Goal: Task Accomplishment & Management: Manage account settings

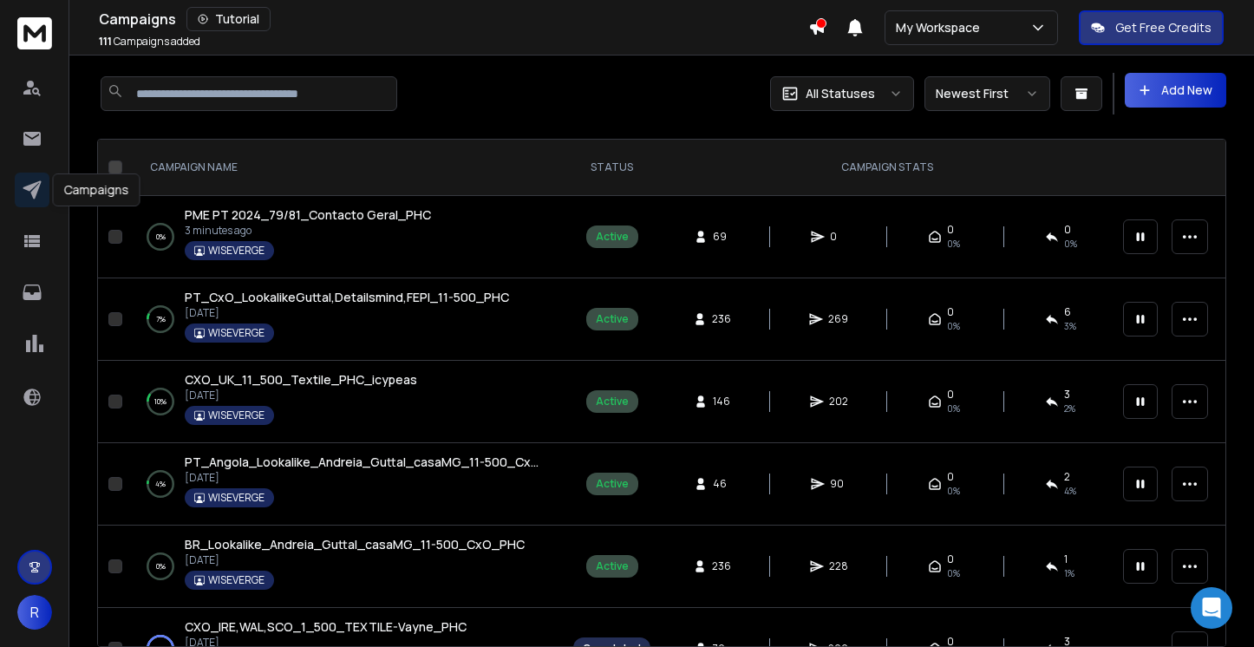
click at [117, 315] on button "button" at bounding box center [115, 319] width 14 height 14
click at [1192, 315] on icon "button" at bounding box center [1189, 318] width 17 height 17
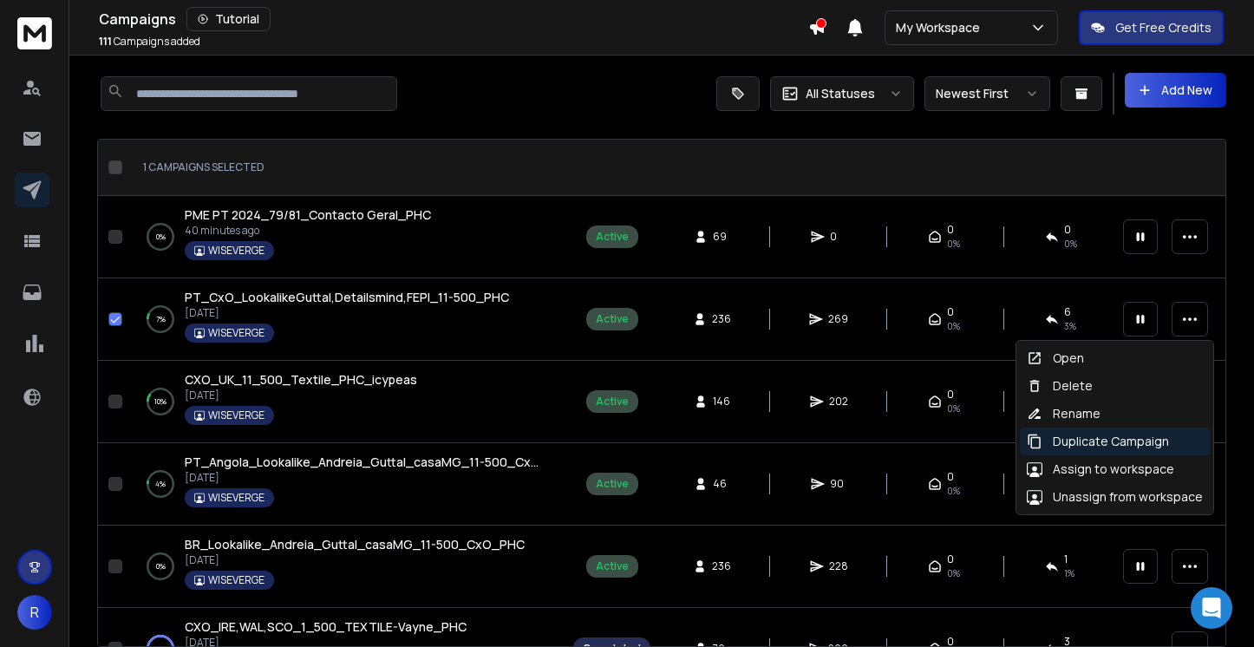
click at [1119, 448] on div "Duplicate Campaign" at bounding box center [1097, 441] width 142 height 17
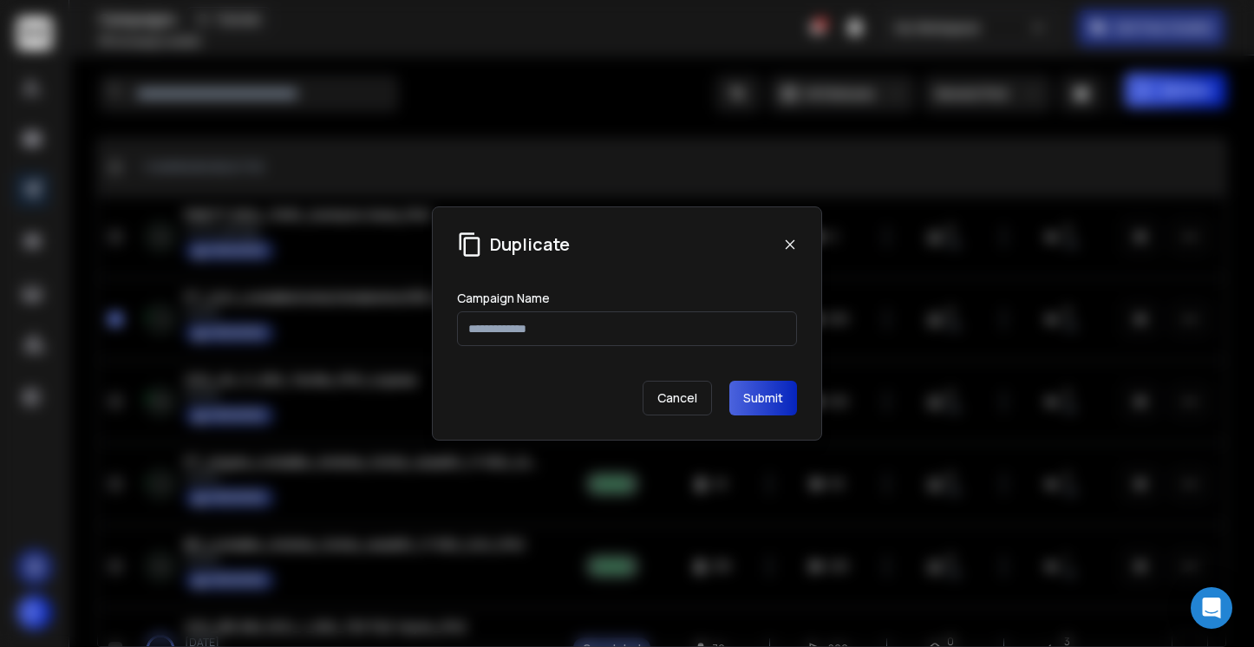
click at [561, 327] on input "text" at bounding box center [627, 328] width 340 height 35
paste input "**********"
click at [498, 325] on input "**********" at bounding box center [627, 328] width 340 height 35
click at [656, 333] on input "**********" at bounding box center [627, 328] width 340 height 35
type input "**********"
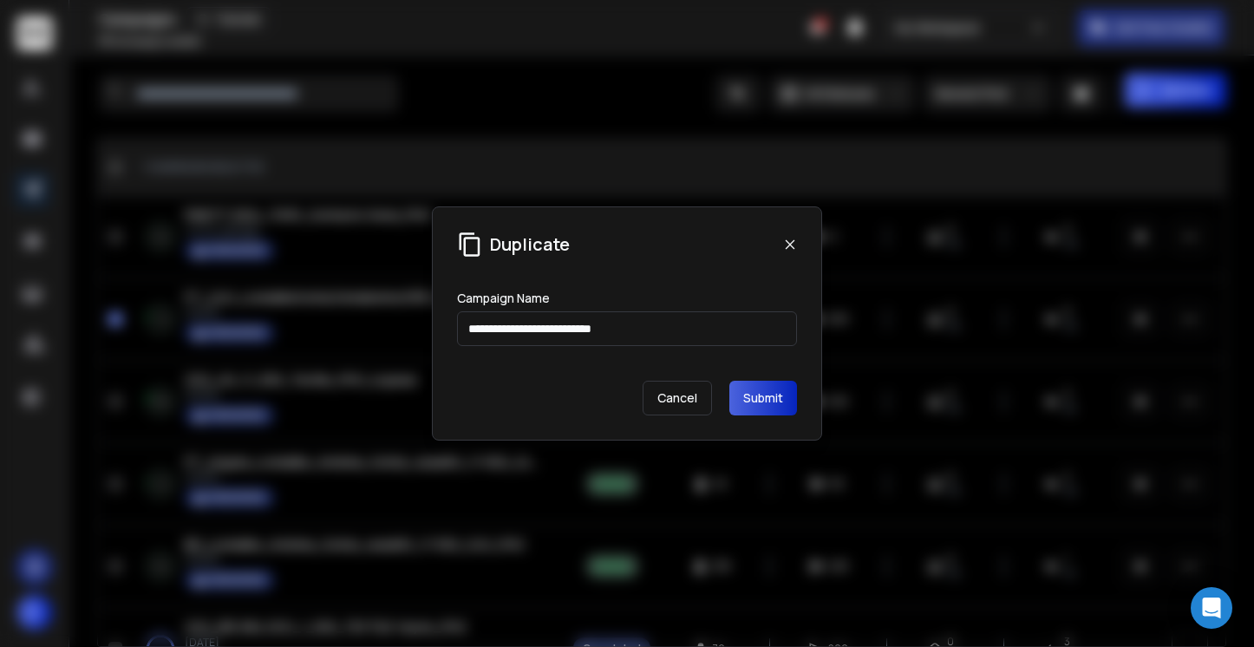
click at [765, 407] on button "Submit" at bounding box center [763, 398] width 68 height 35
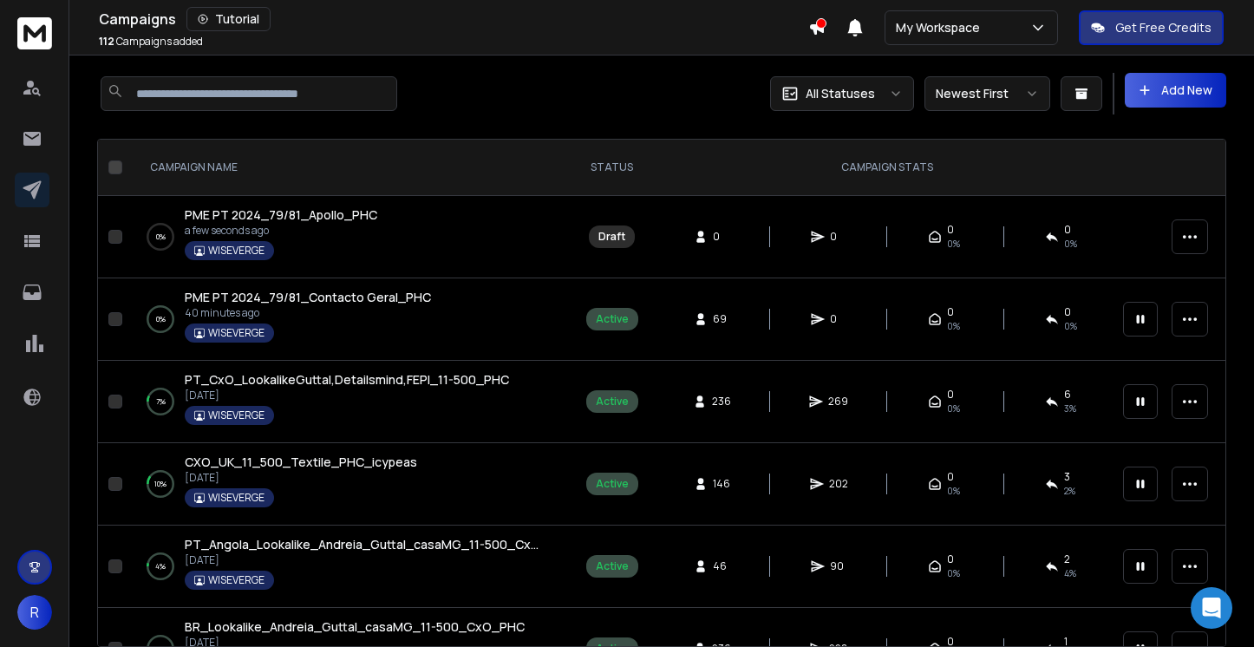
click at [323, 206] on link "PME PT 2024_79/81_Apollo_PHC" at bounding box center [281, 214] width 192 height 17
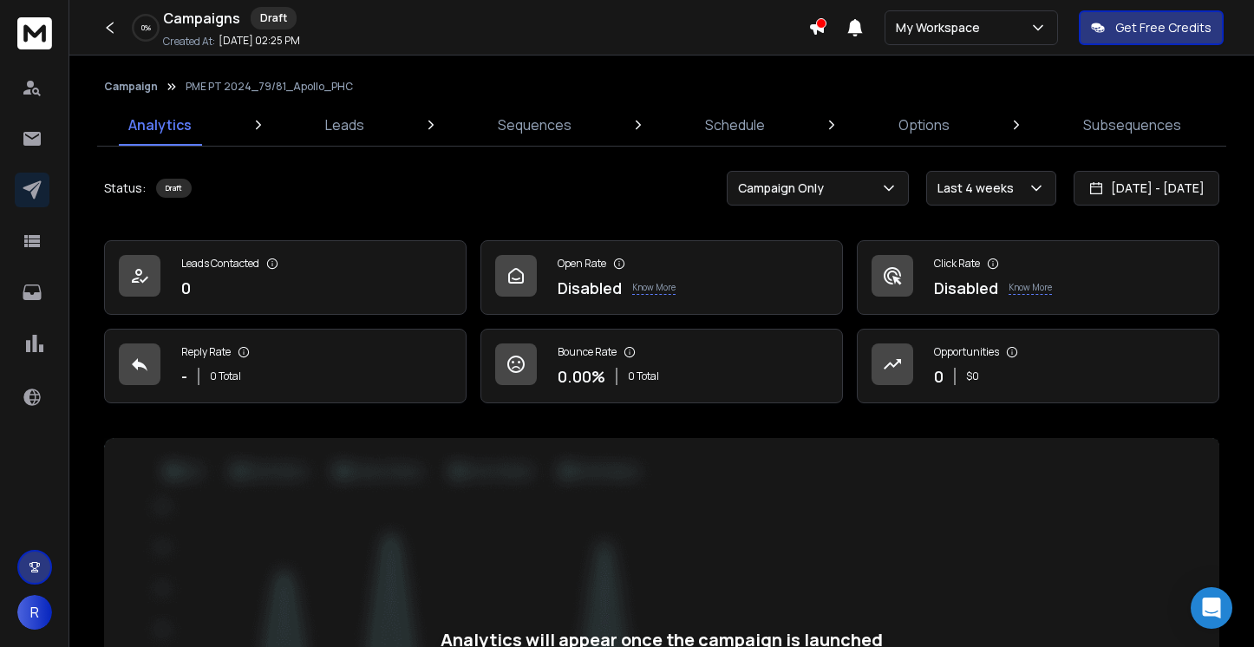
click at [313, 315] on div "Leads Contacted 0 Open Rate Disabled Know More Click Rate Disabled Know More Re…" at bounding box center [661, 321] width 1115 height 163
click at [362, 129] on p "Leads" at bounding box center [344, 124] width 39 height 21
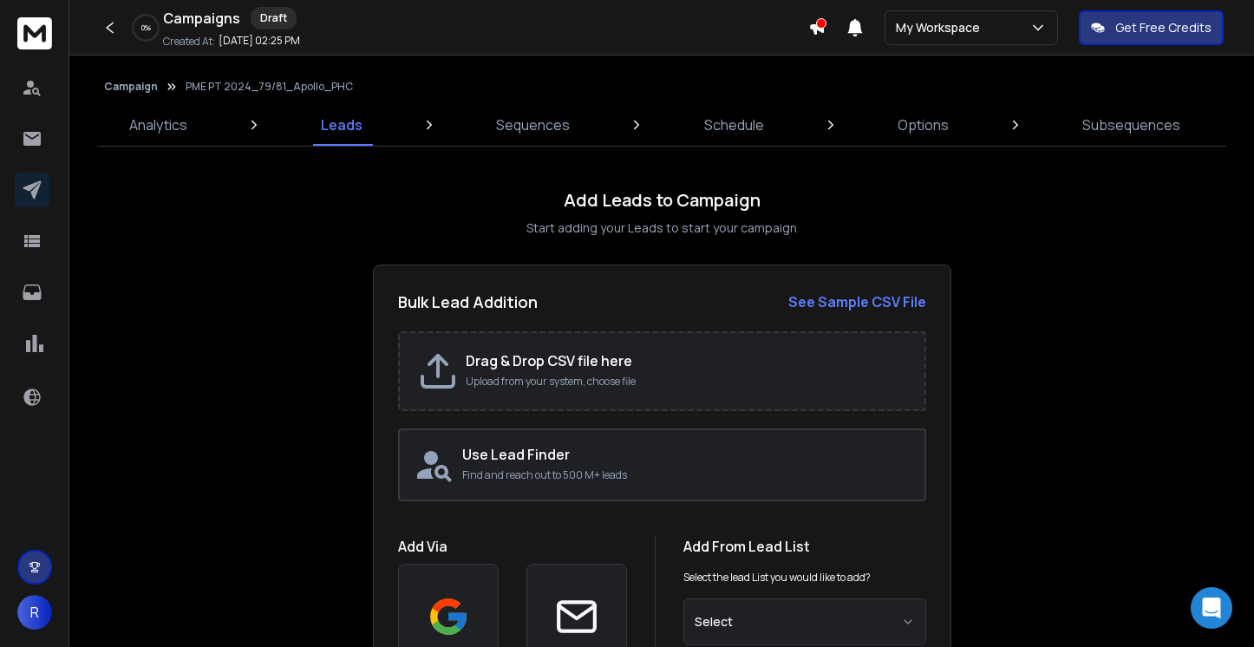
click at [524, 360] on h2 "Drag & Drop CSV file here" at bounding box center [686, 360] width 441 height 21
type input "**********"
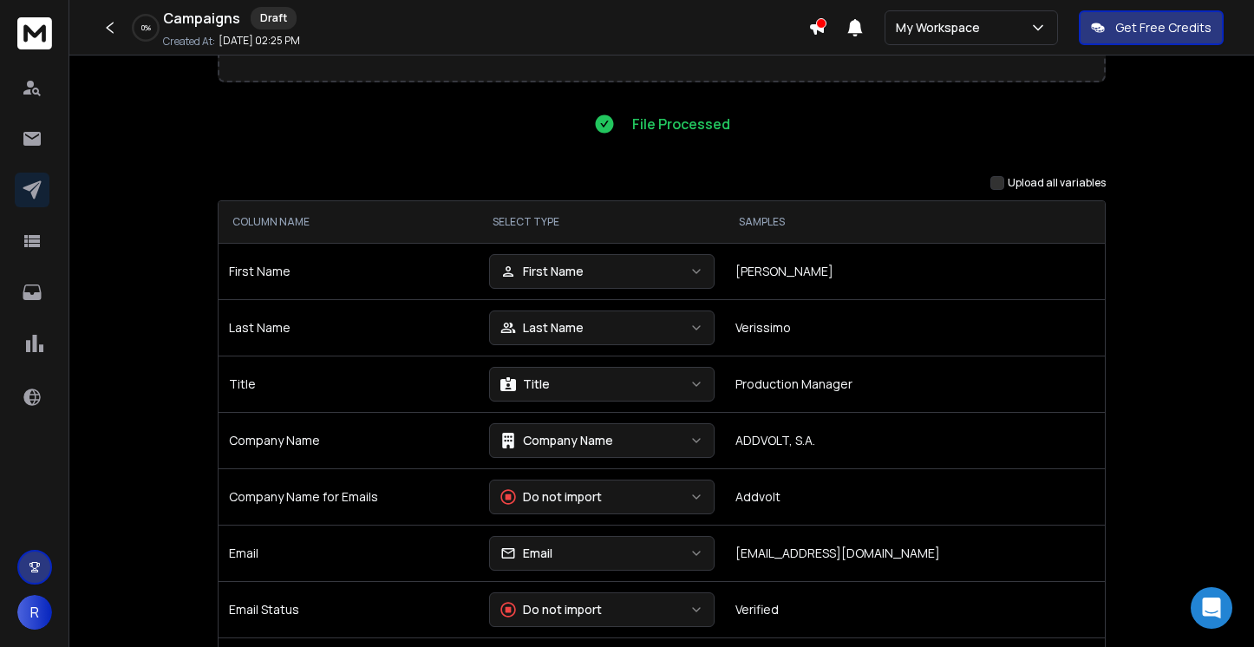
scroll to position [130, 0]
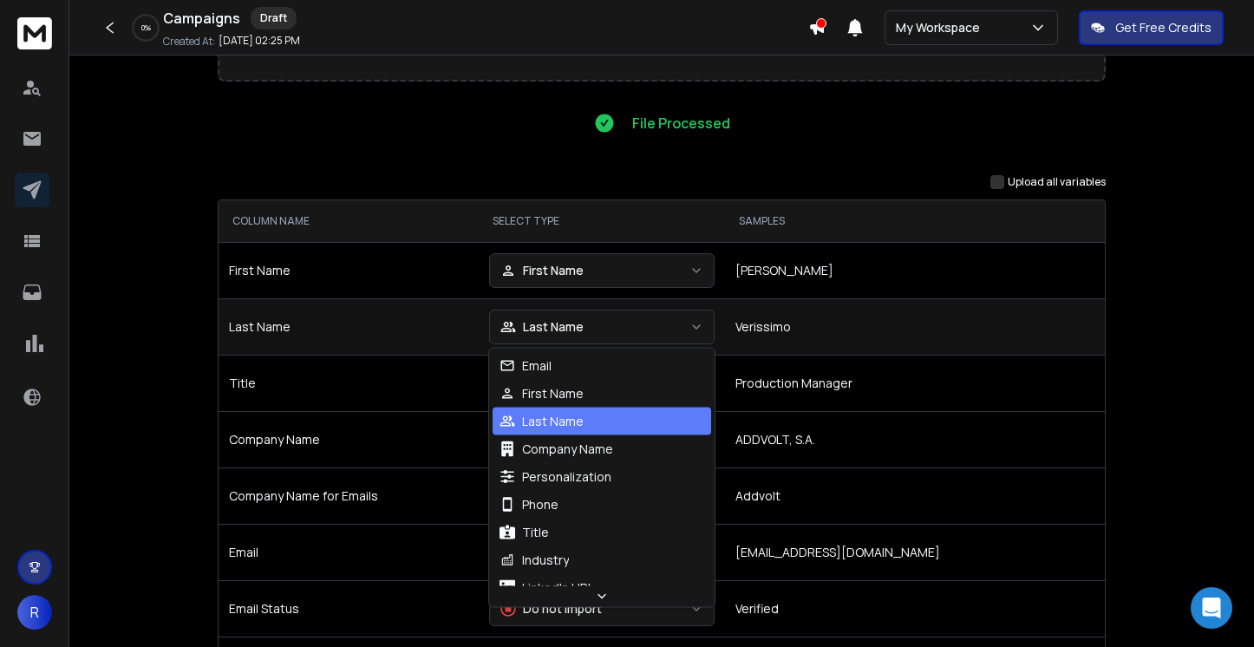
click at [656, 342] on button "Last Name" at bounding box center [602, 327] width 226 height 35
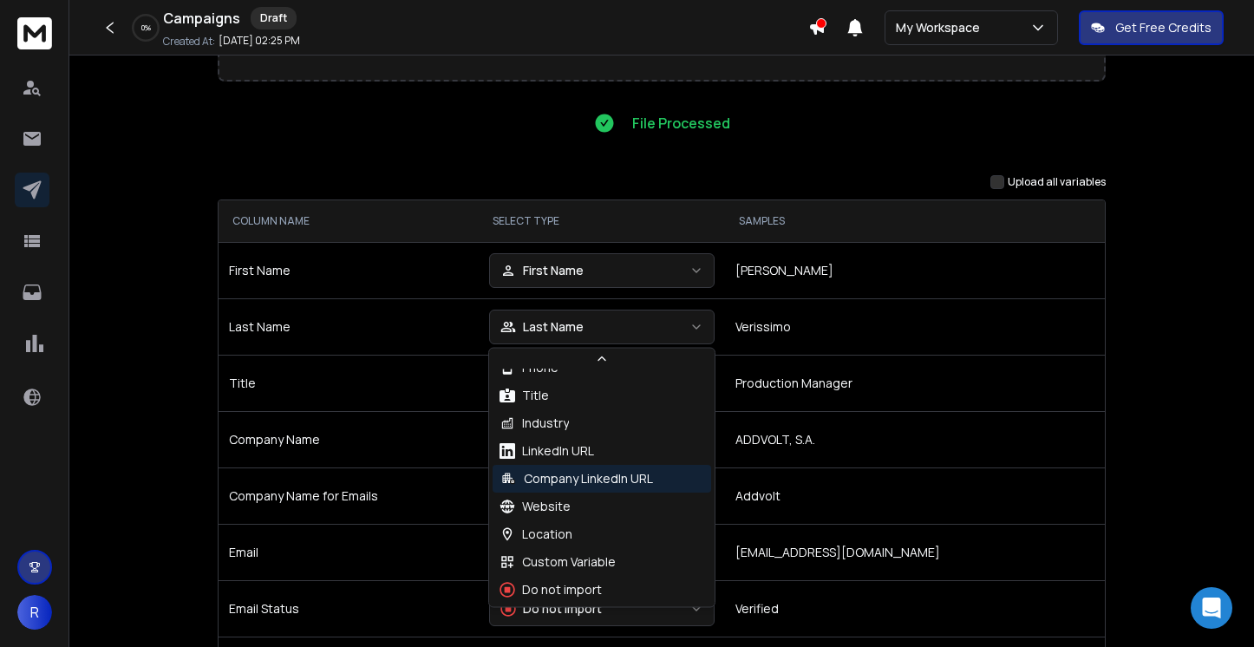
scroll to position [158, 0]
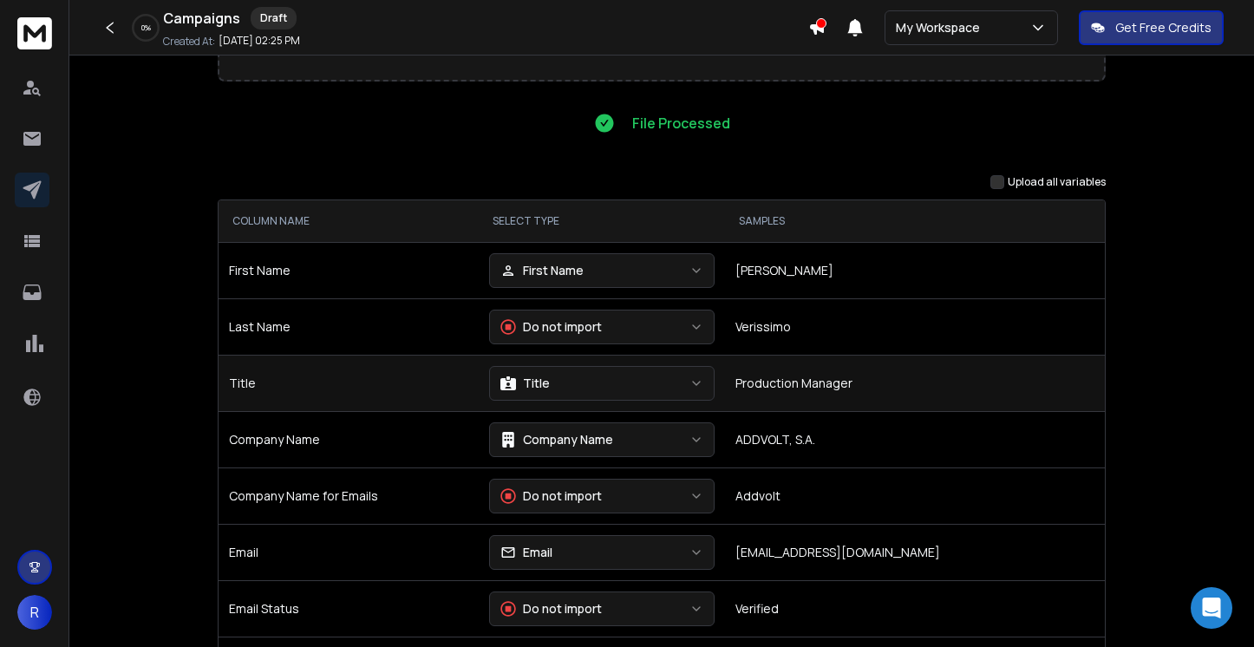
click at [558, 381] on button "Title" at bounding box center [602, 383] width 226 height 35
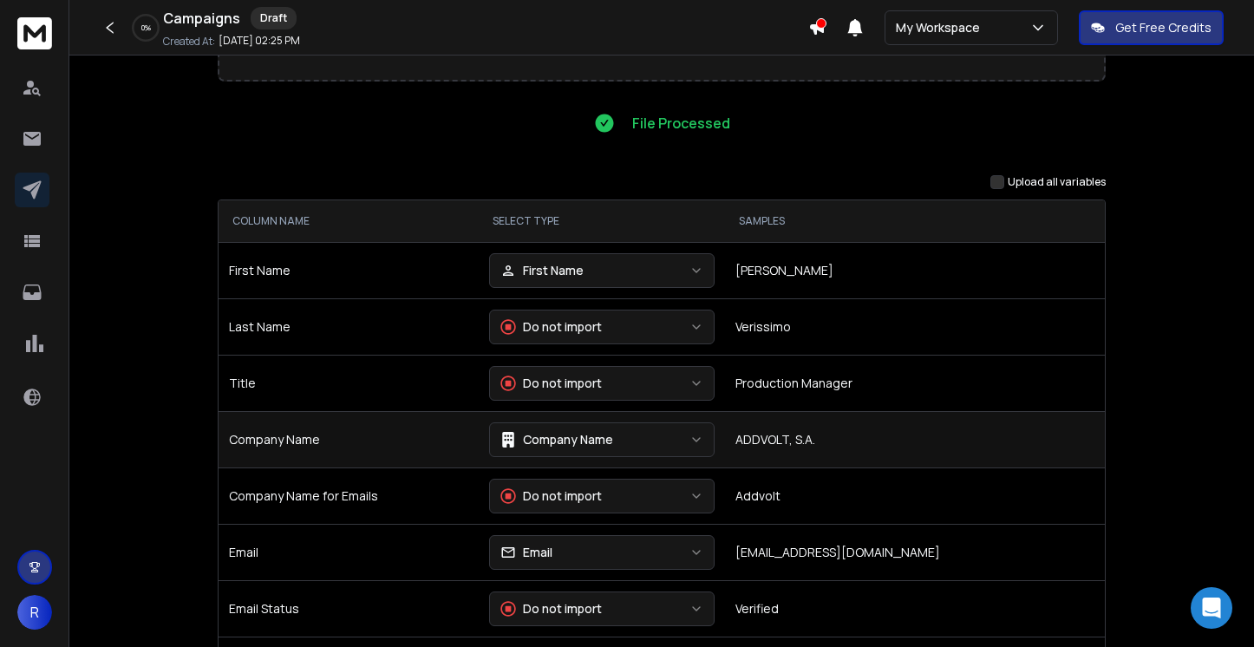
click at [549, 436] on div "Company Name" at bounding box center [556, 439] width 113 height 17
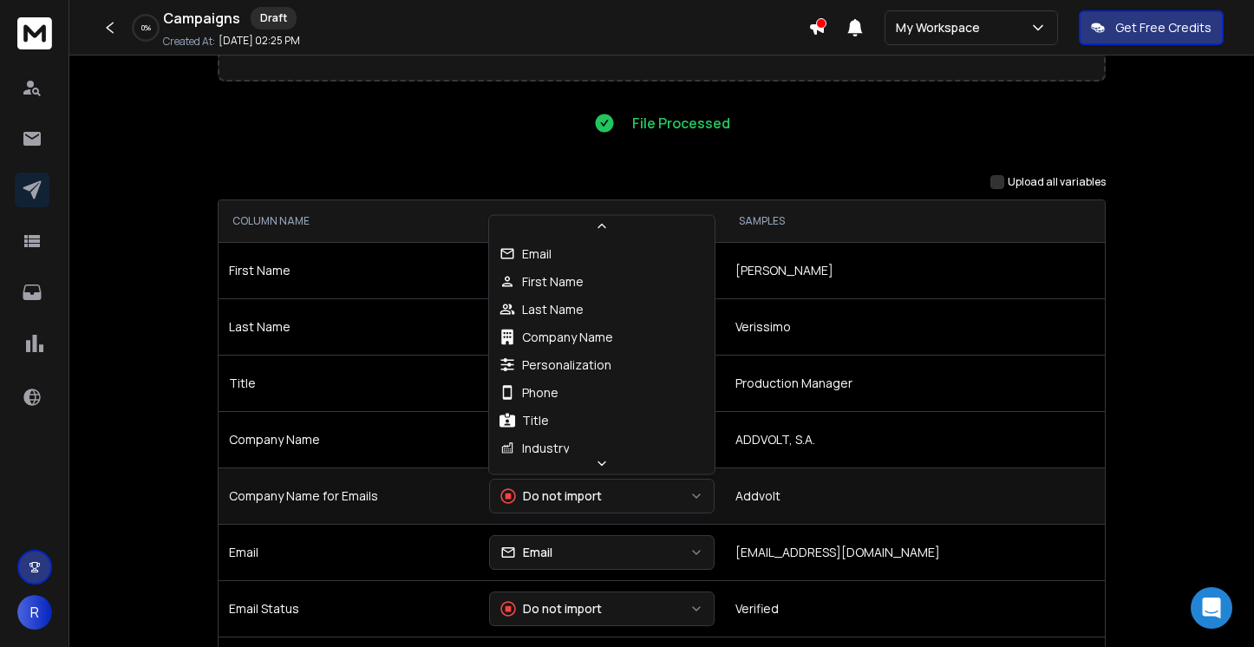
click at [544, 480] on button "Do not import" at bounding box center [602, 496] width 226 height 35
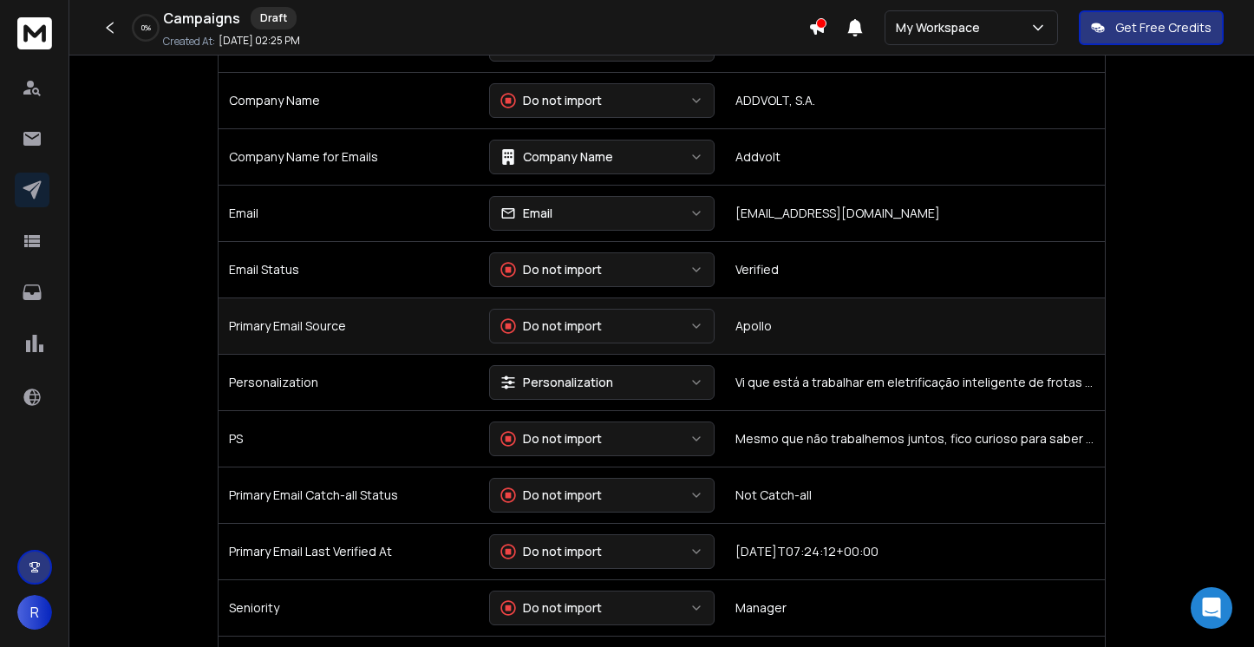
scroll to position [473, 0]
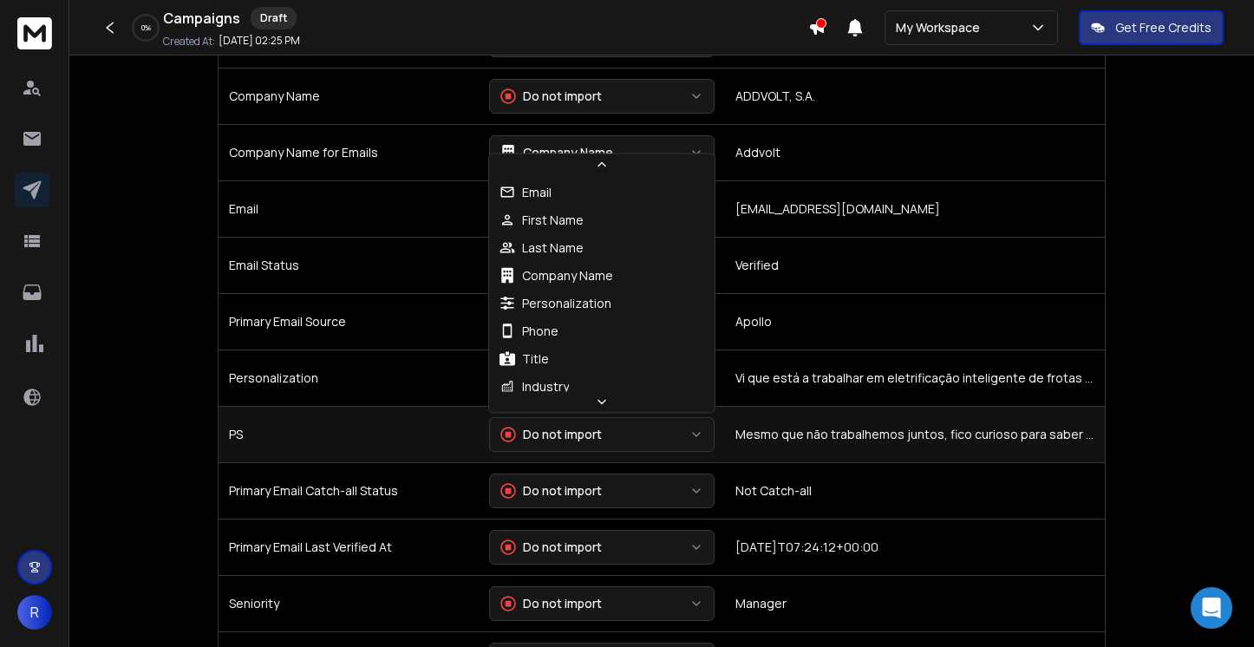
click at [601, 420] on button "Do not import" at bounding box center [602, 434] width 226 height 35
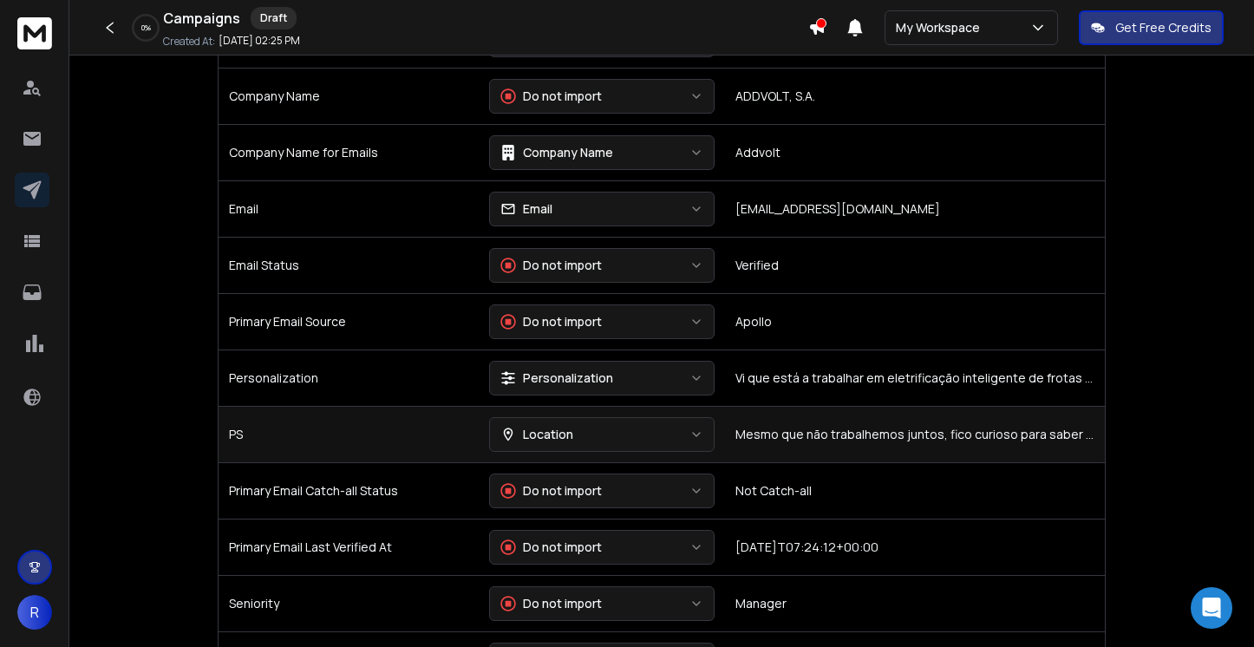
click at [580, 440] on button "Location" at bounding box center [602, 434] width 226 height 35
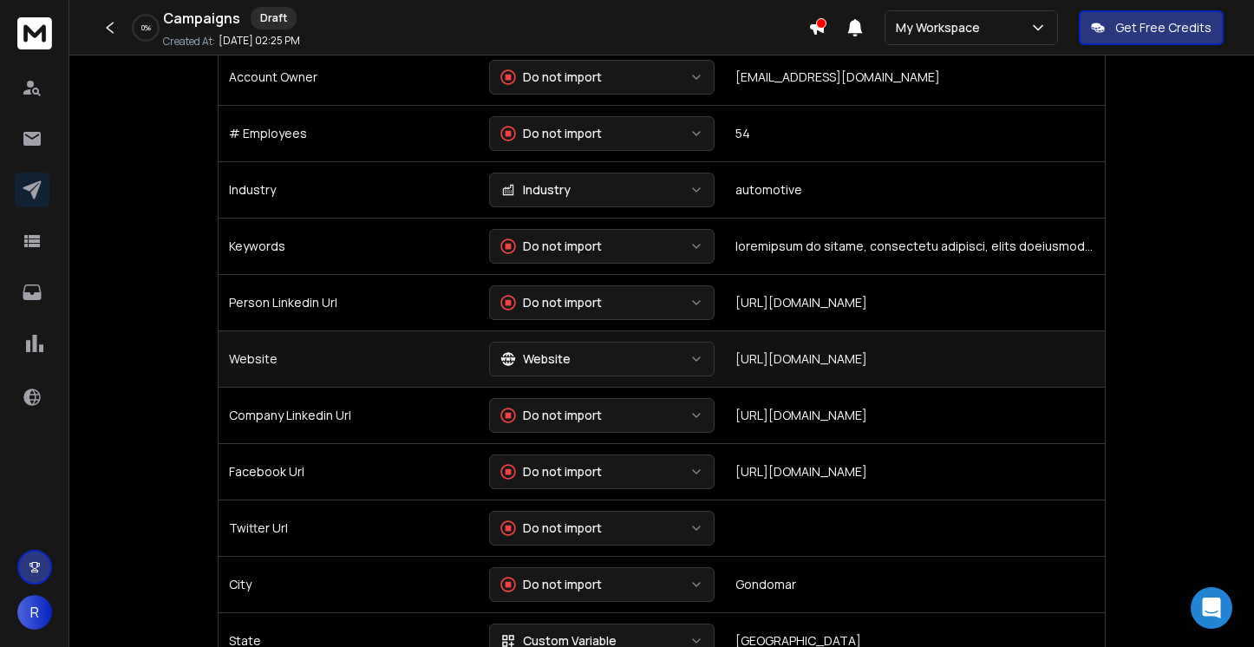
scroll to position [1310, 0]
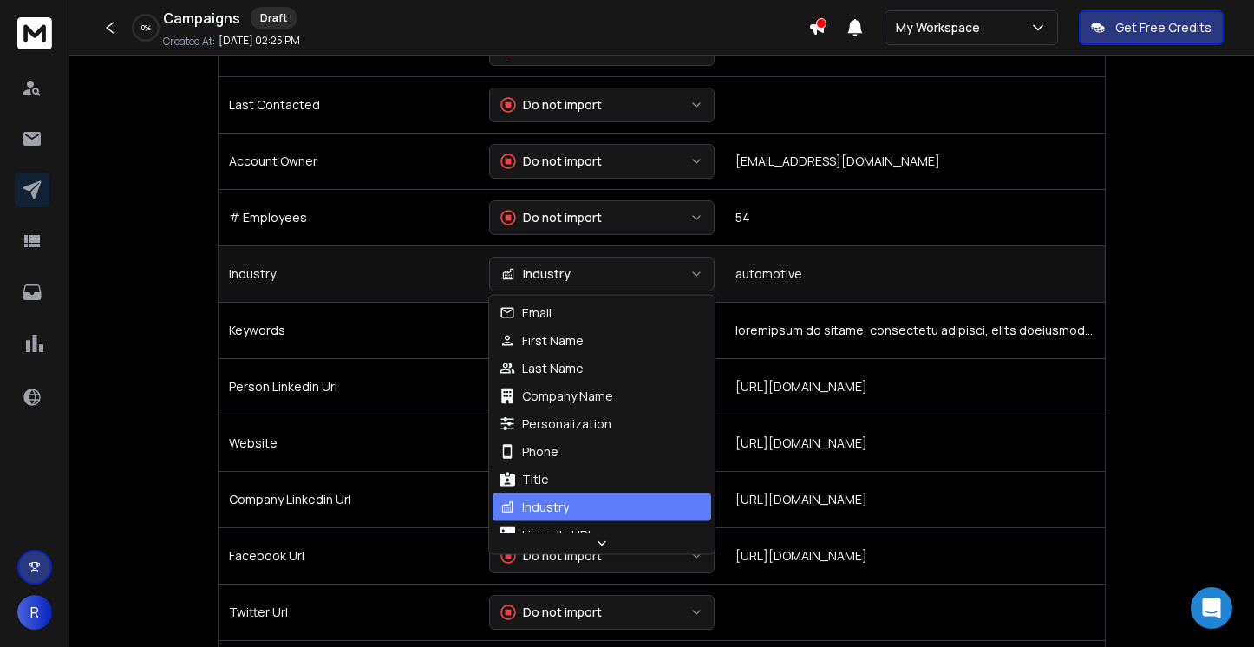
click at [577, 258] on button "Industry" at bounding box center [602, 274] width 226 height 35
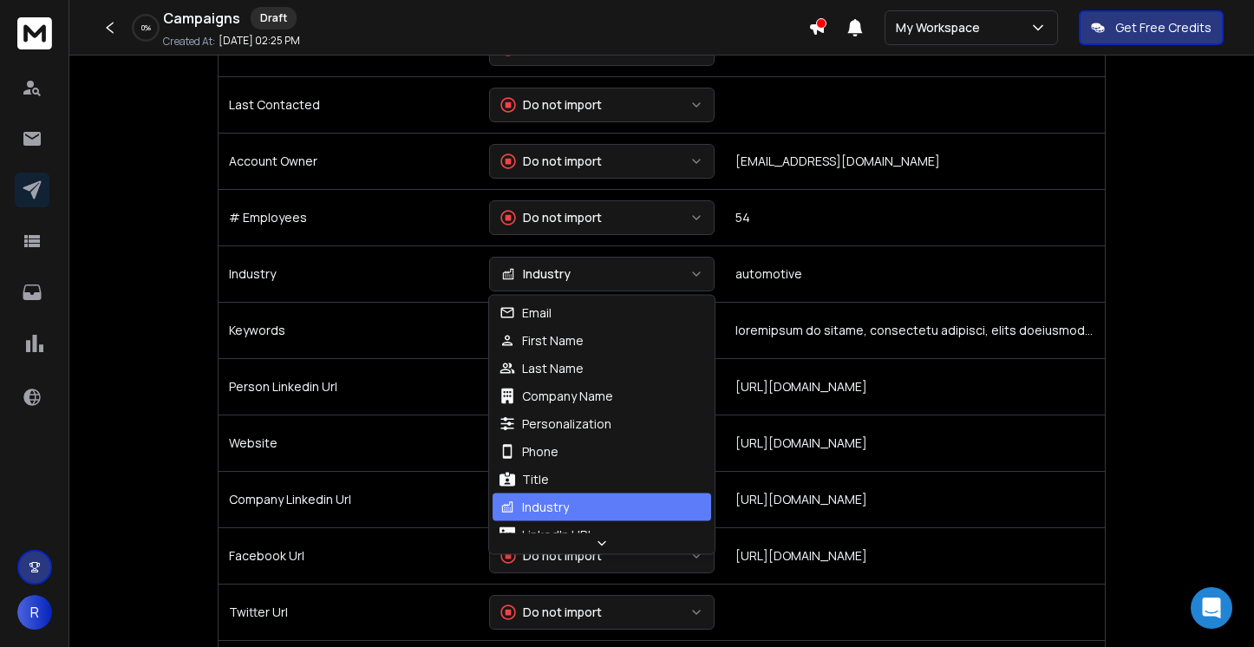
scroll to position [158, 0]
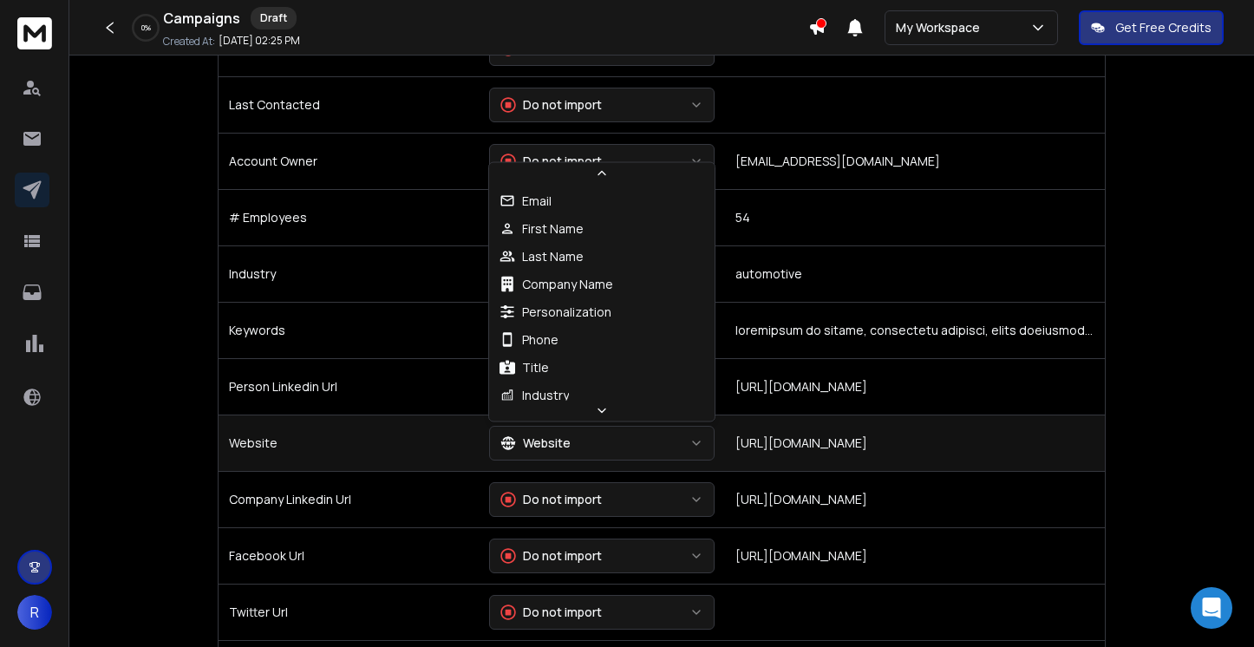
click at [559, 431] on button "Website" at bounding box center [602, 443] width 226 height 35
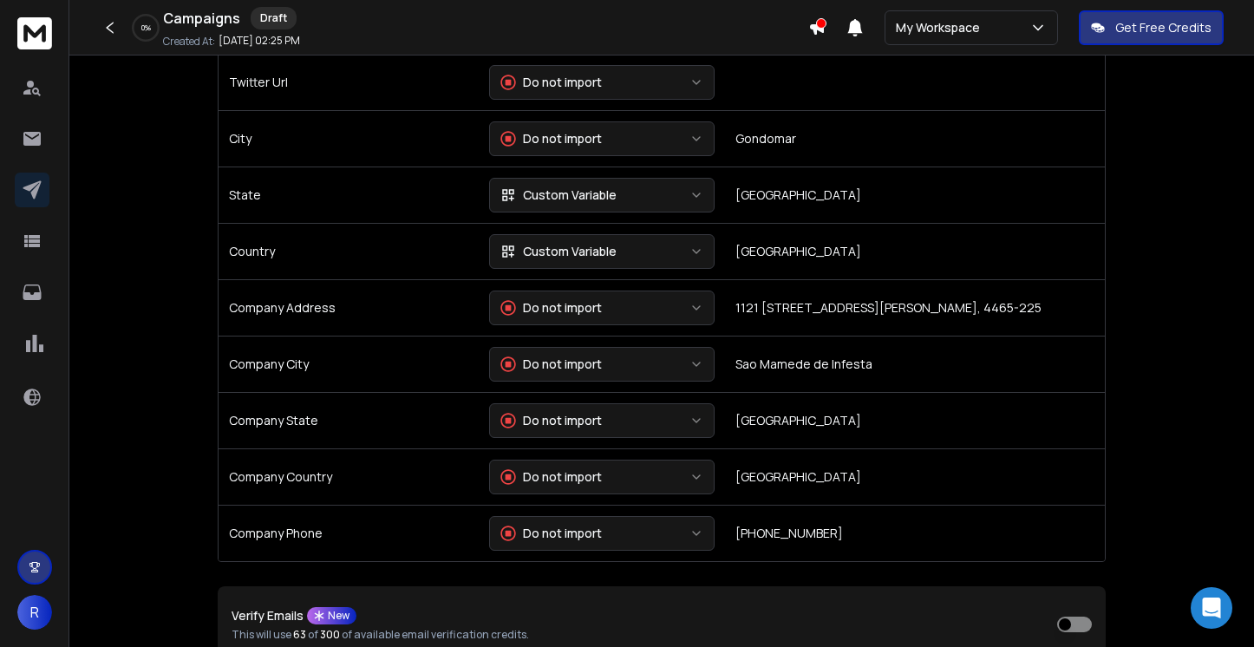
scroll to position [1862, 0]
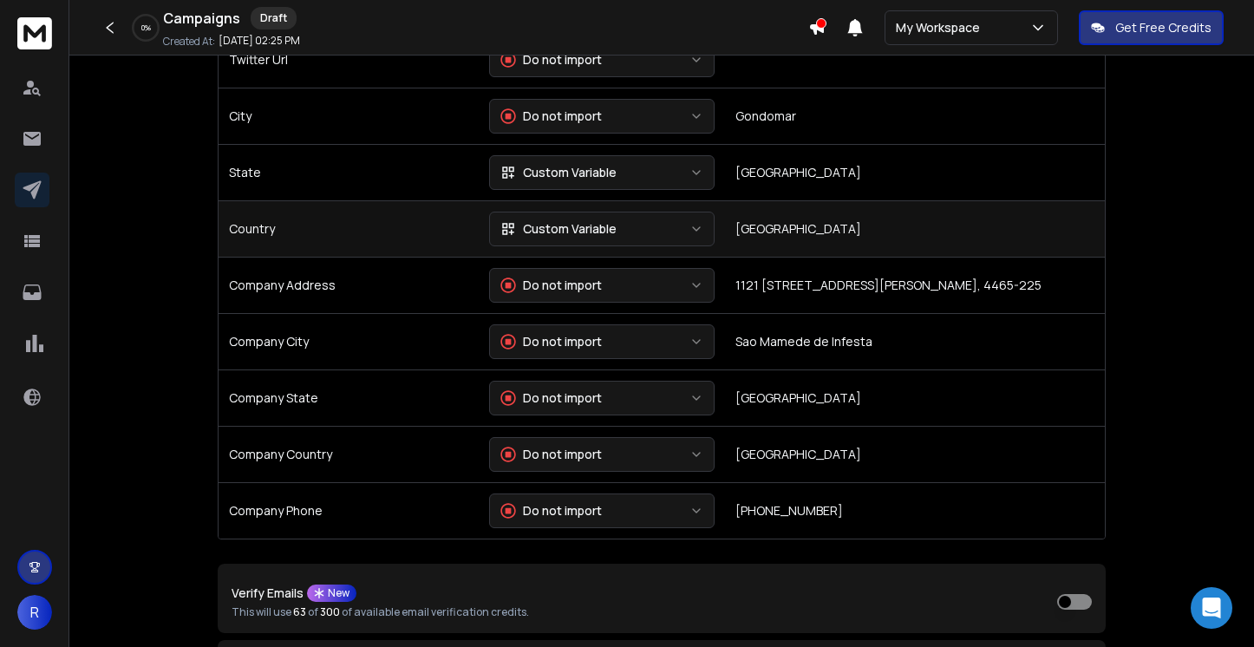
click at [566, 225] on div "Custom Variable" at bounding box center [558, 228] width 116 height 17
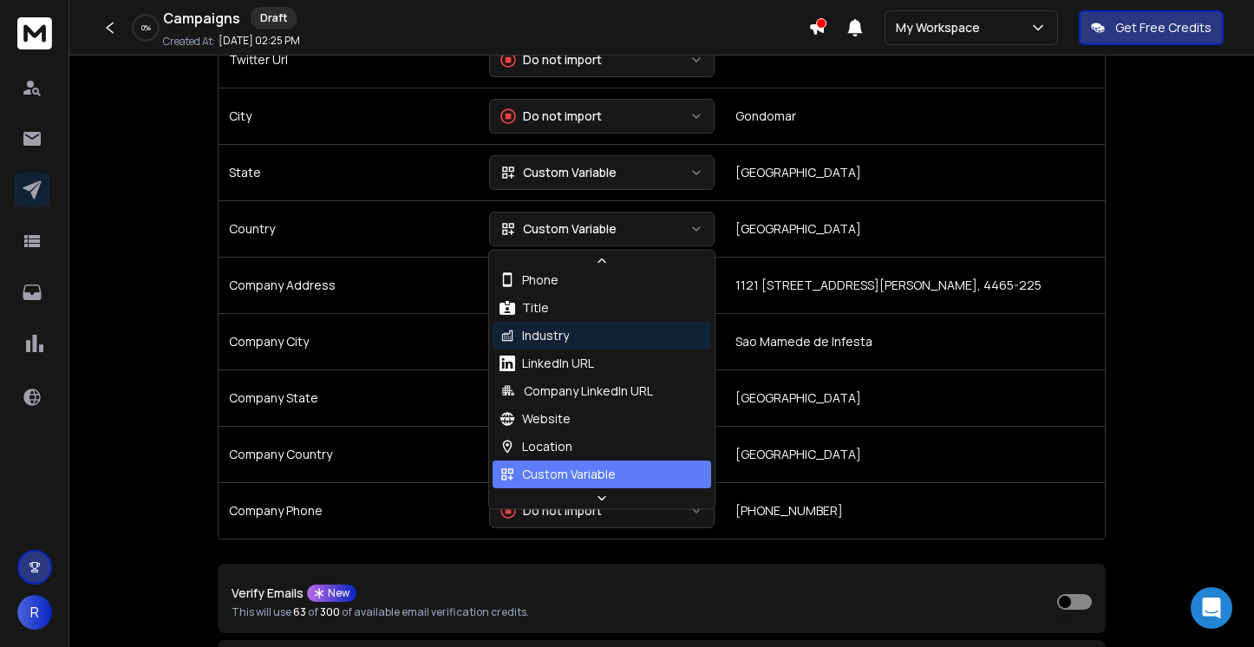
scroll to position [158, 0]
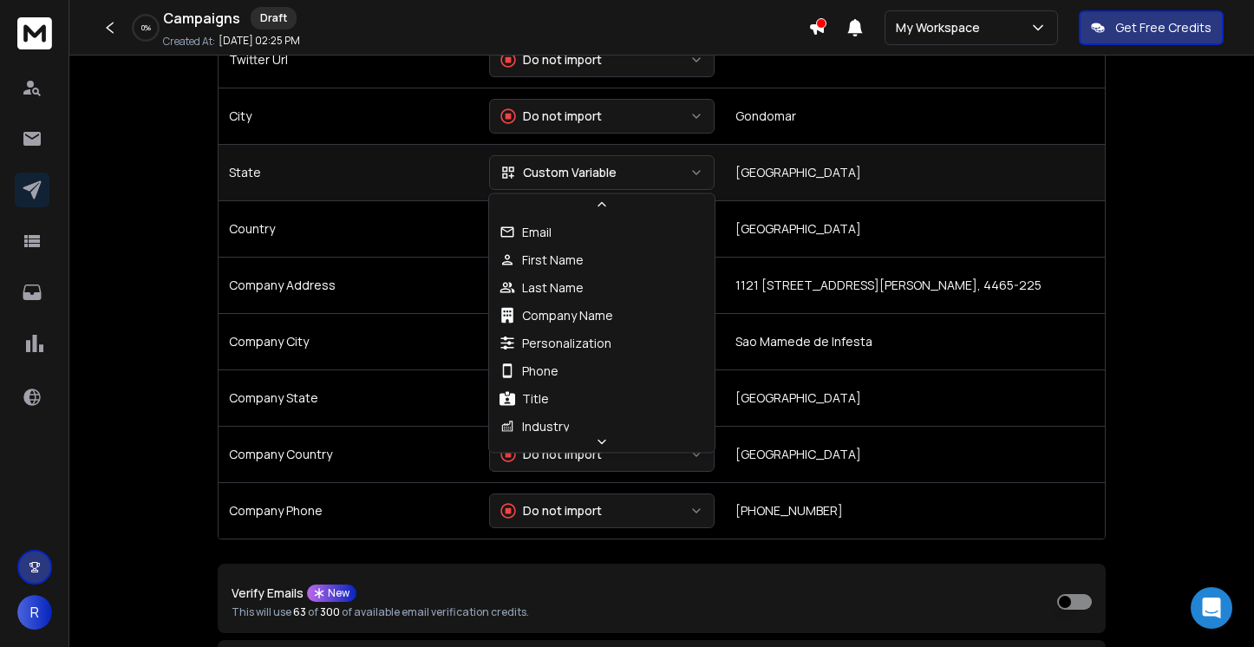
click at [557, 179] on div "Custom Variable" at bounding box center [558, 172] width 116 height 17
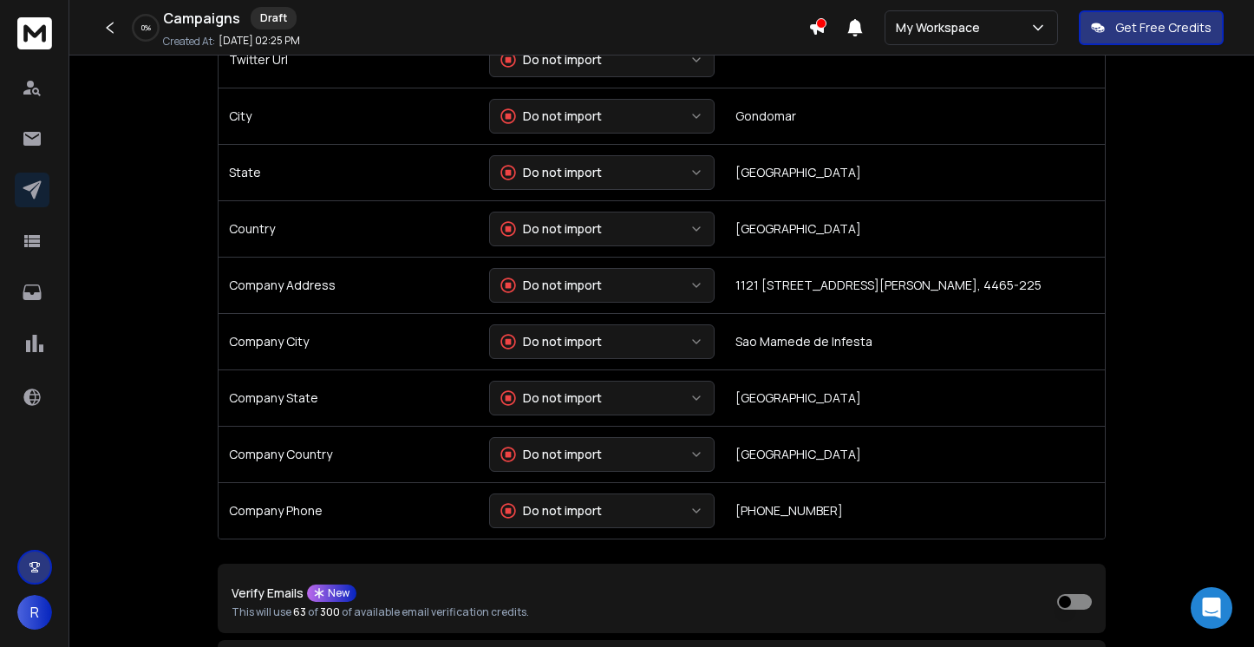
scroll to position [2016, 0]
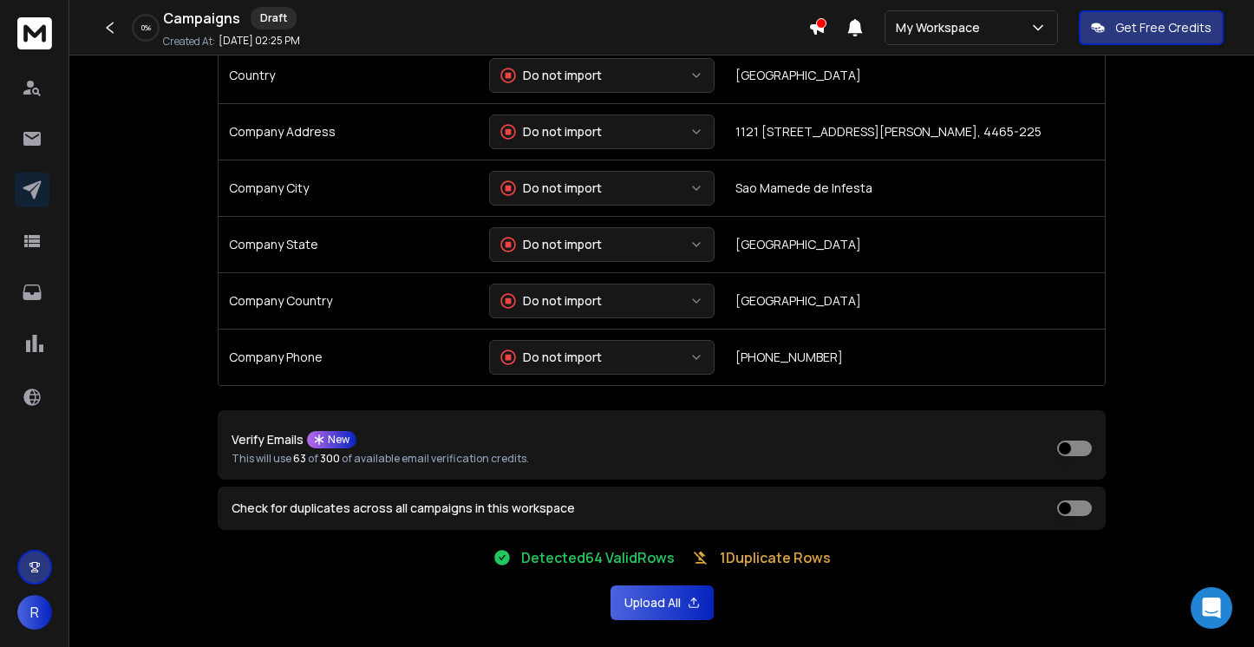
click at [670, 606] on button "Upload All" at bounding box center [661, 602] width 103 height 35
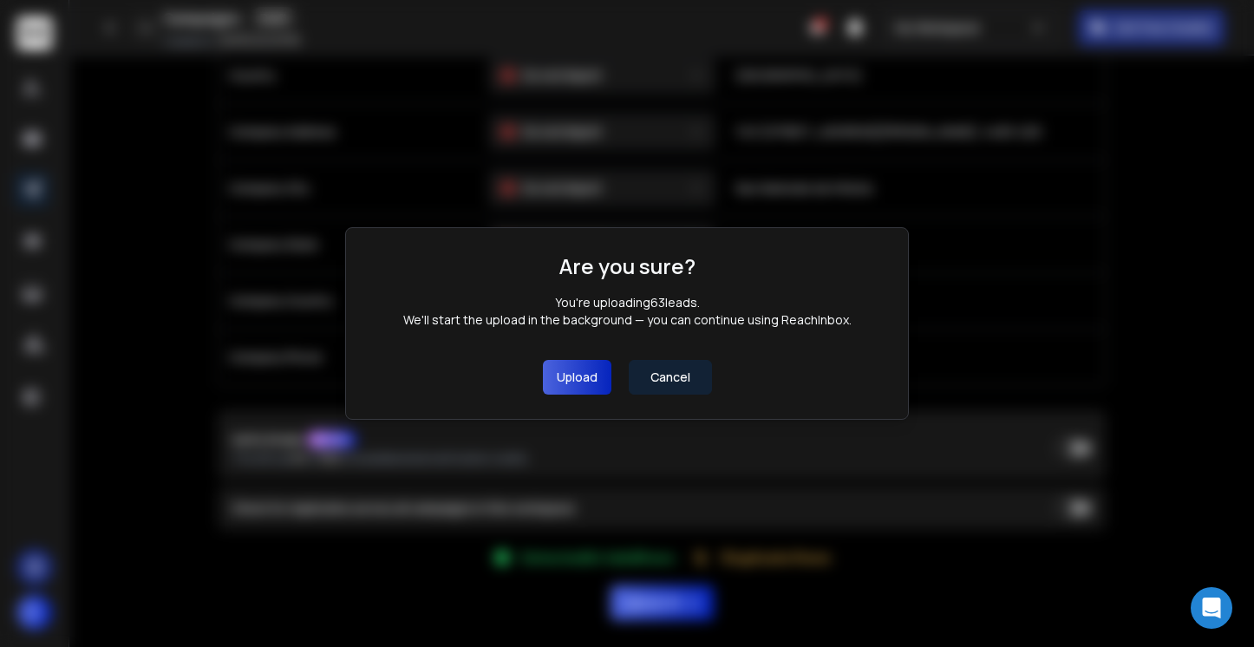
click at [589, 394] on div "Are you sure? You're uploading 63 lead s . We'll start the upload in the backgr…" at bounding box center [627, 323] width 564 height 192
click at [577, 377] on button "Upload" at bounding box center [577, 377] width 68 height 35
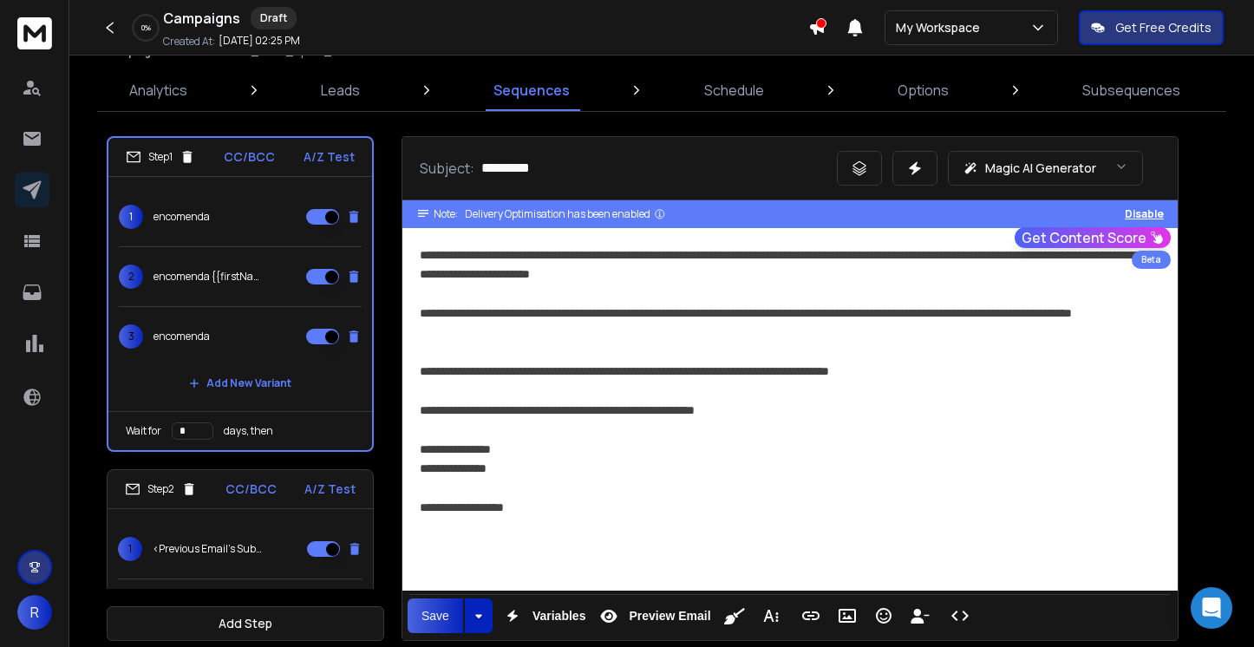
scroll to position [41, 0]
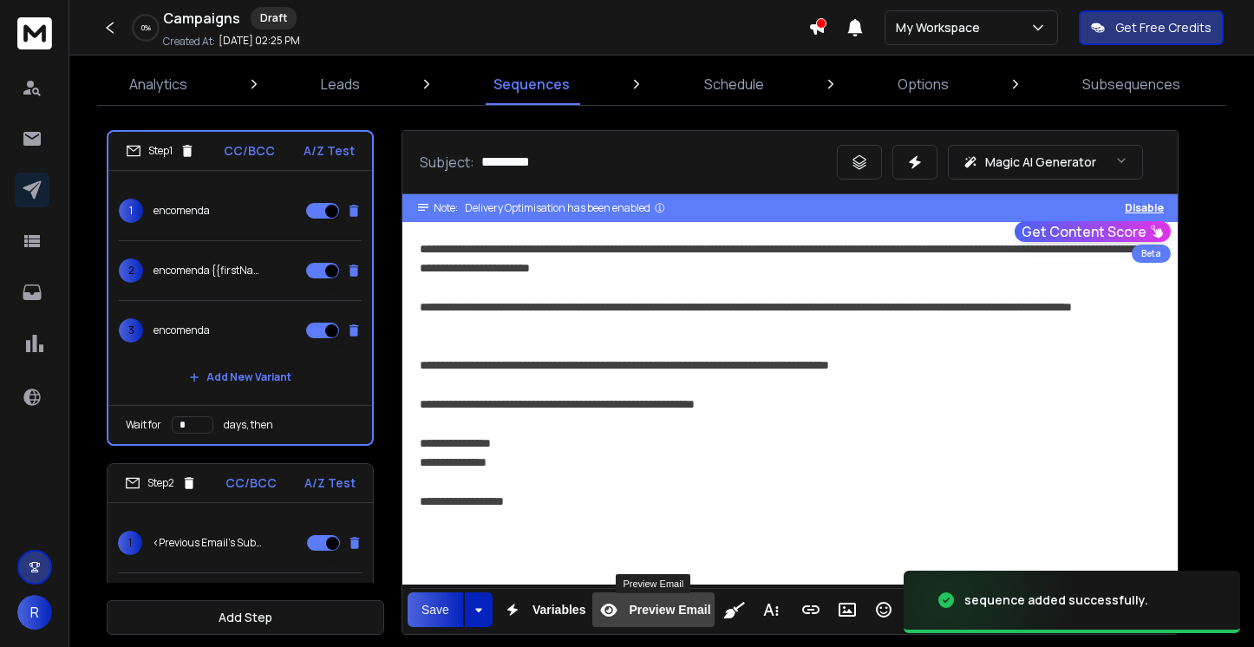
click at [668, 623] on div "Preview Email" at bounding box center [652, 610] width 121 height 29
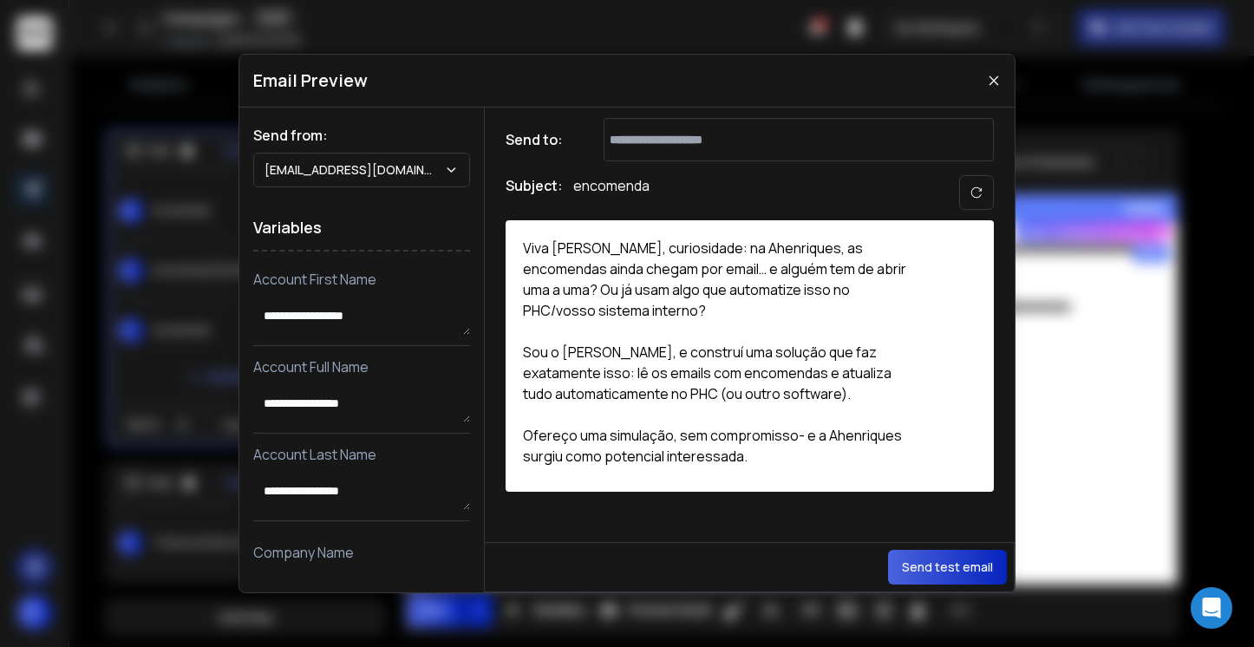
click at [996, 87] on icon at bounding box center [994, 81] width 14 height 14
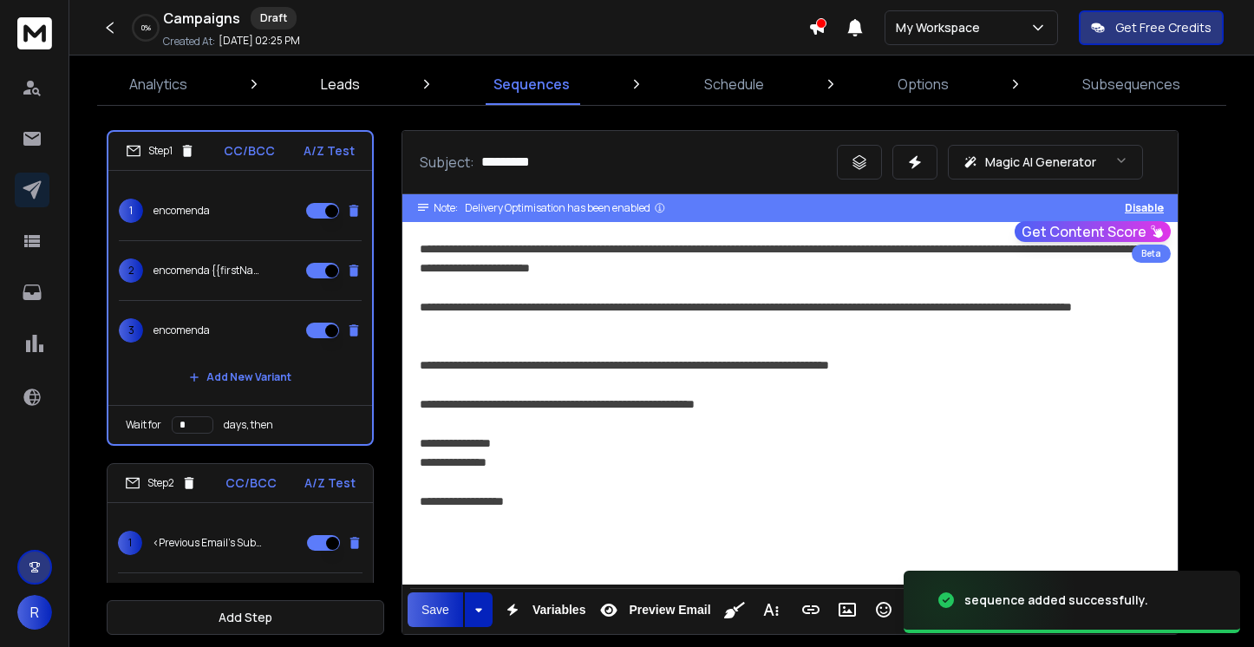
click at [360, 94] on p "Leads" at bounding box center [340, 84] width 39 height 21
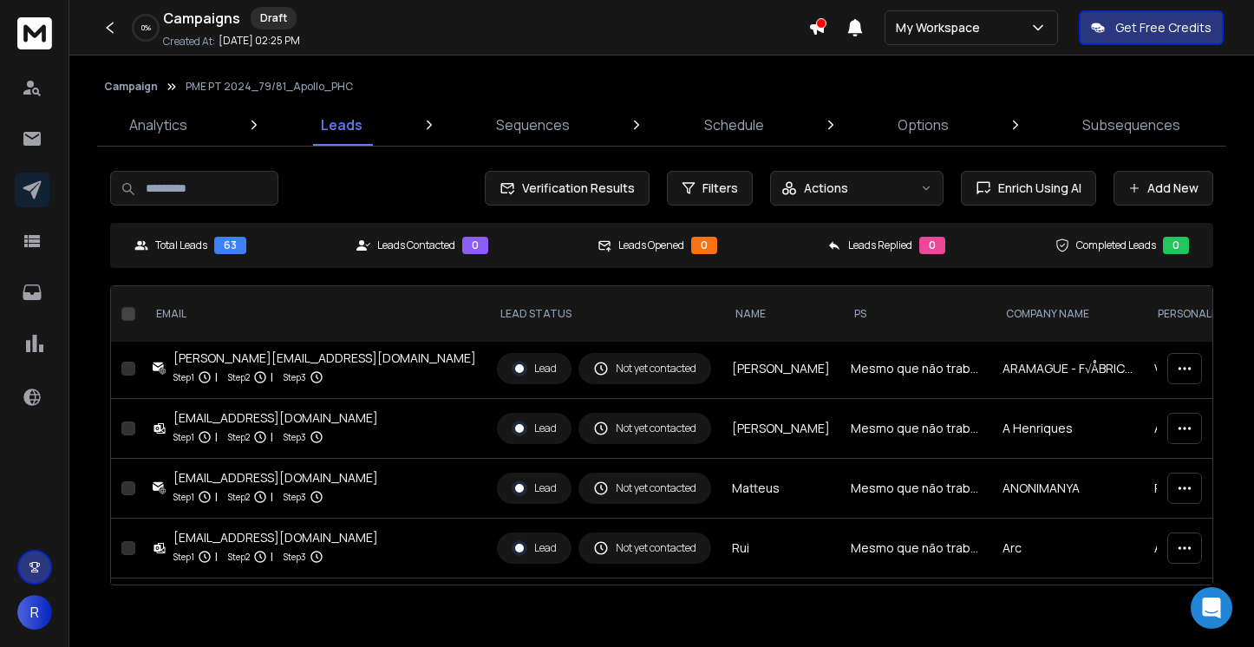
scroll to position [1049, 0]
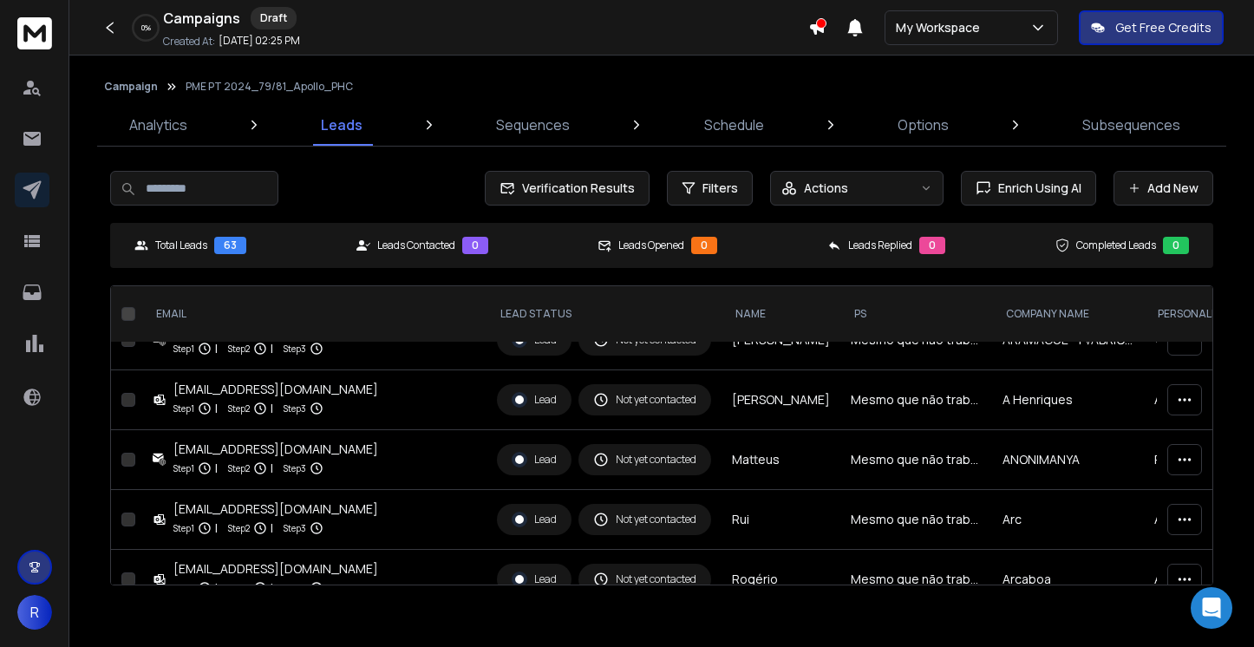
click at [124, 402] on button "button" at bounding box center [128, 400] width 14 height 14
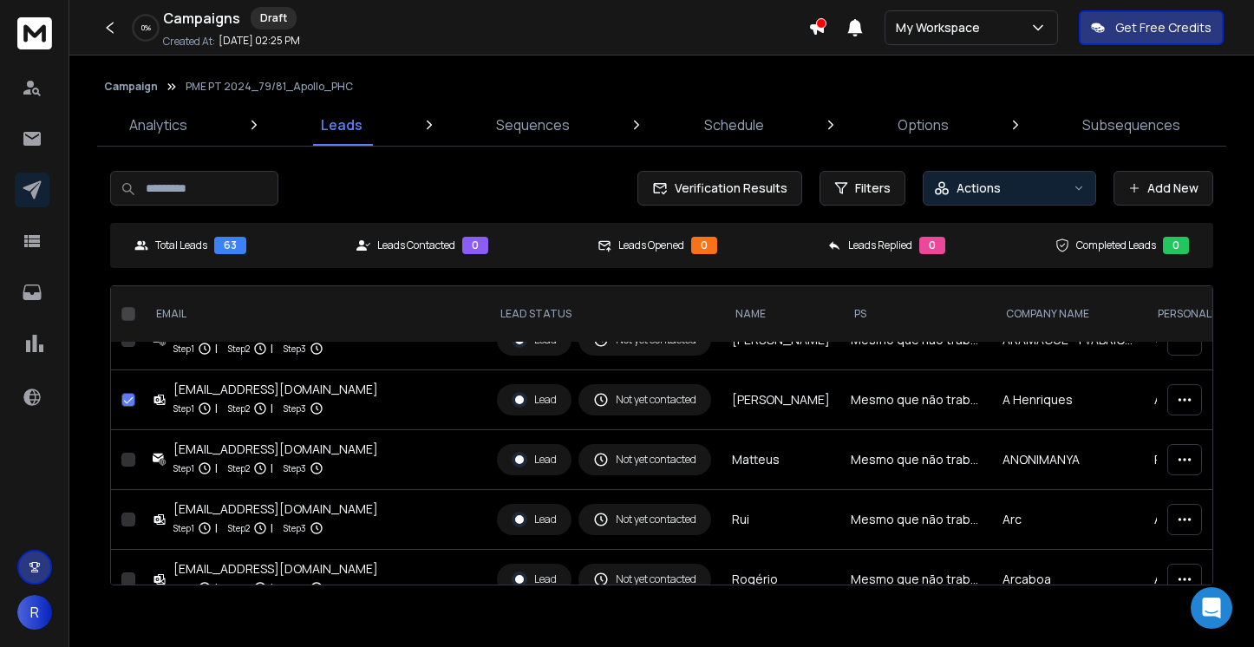
click at [994, 182] on p "Actions" at bounding box center [978, 187] width 44 height 17
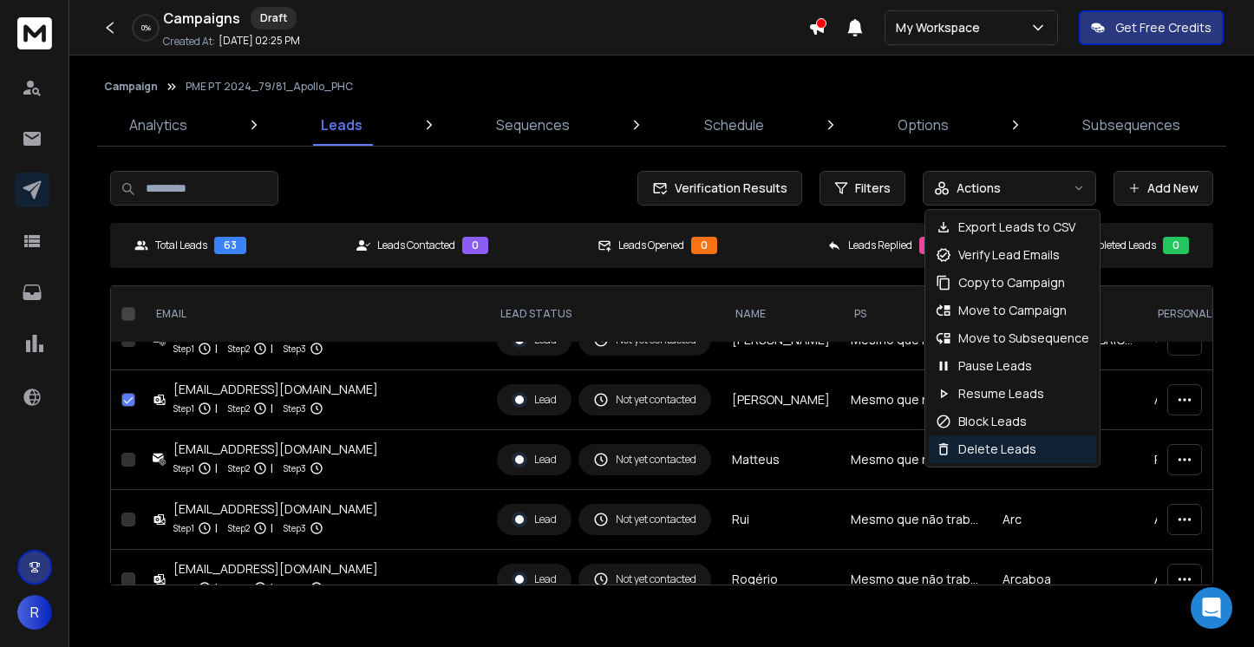
click at [1006, 455] on p "Delete Leads" at bounding box center [997, 448] width 78 height 17
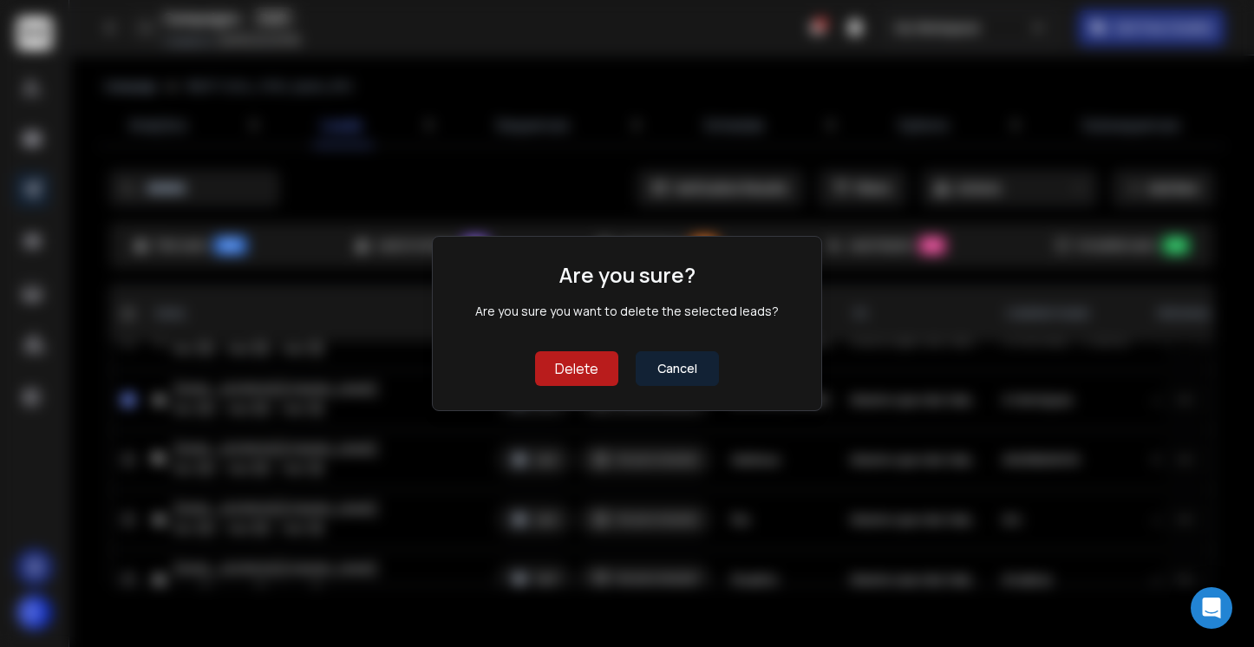
click at [548, 363] on button "Delete" at bounding box center [576, 368] width 83 height 35
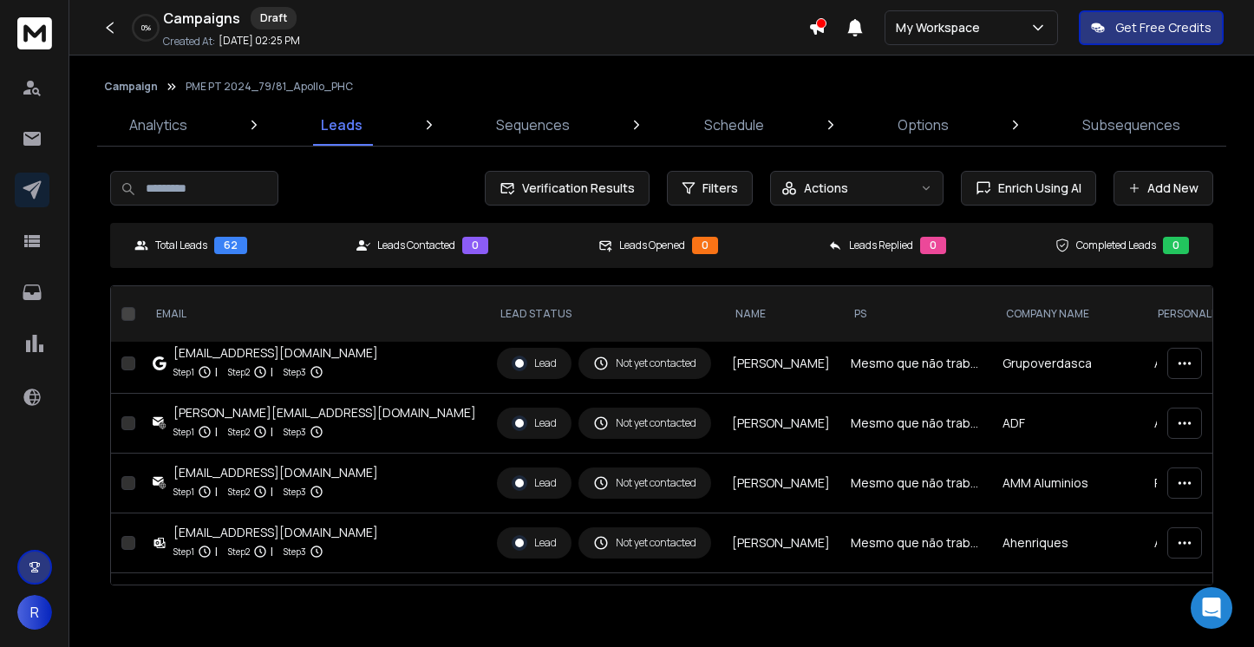
scroll to position [1745, 0]
click at [129, 361] on button "button" at bounding box center [128, 362] width 14 height 14
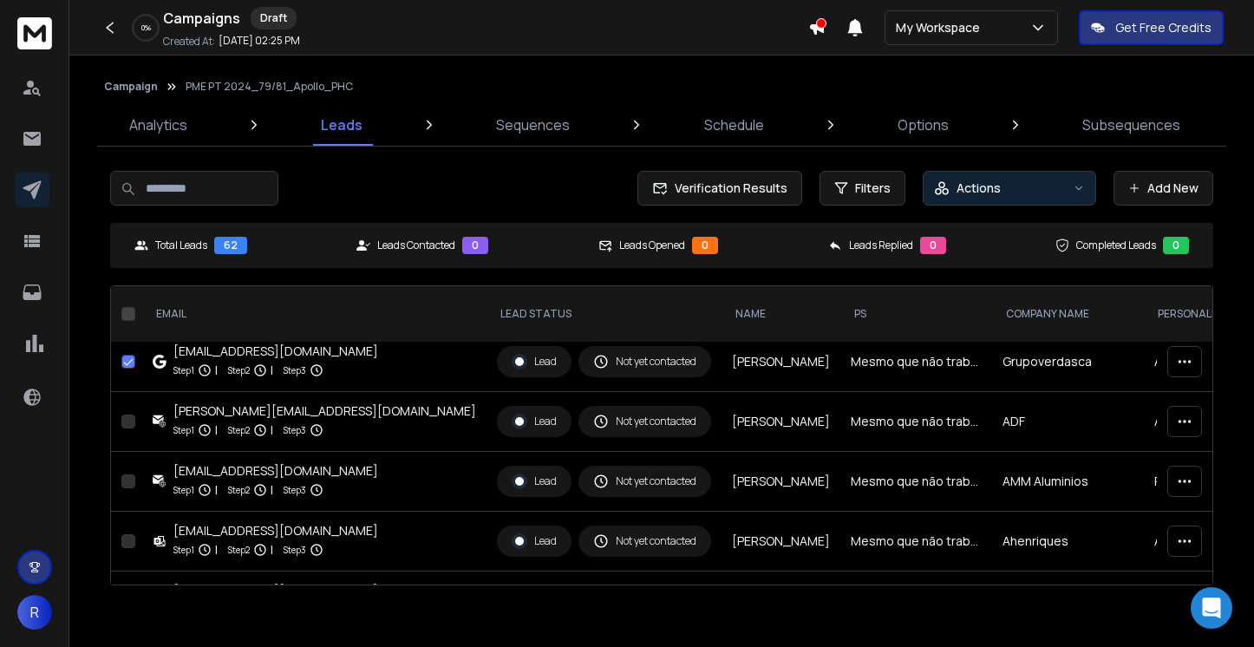
click at [1020, 192] on div "Actions" at bounding box center [1000, 187] width 132 height 17
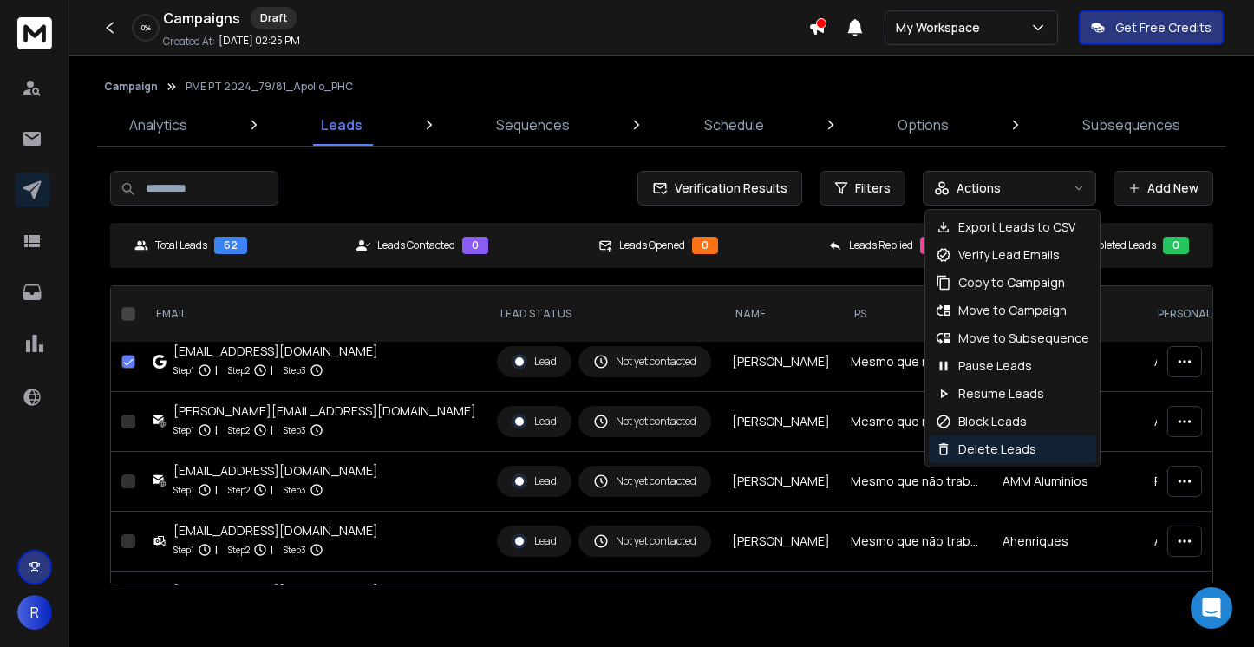
click at [1002, 449] on p "Delete Leads" at bounding box center [997, 448] width 78 height 17
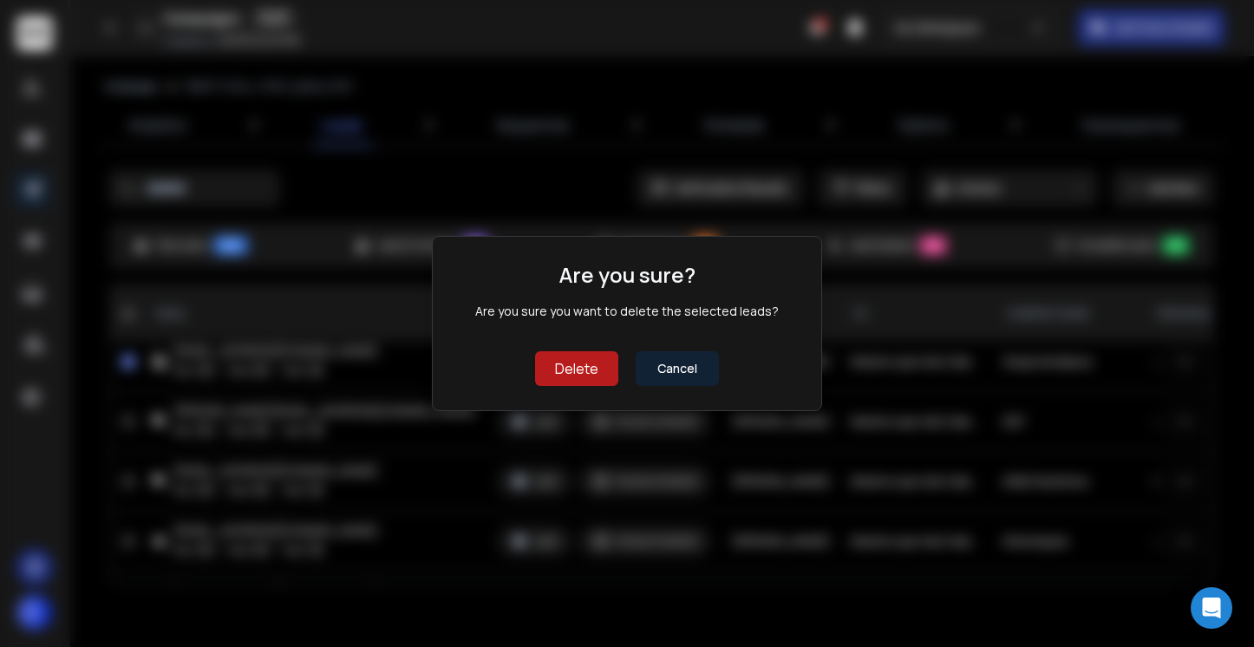
click at [586, 362] on button "Delete" at bounding box center [576, 368] width 83 height 35
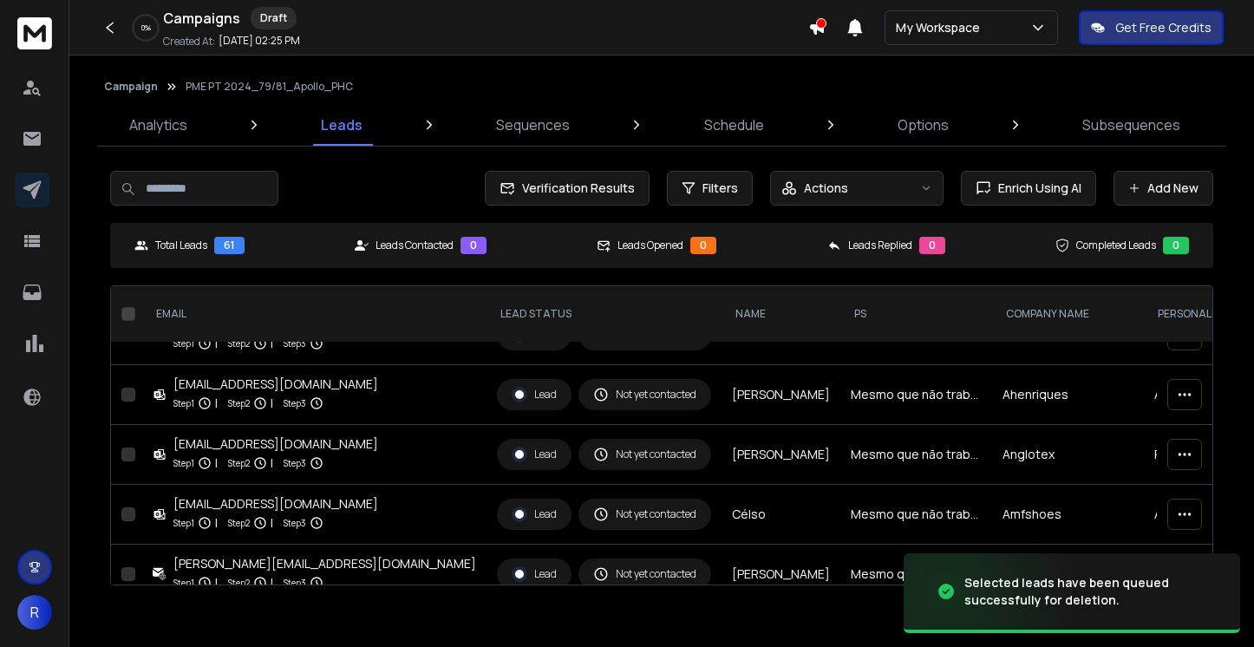
scroll to position [1830, 0]
click at [122, 395] on button "button" at bounding box center [128, 396] width 14 height 14
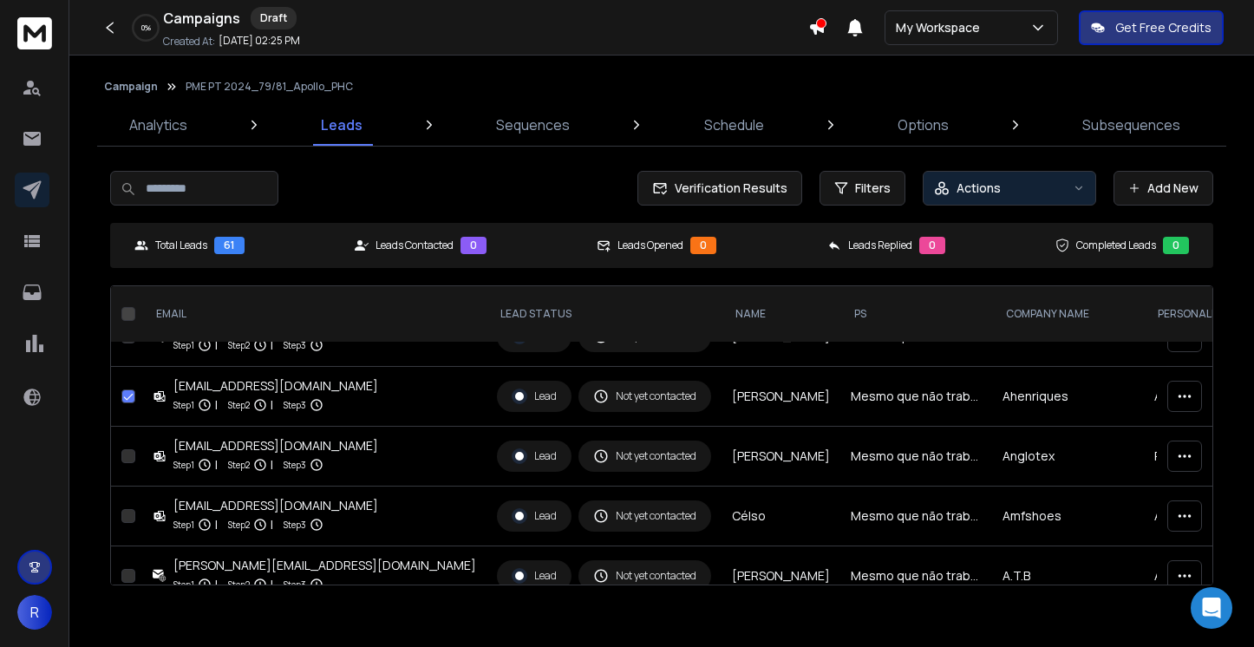
click at [961, 184] on p "Actions" at bounding box center [978, 187] width 44 height 17
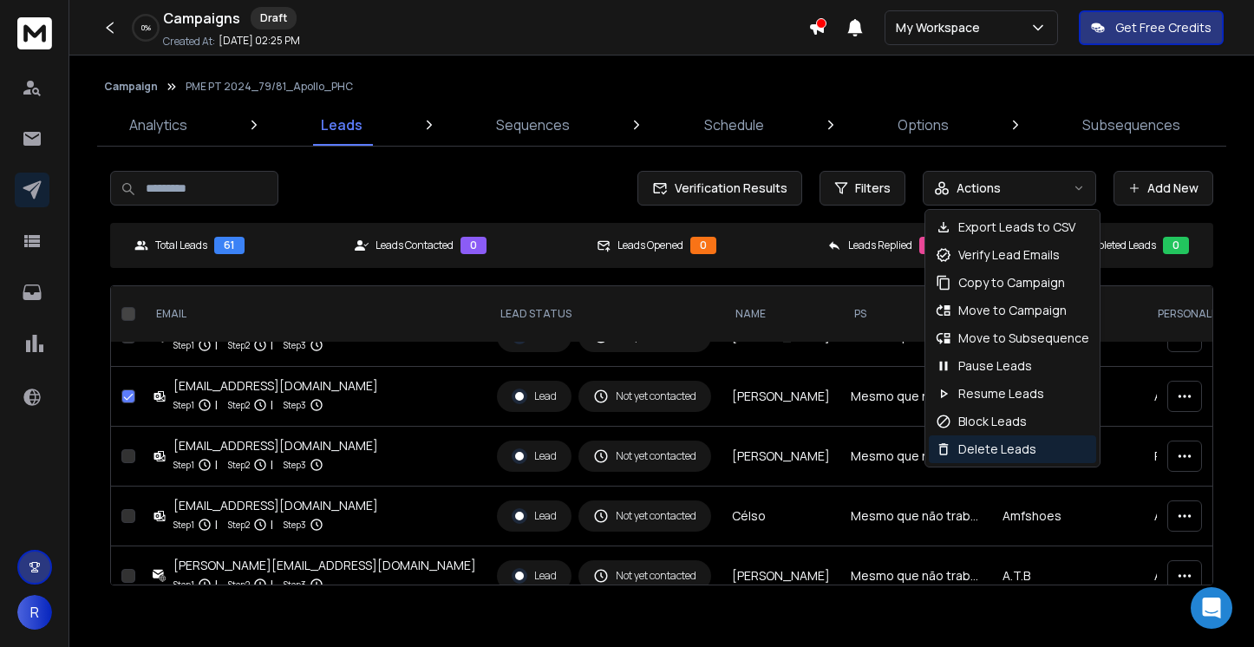
click at [992, 443] on p "Delete Leads" at bounding box center [997, 448] width 78 height 17
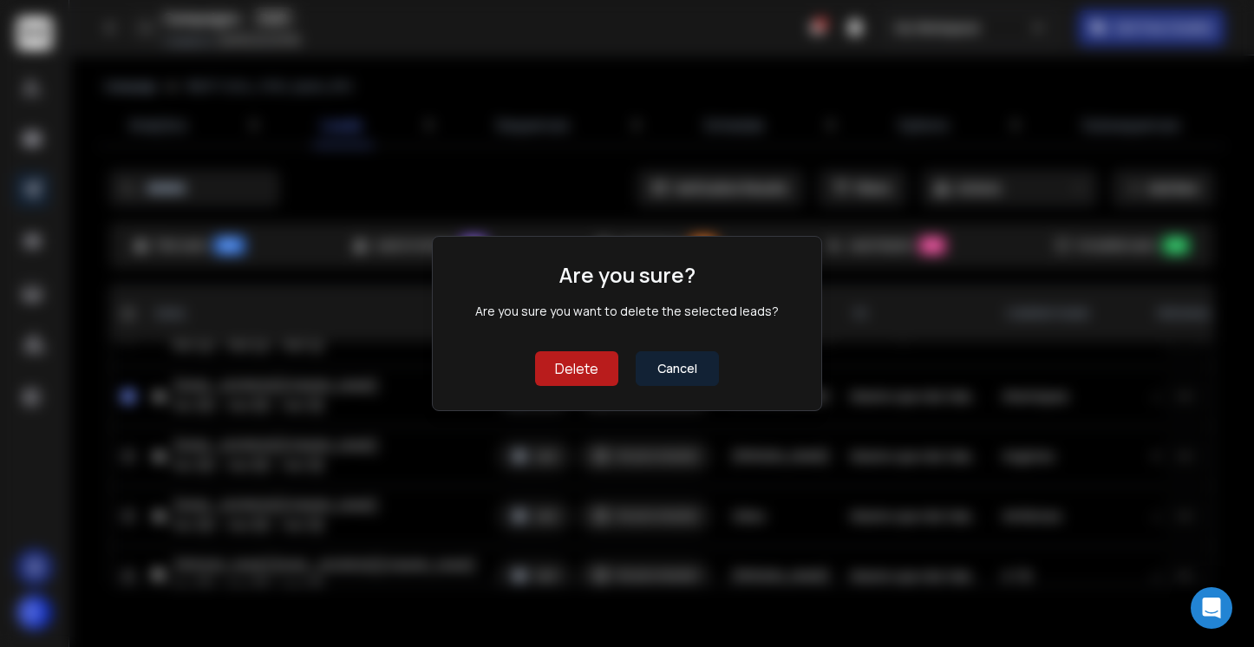
click at [587, 369] on button "Delete" at bounding box center [576, 368] width 83 height 35
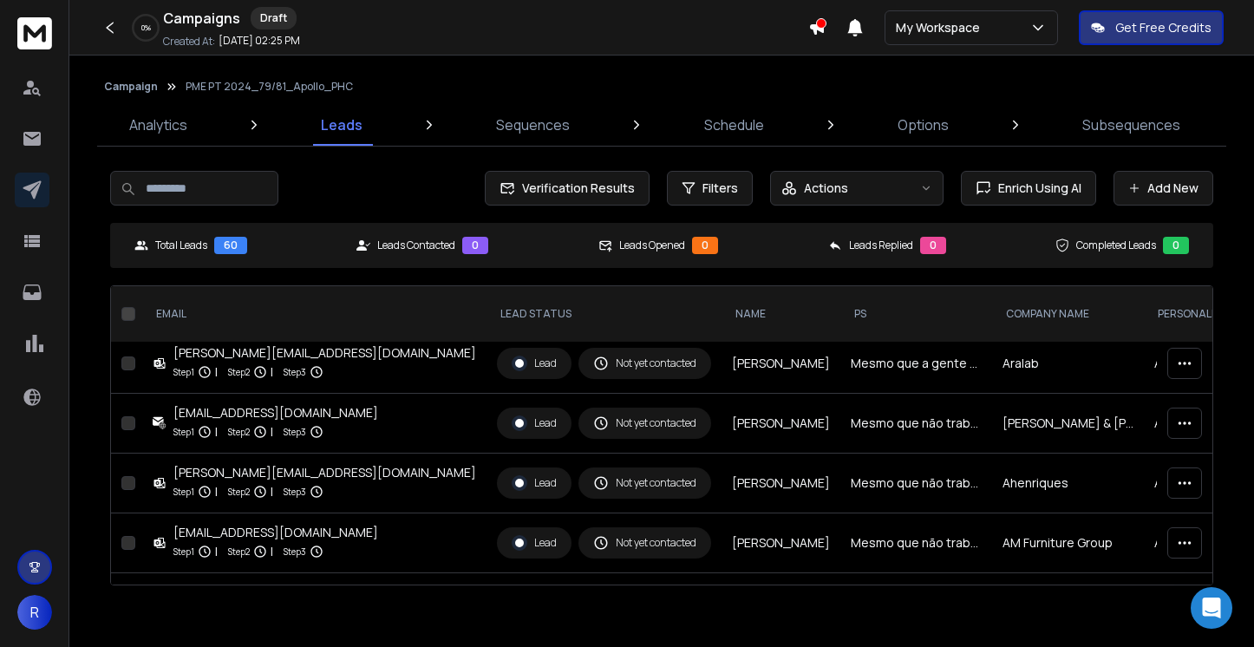
scroll to position [2087, 0]
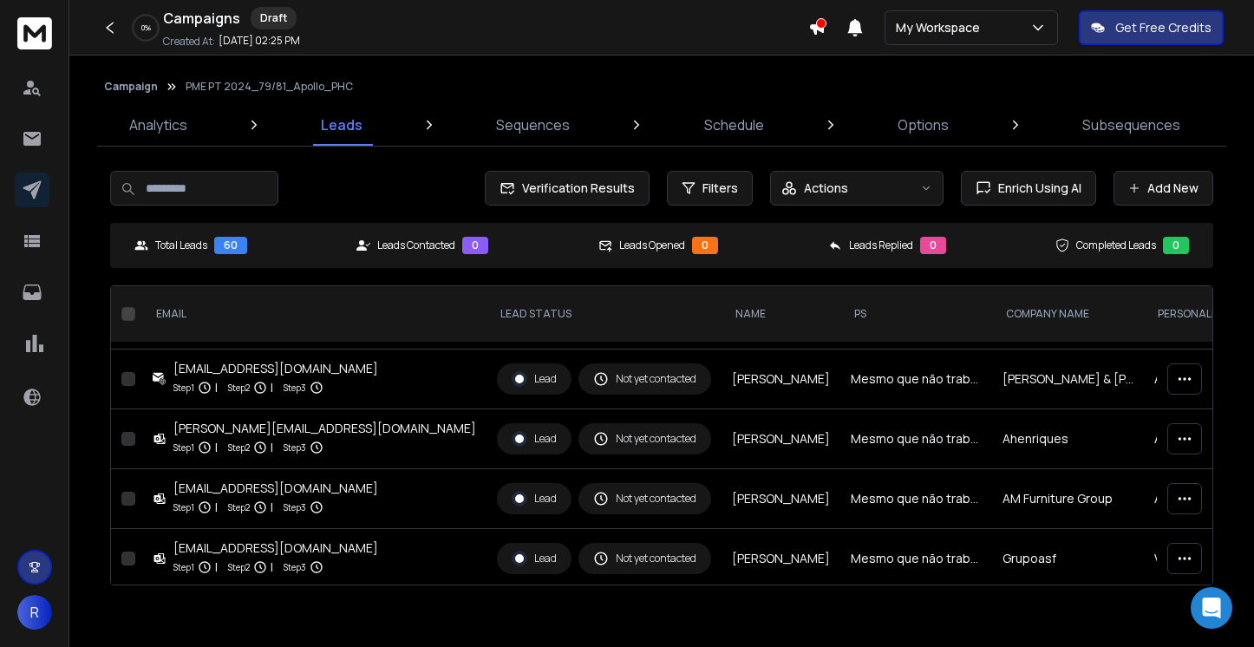
click at [133, 433] on button "button" at bounding box center [128, 439] width 14 height 14
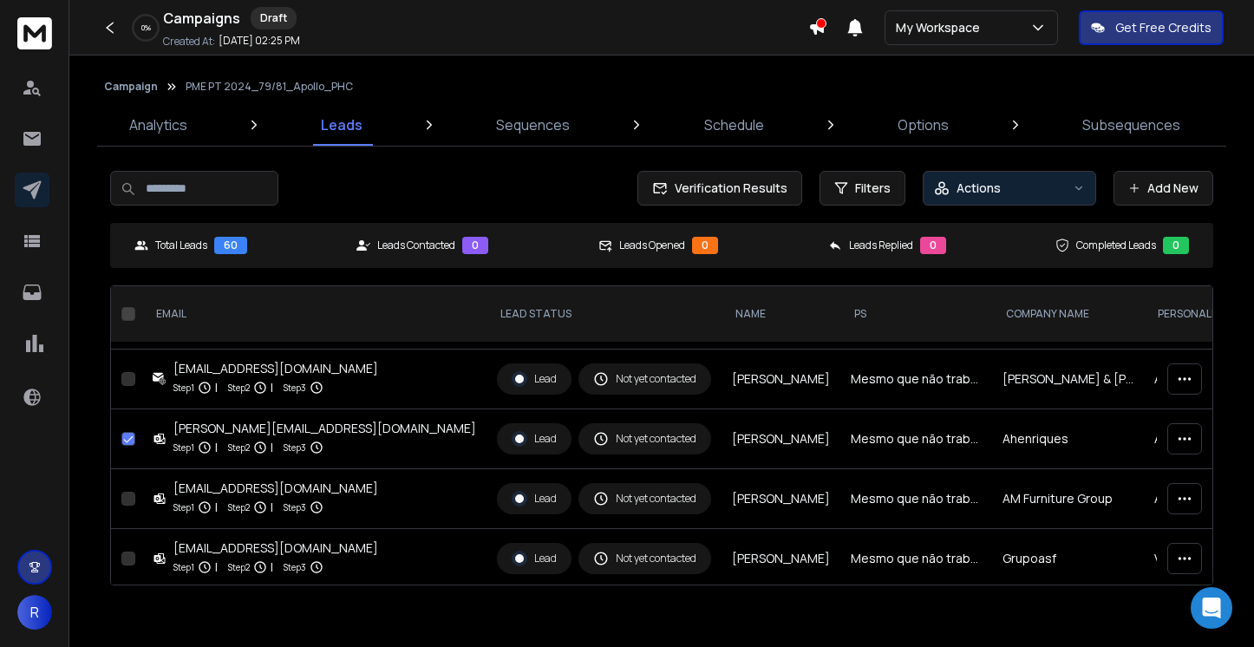
click at [1013, 197] on button "Actions" at bounding box center [1008, 188] width 173 height 35
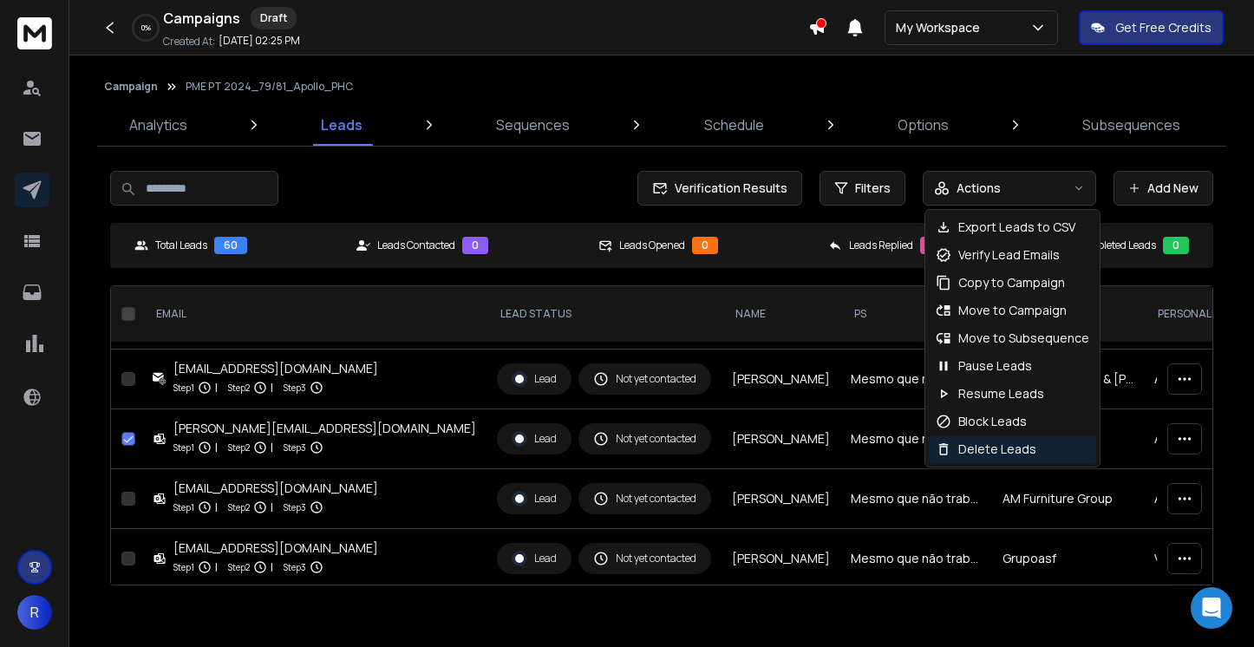
click at [1008, 449] on p "Delete Leads" at bounding box center [997, 448] width 78 height 17
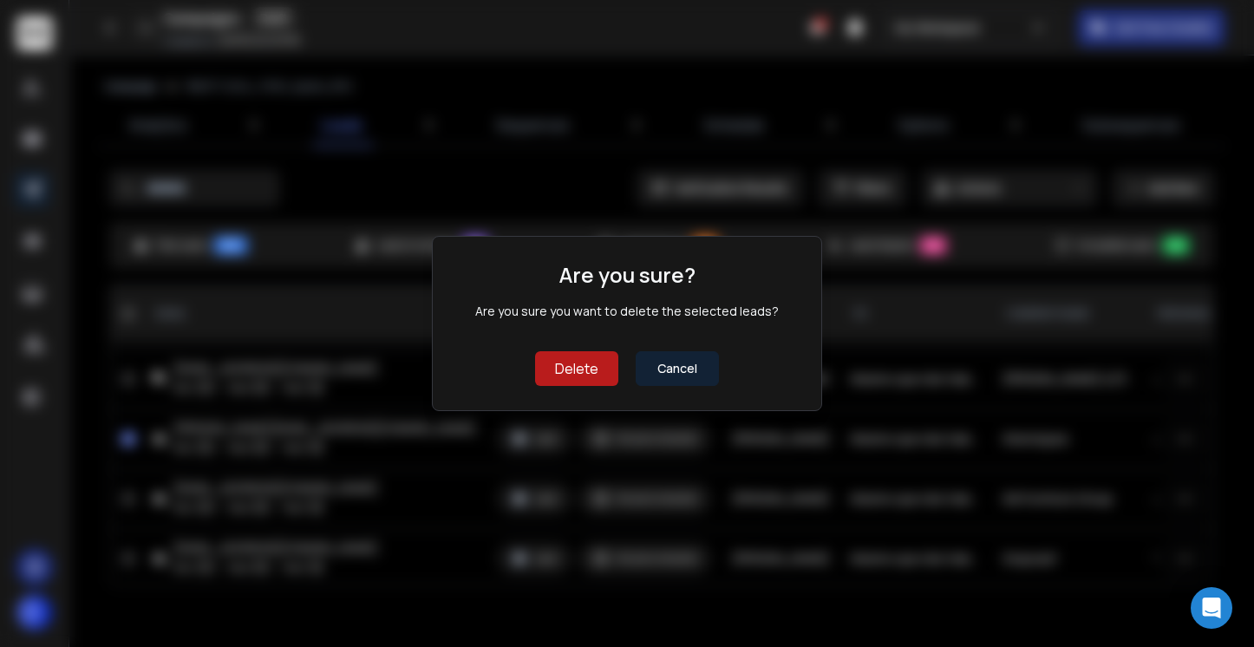
click at [577, 362] on button "Delete" at bounding box center [576, 368] width 83 height 35
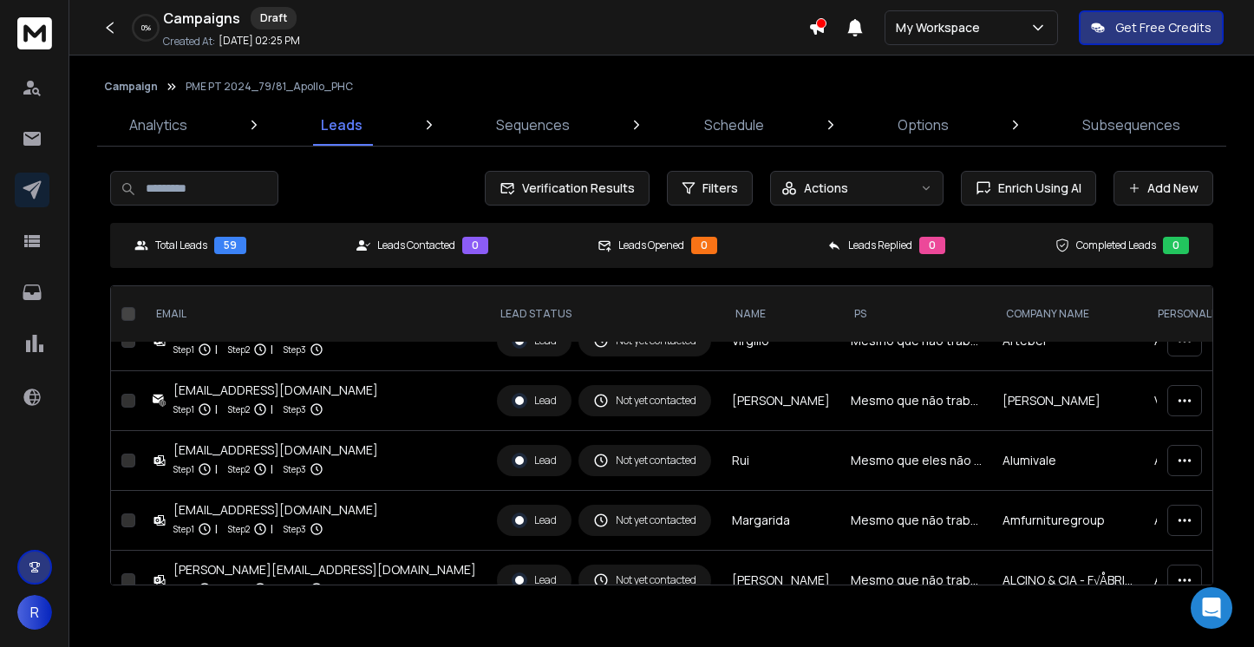
scroll to position [3301, 0]
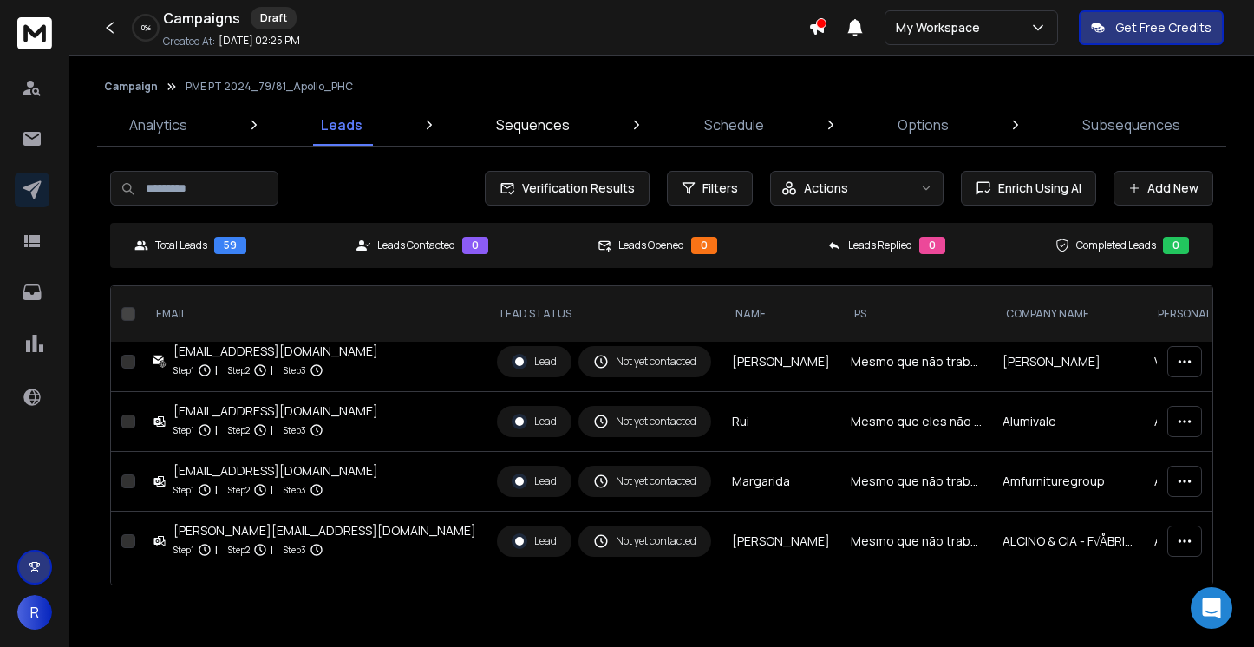
click at [560, 129] on p "Sequences" at bounding box center [533, 124] width 74 height 21
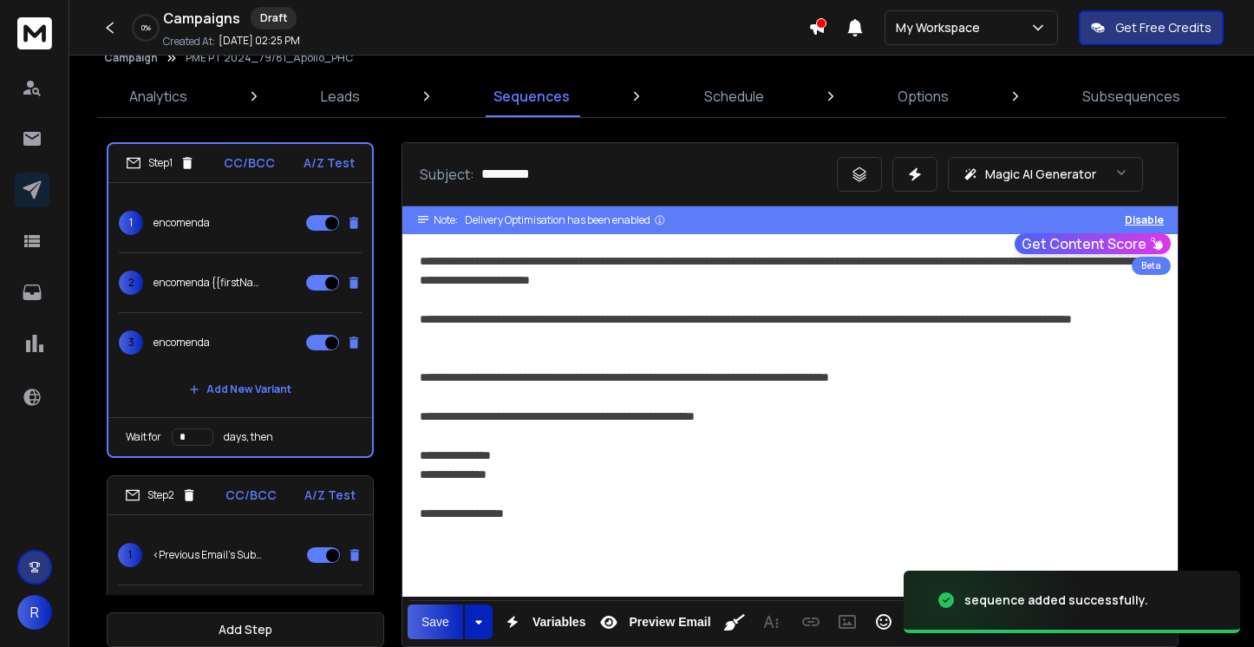
scroll to position [23, 0]
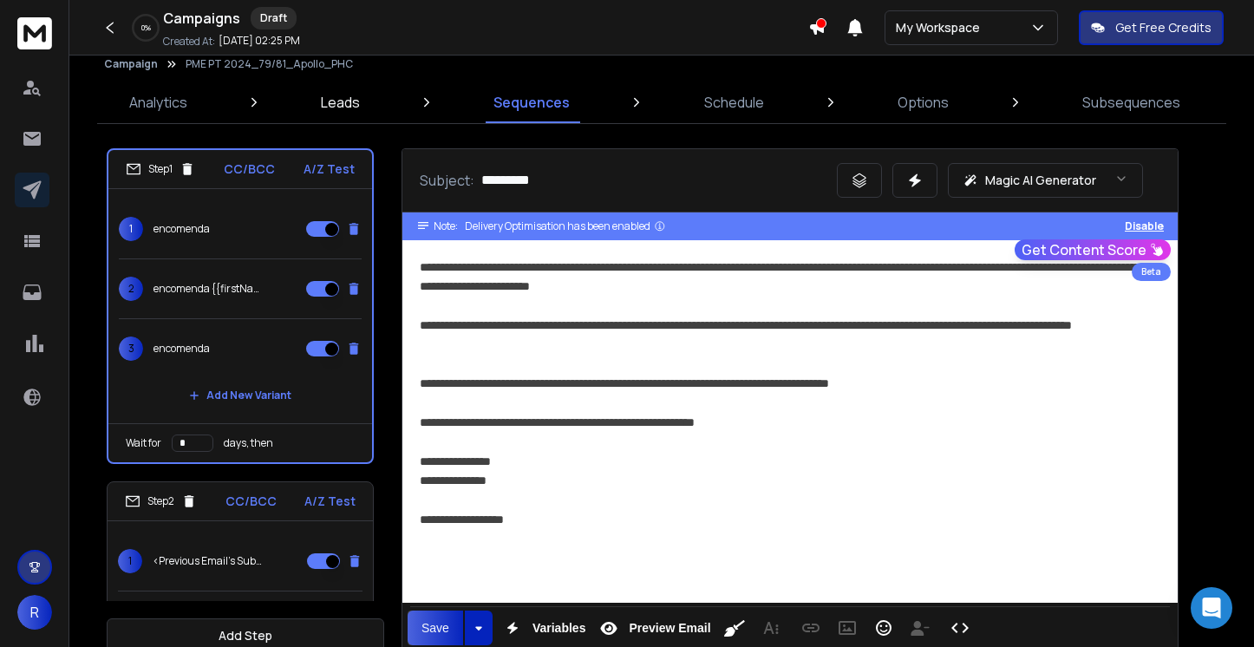
click at [360, 103] on p "Leads" at bounding box center [340, 102] width 39 height 21
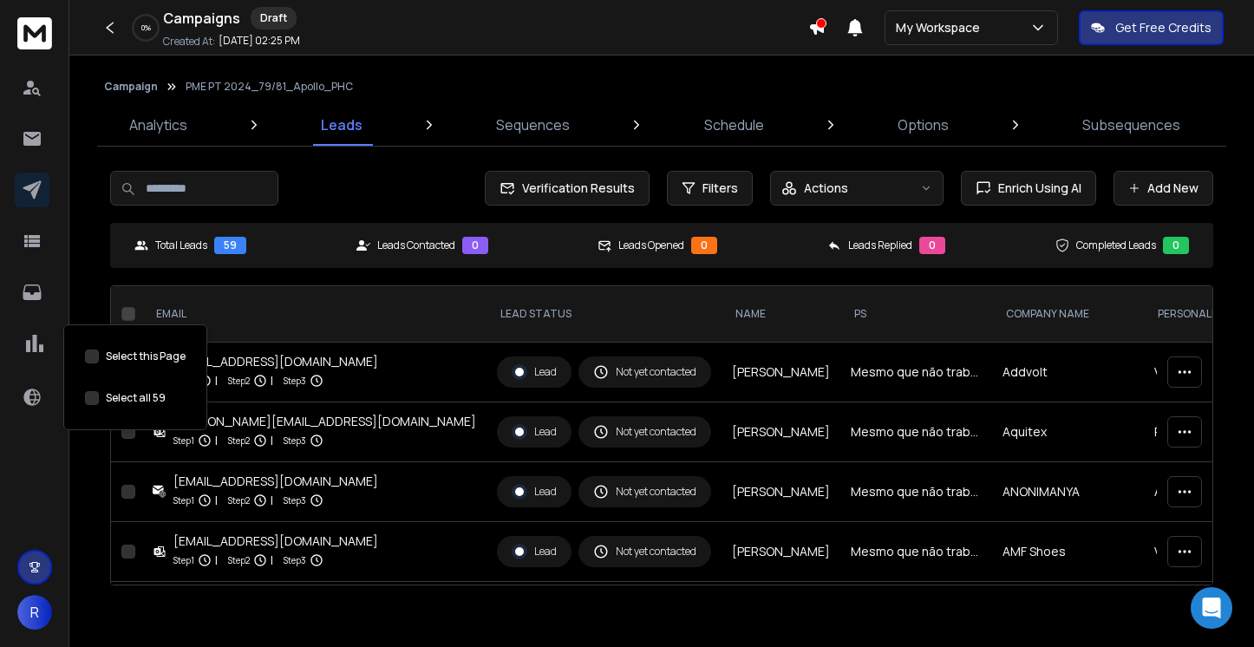
click at [127, 317] on button "Select this Page" at bounding box center [128, 314] width 14 height 14
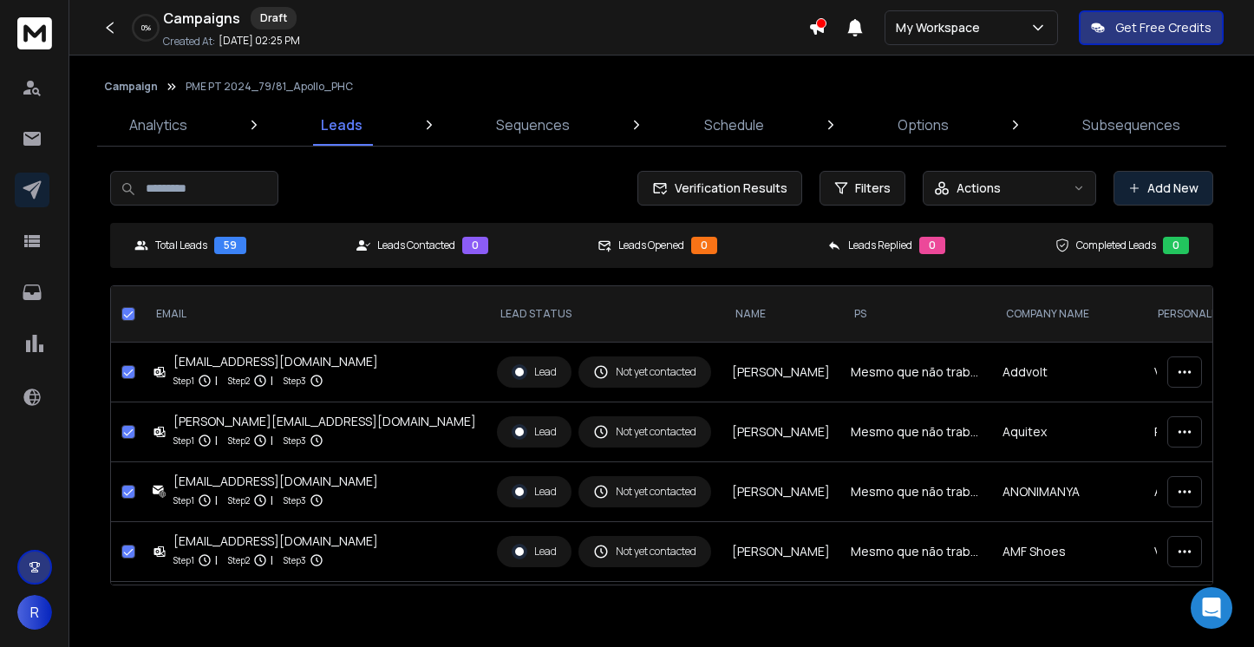
click at [1170, 199] on button "Add New" at bounding box center [1163, 188] width 100 height 35
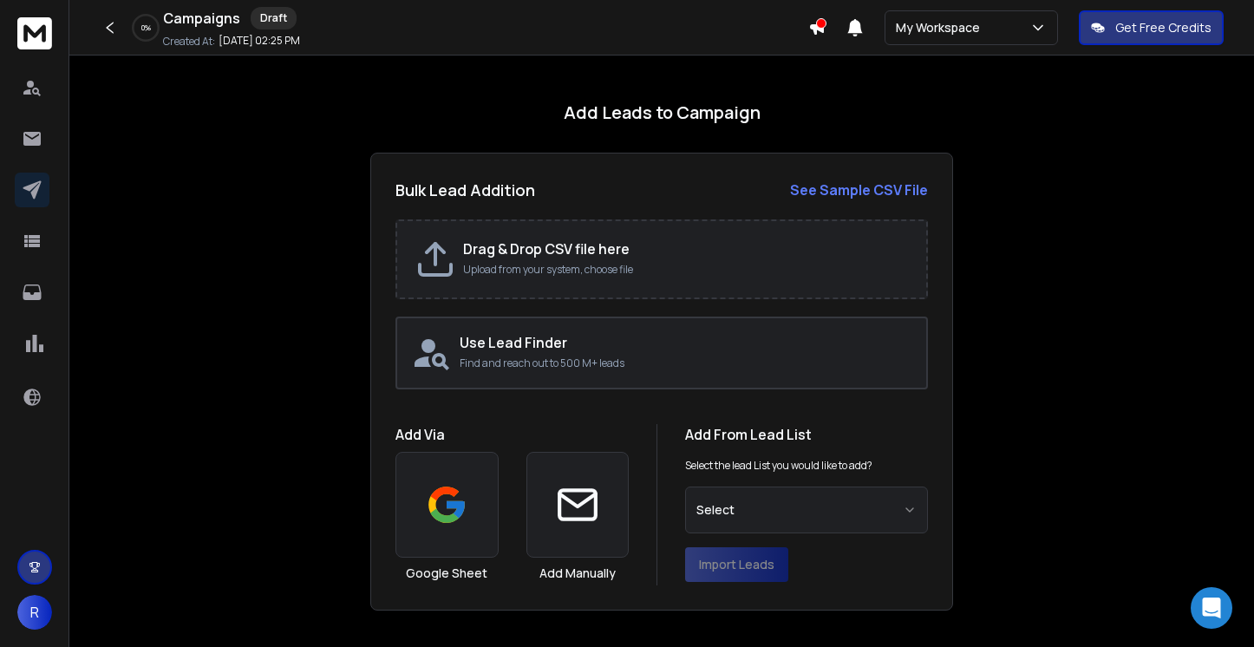
click at [1034, 220] on div "Add Leads to Campaign Bulk Lead Addition See Sample CSV File Drag & Drop CSV fi…" at bounding box center [662, 356] width 888 height 510
click at [780, 116] on div "Add Leads to Campaign" at bounding box center [662, 113] width 888 height 24
click at [598, 94] on div "Add Leads to Campaign Bulk Lead Addition See Sample CSV File Drag & Drop CSV fi…" at bounding box center [662, 346] width 888 height 527
click at [107, 32] on icon at bounding box center [110, 28] width 16 height 16
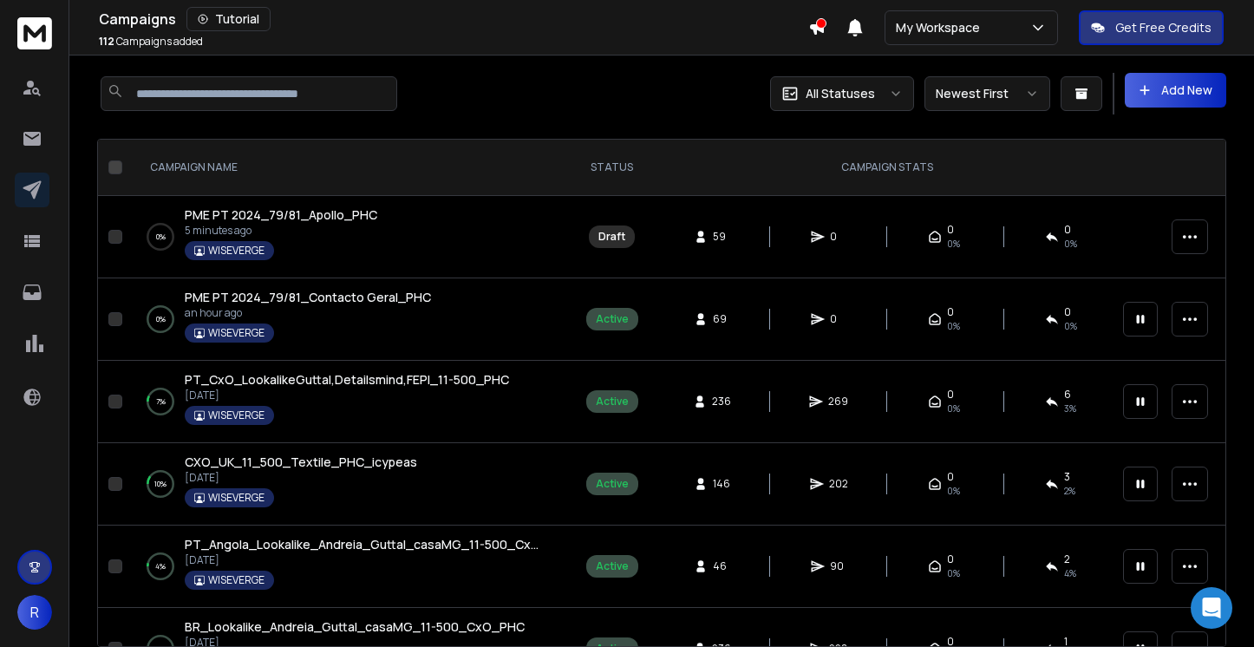
click at [275, 206] on span "PME PT 2024_79/81_Apollo_PHC" at bounding box center [281, 214] width 192 height 16
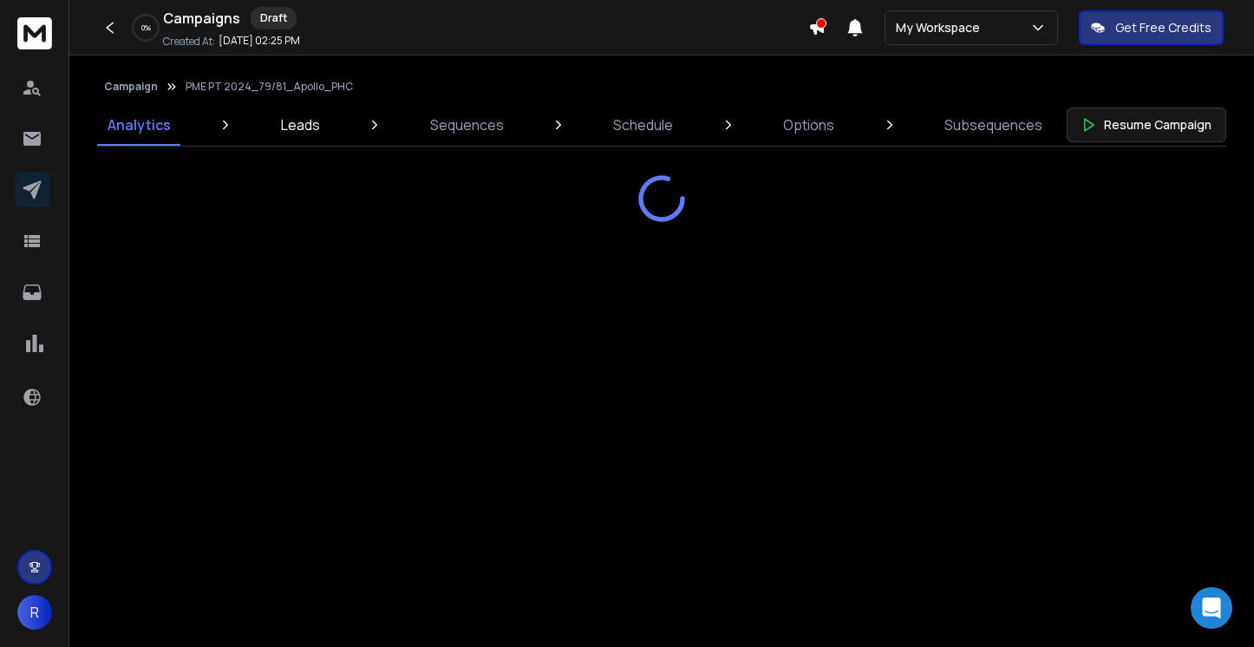
click at [300, 128] on p "Leads" at bounding box center [300, 124] width 39 height 21
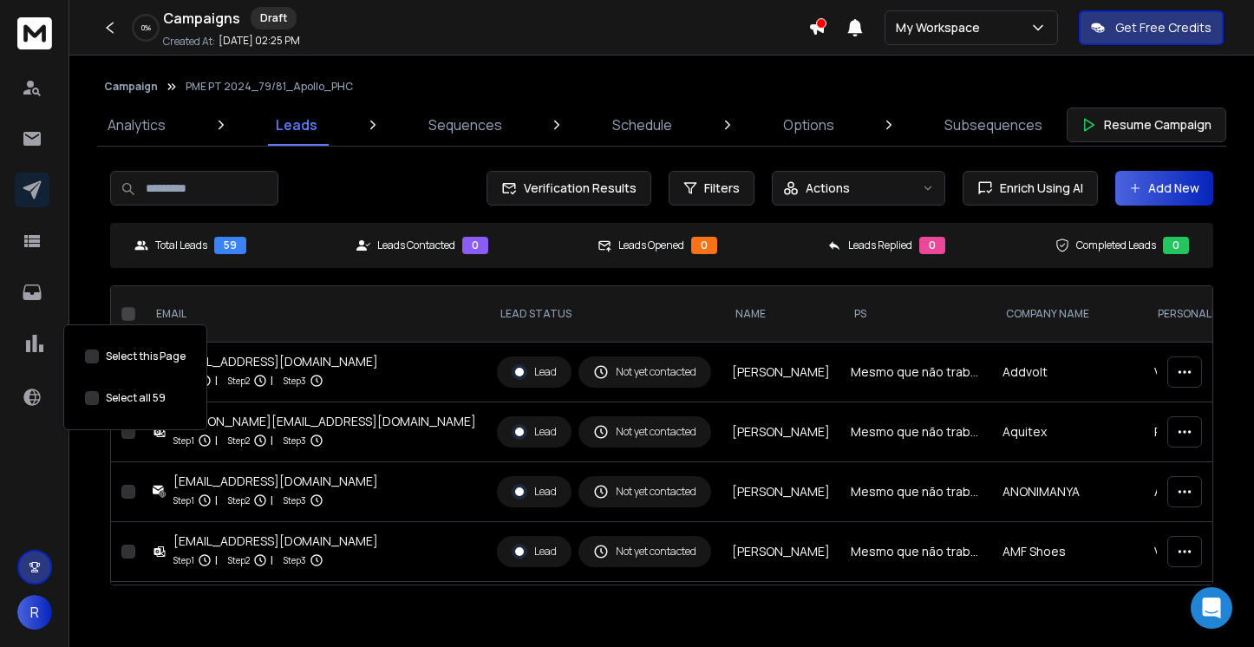
click at [127, 319] on button "Select this Page" at bounding box center [128, 314] width 14 height 14
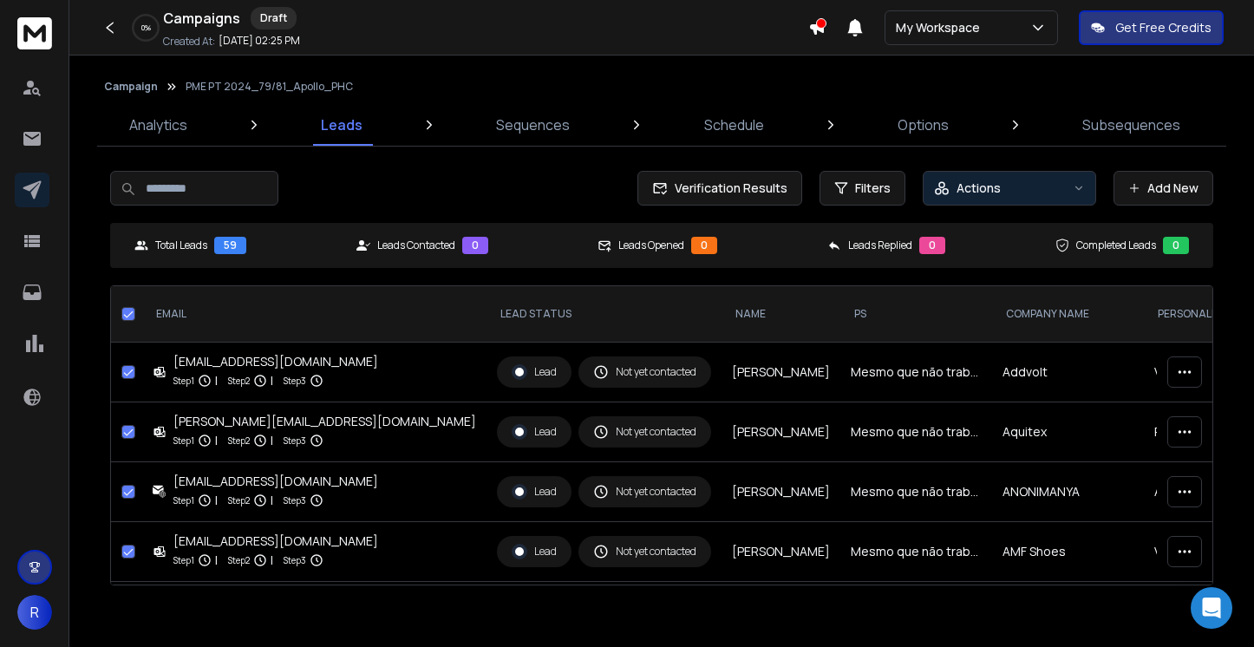
click at [966, 178] on button "Actions" at bounding box center [1008, 188] width 173 height 35
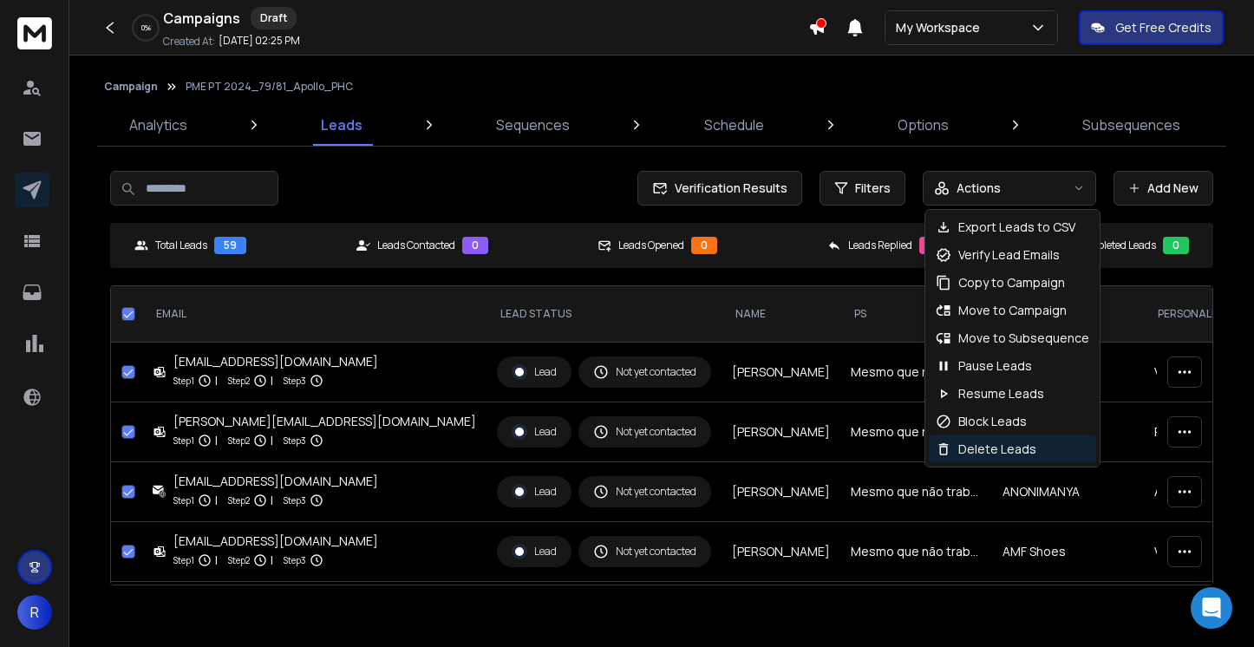
click at [997, 448] on p "Delete Leads" at bounding box center [997, 448] width 78 height 17
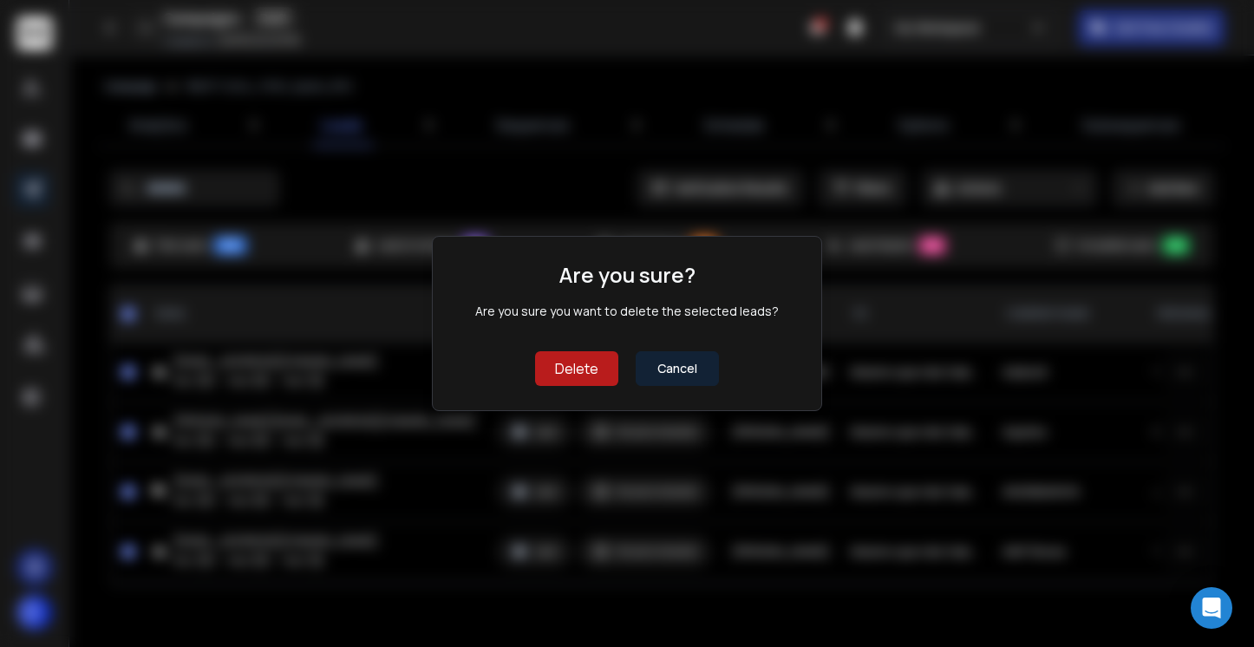
click at [565, 379] on button "Delete" at bounding box center [576, 368] width 83 height 35
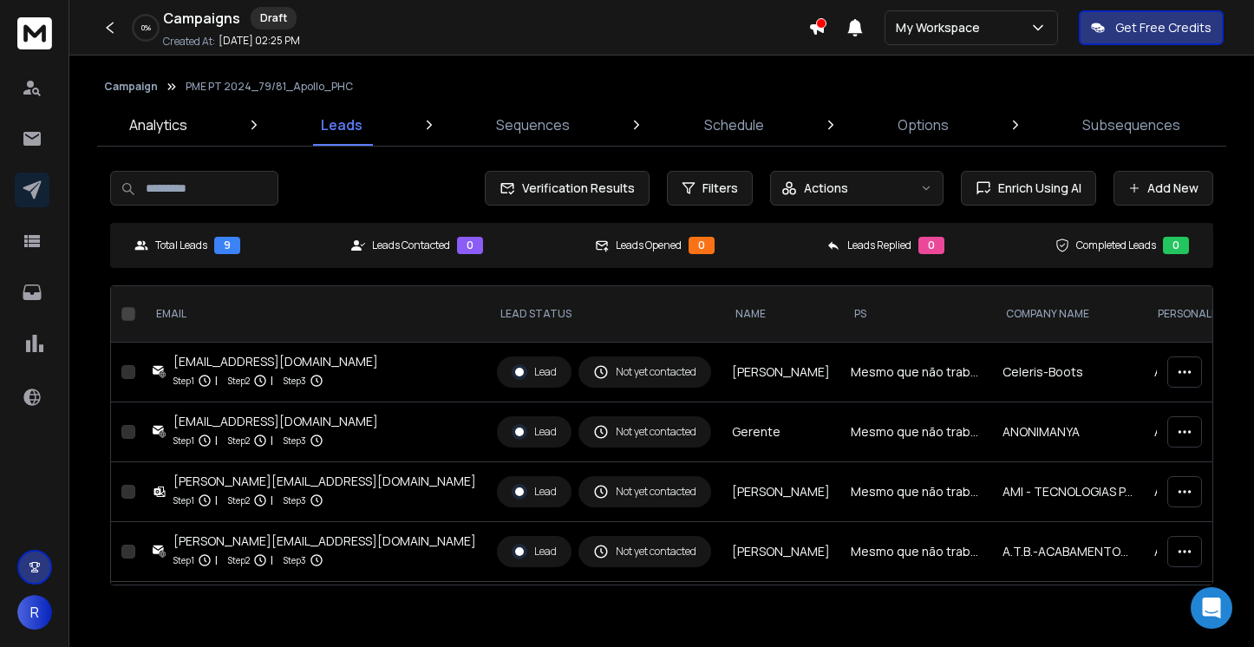
click at [171, 127] on p "Analytics" at bounding box center [158, 124] width 58 height 21
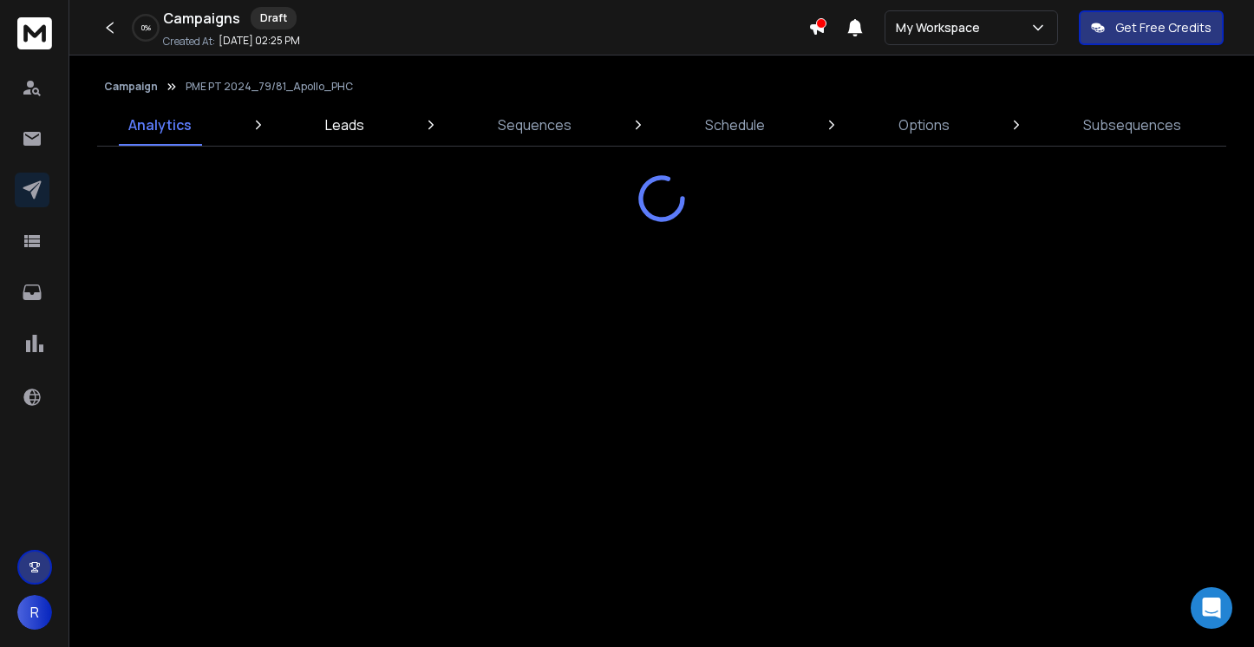
click at [336, 116] on p "Leads" at bounding box center [344, 124] width 39 height 21
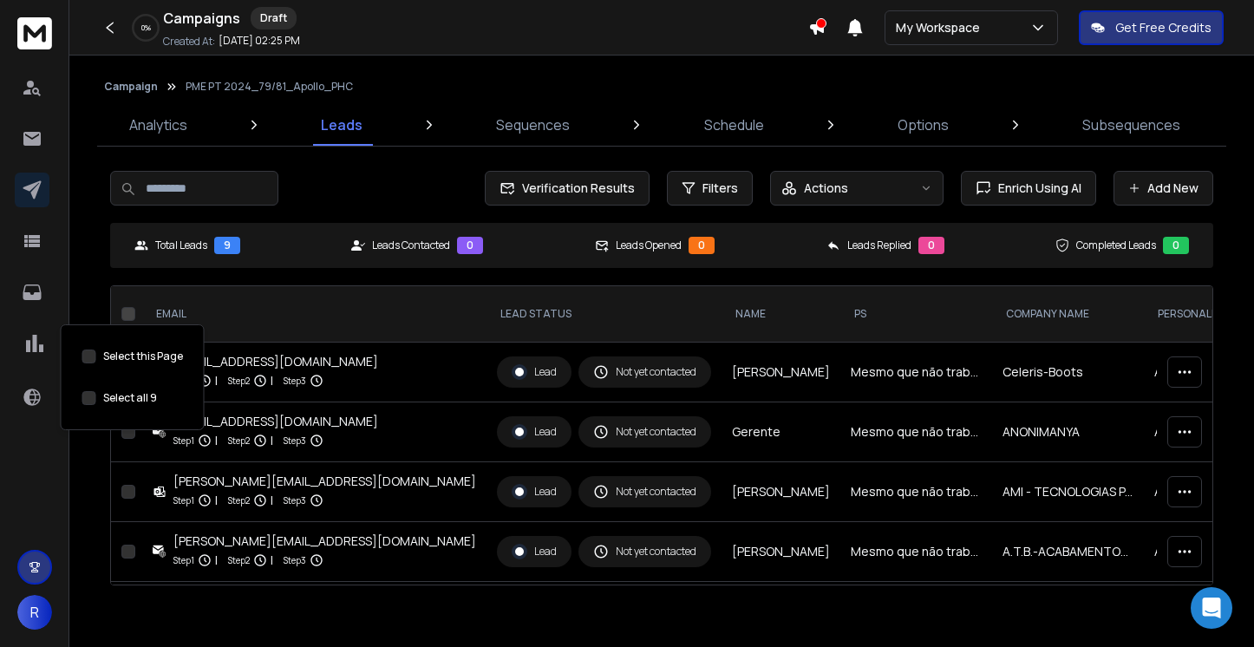
click at [131, 316] on button "Select this Page" at bounding box center [128, 314] width 14 height 14
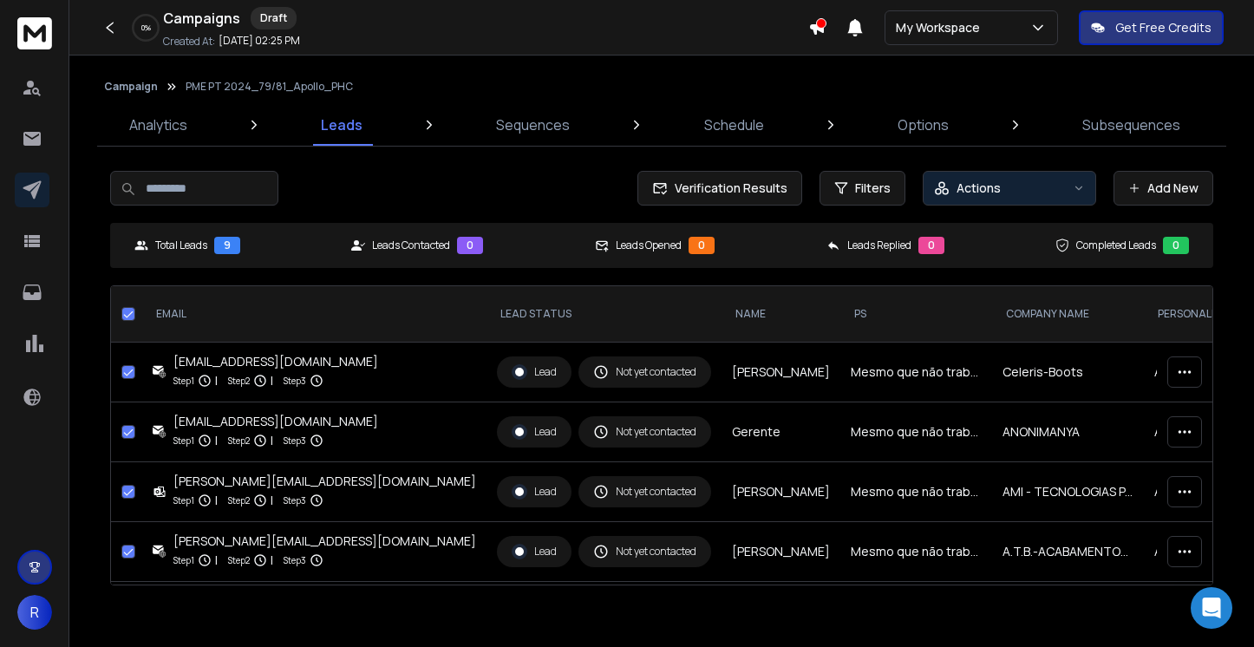
click at [1007, 199] on button "Actions" at bounding box center [1008, 188] width 173 height 35
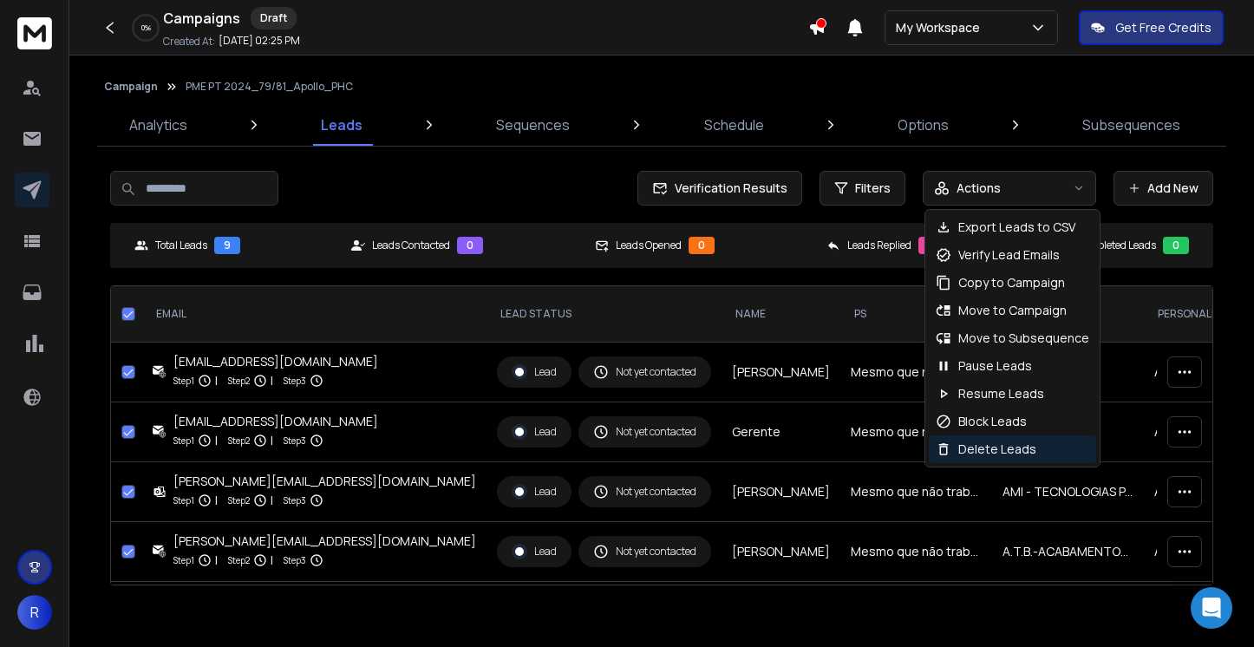
click at [1036, 454] on div "Delete Leads" at bounding box center [1012, 449] width 167 height 28
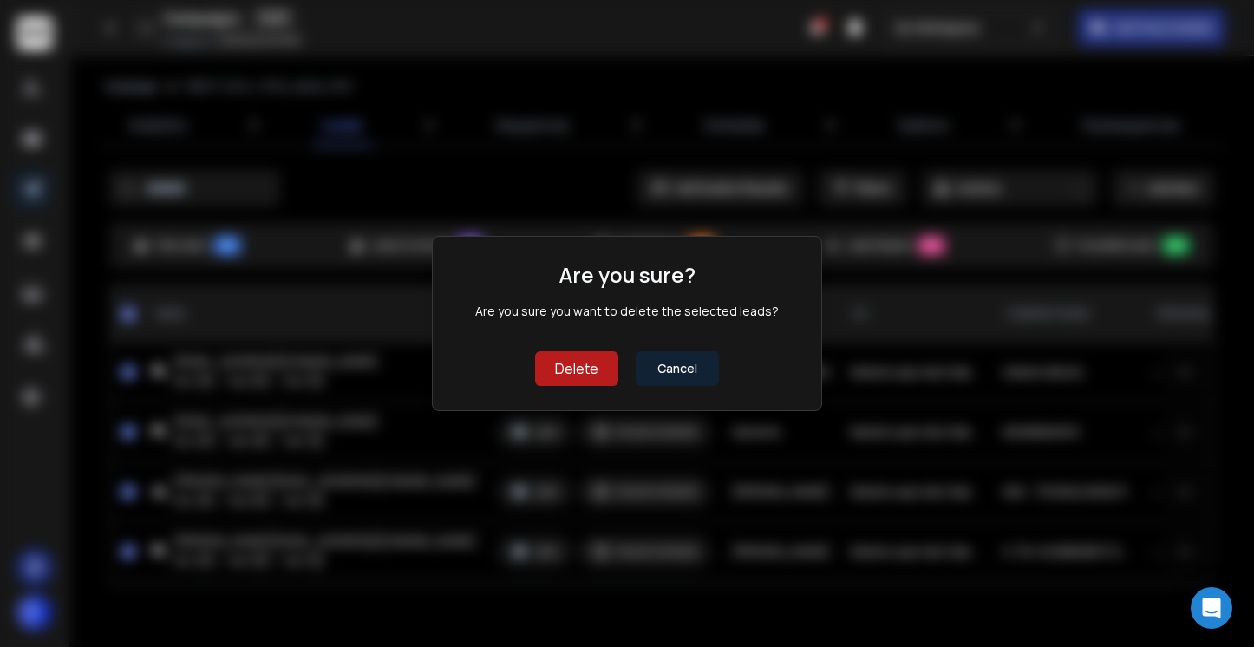
click at [598, 374] on button "Delete" at bounding box center [576, 368] width 83 height 35
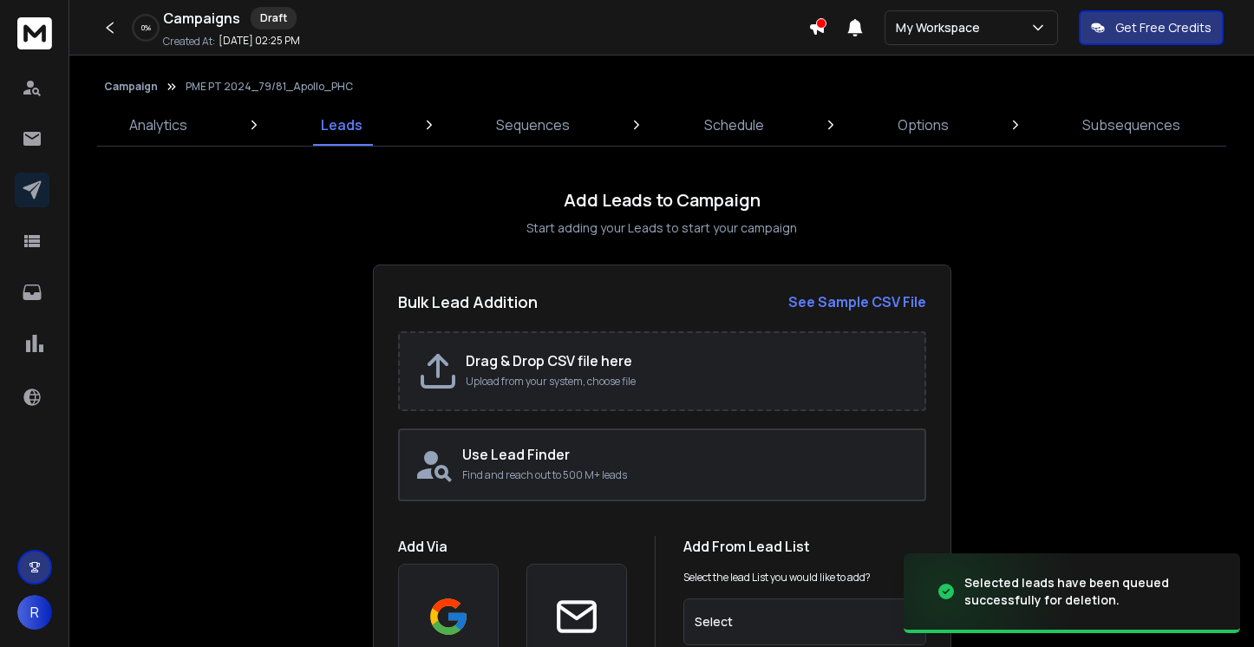
click at [640, 344] on div "Drag & Drop CSV file here Upload from your system, choose file" at bounding box center [662, 371] width 528 height 80
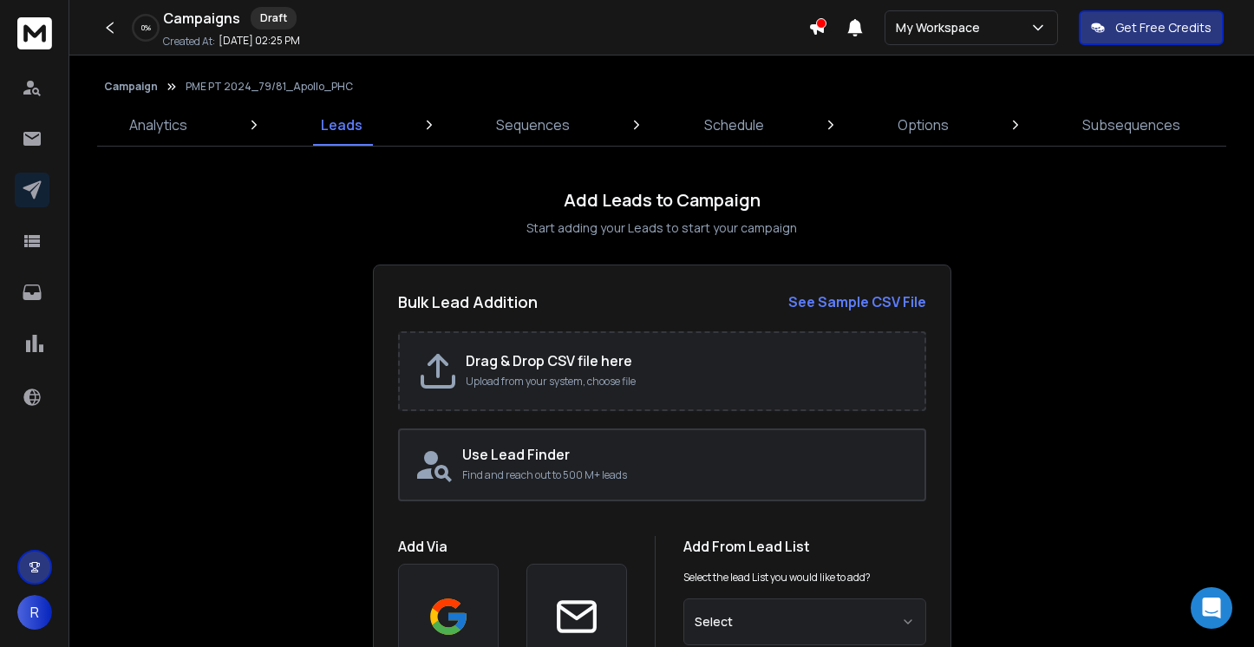
type input "**********"
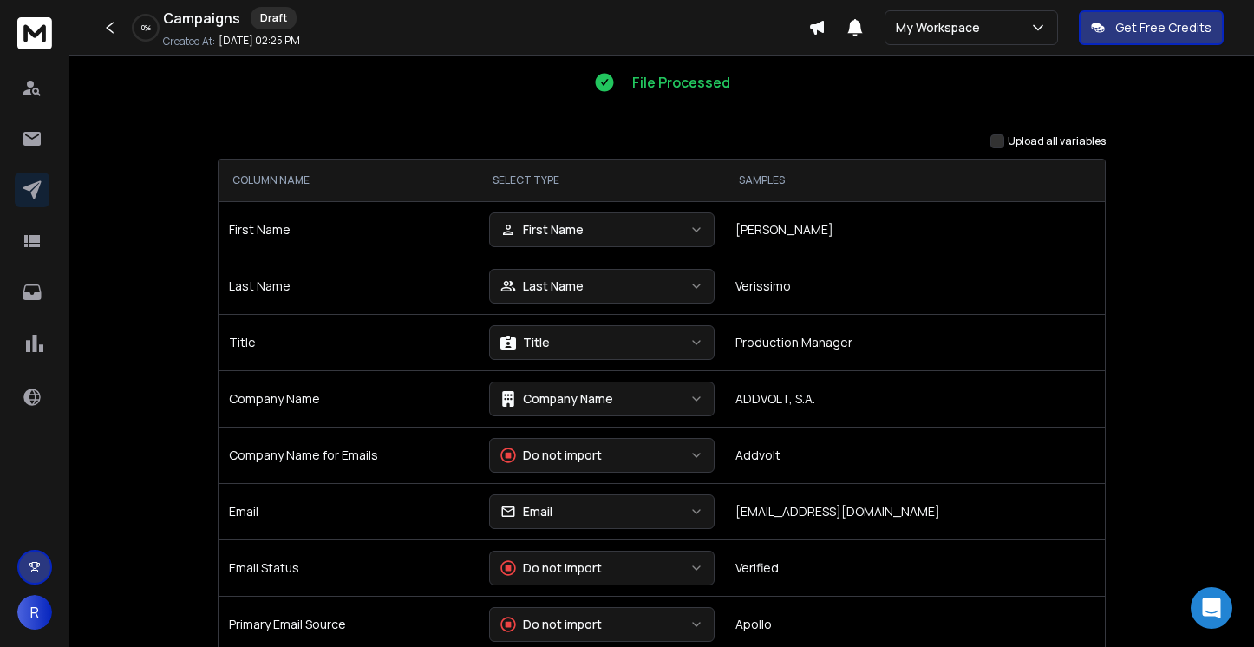
scroll to position [172, 0]
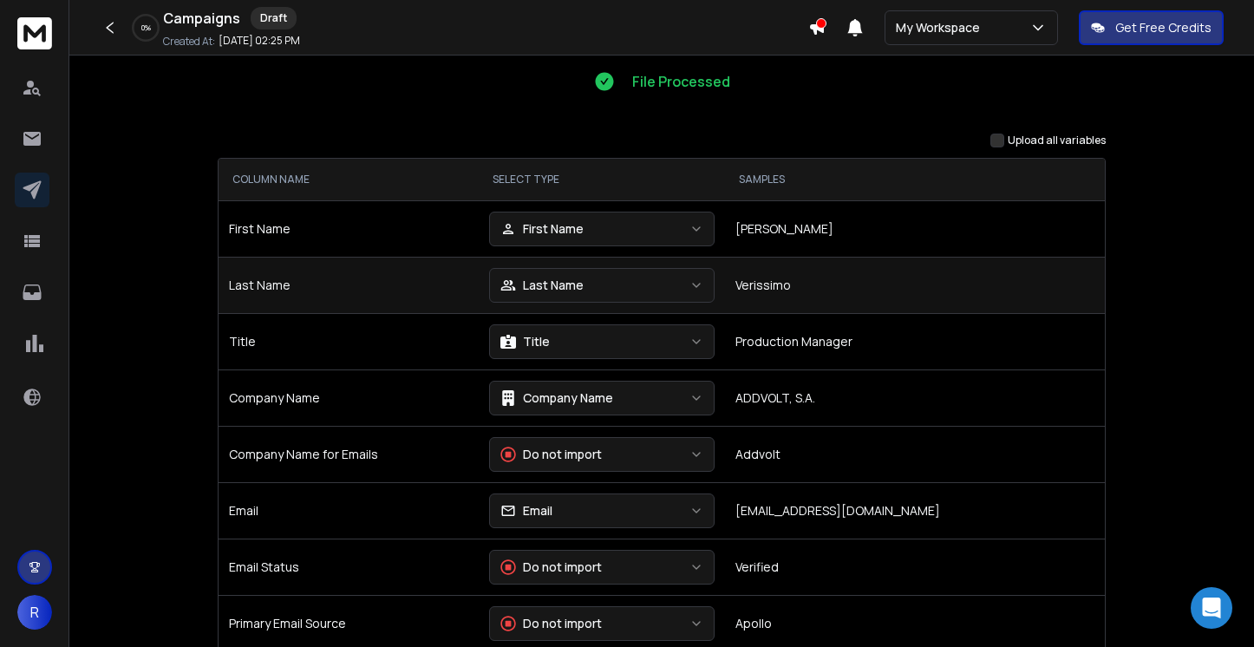
click at [570, 298] on button "Last Name" at bounding box center [602, 285] width 226 height 35
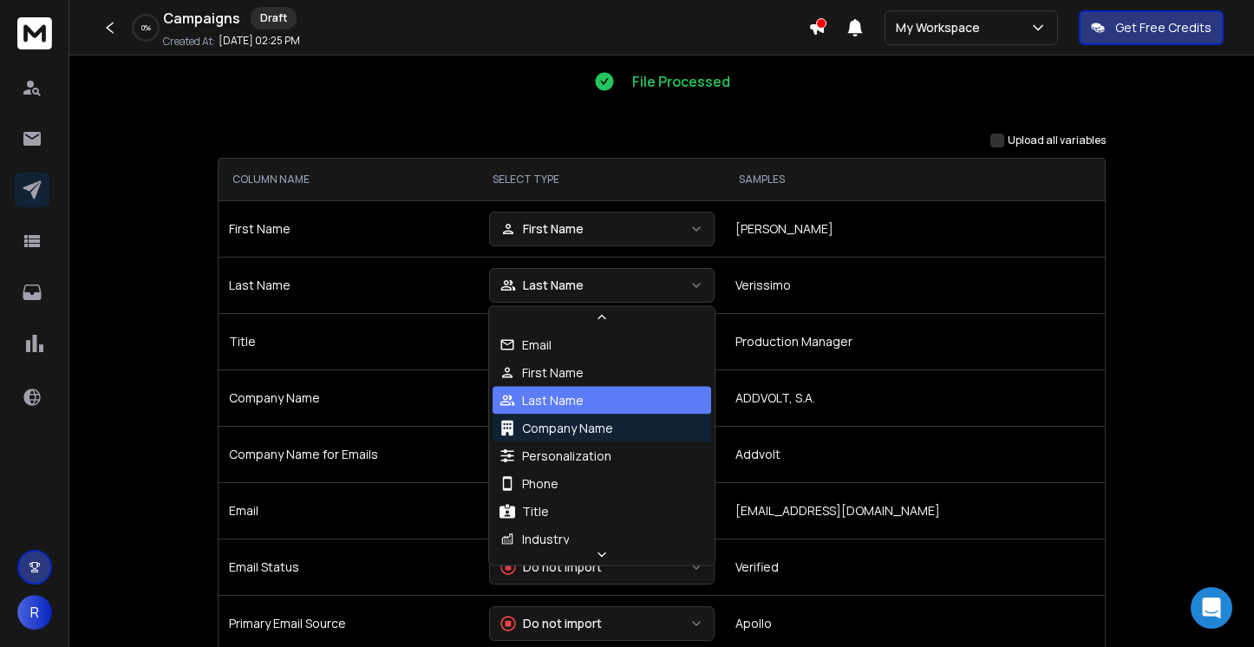
scroll to position [158, 0]
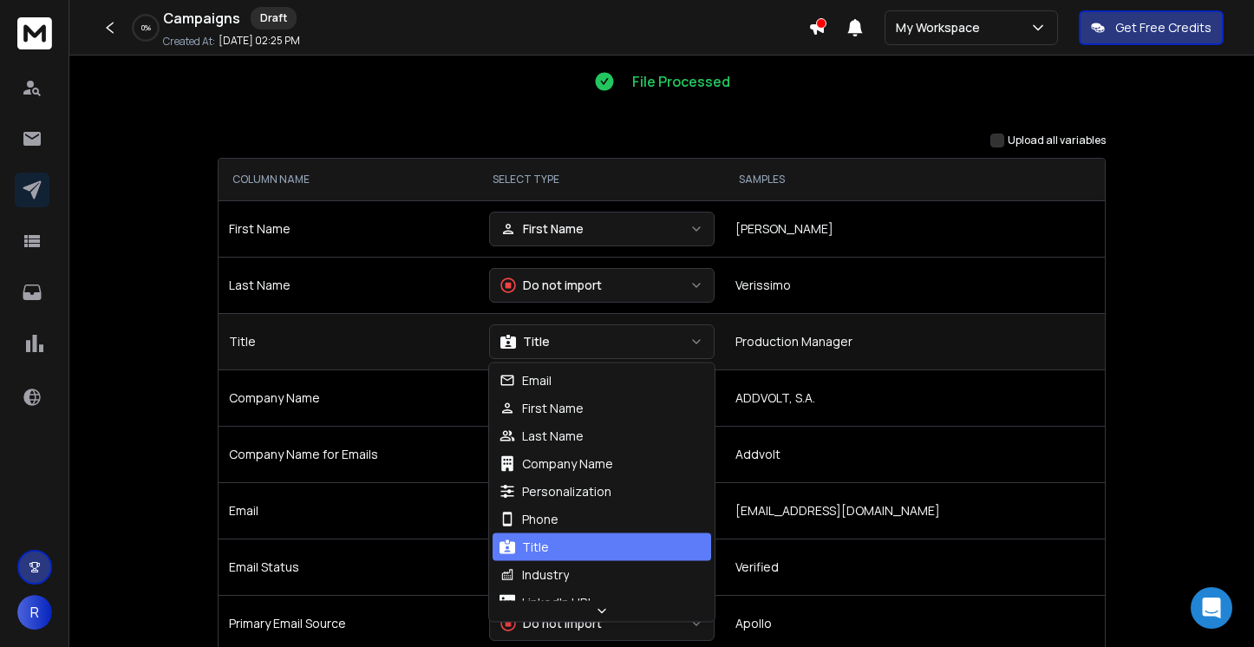
click at [539, 346] on div "Title" at bounding box center [524, 341] width 49 height 17
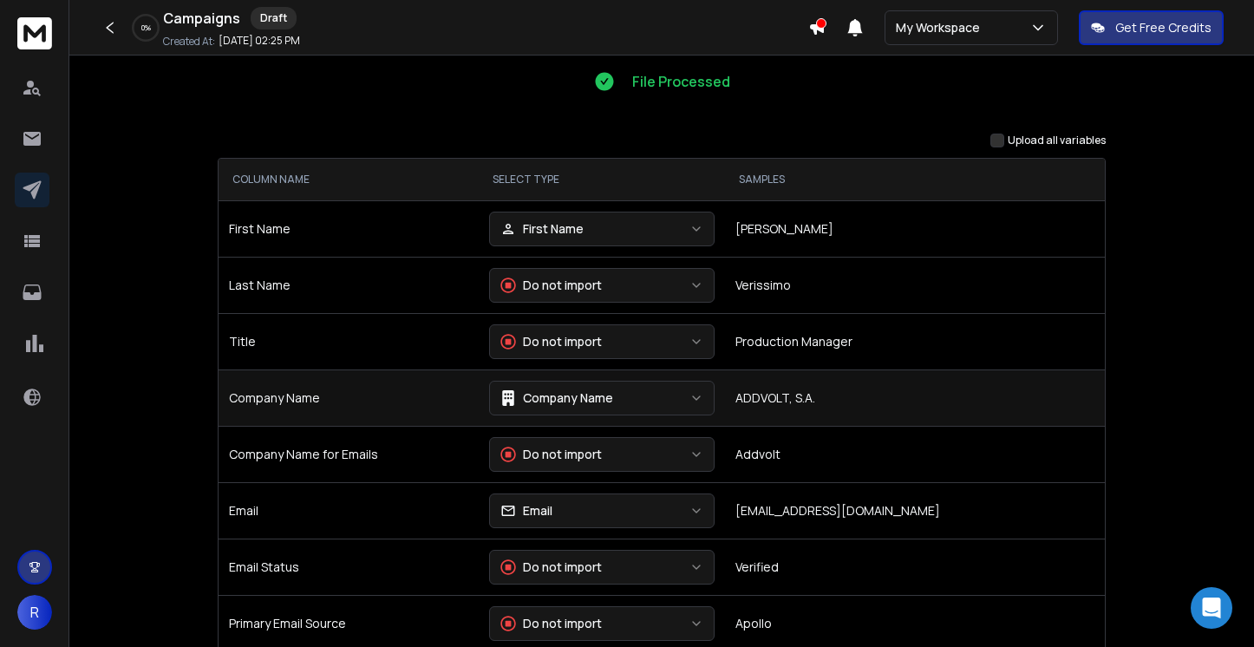
click at [543, 401] on div "Company Name" at bounding box center [556, 397] width 113 height 17
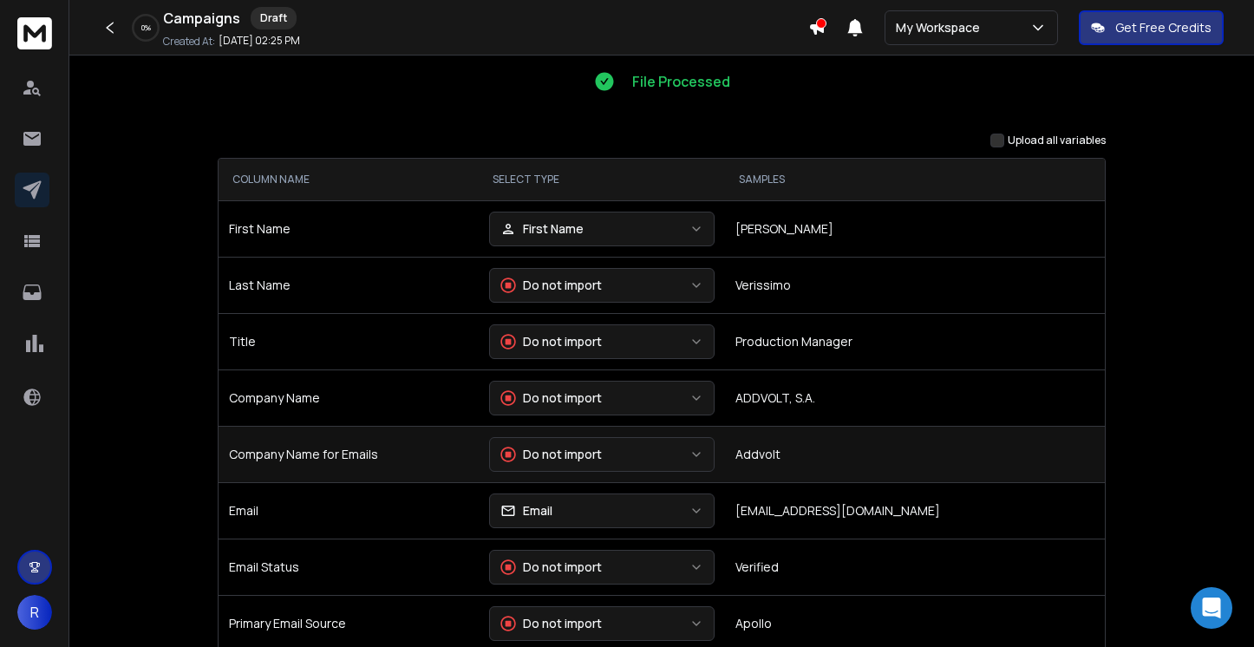
click at [550, 444] on button "Do not import" at bounding box center [602, 454] width 226 height 35
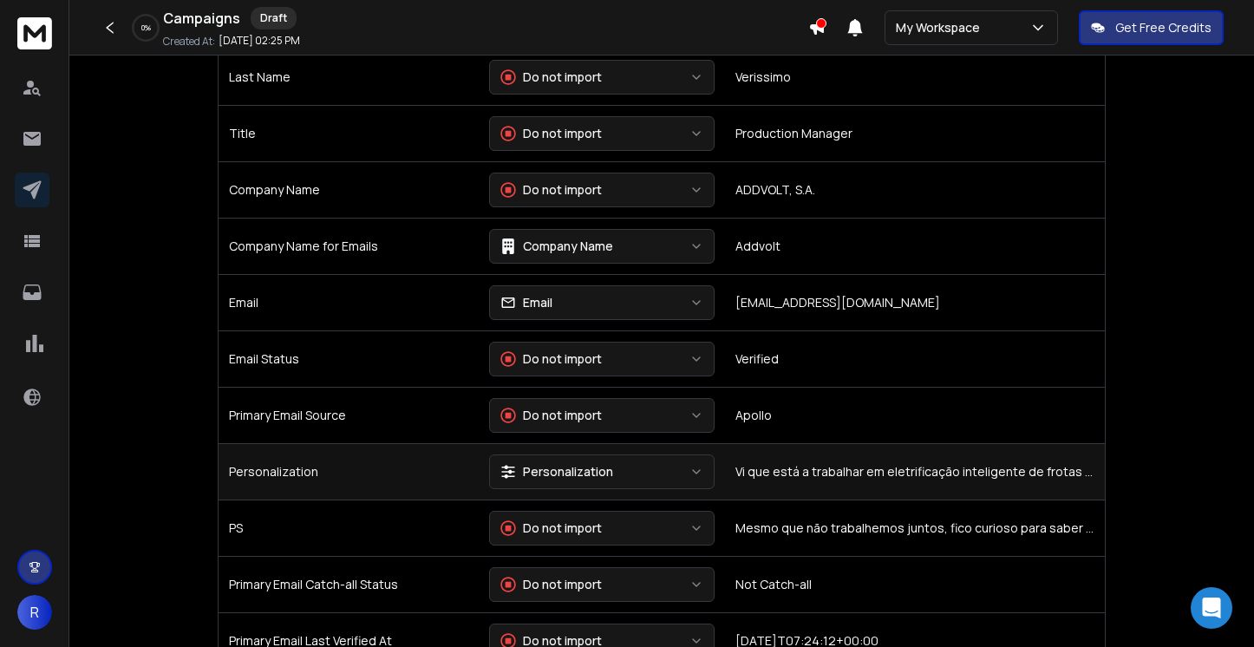
scroll to position [383, 0]
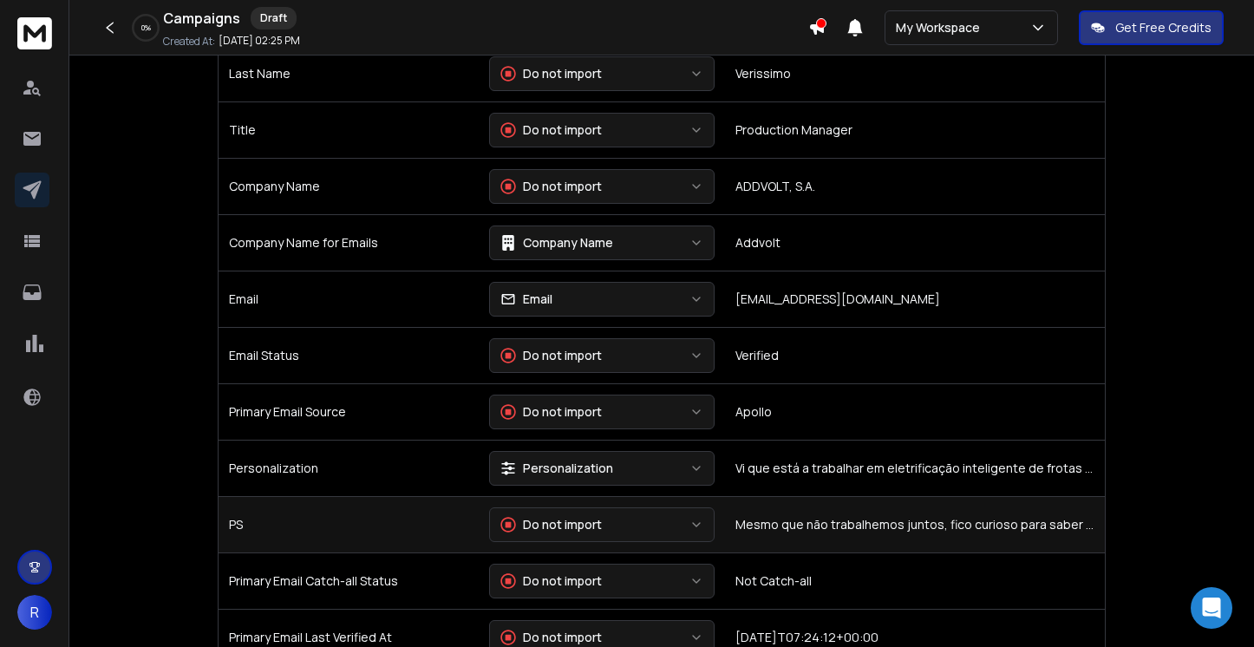
click at [587, 525] on div "Do not import" at bounding box center [550, 524] width 101 height 17
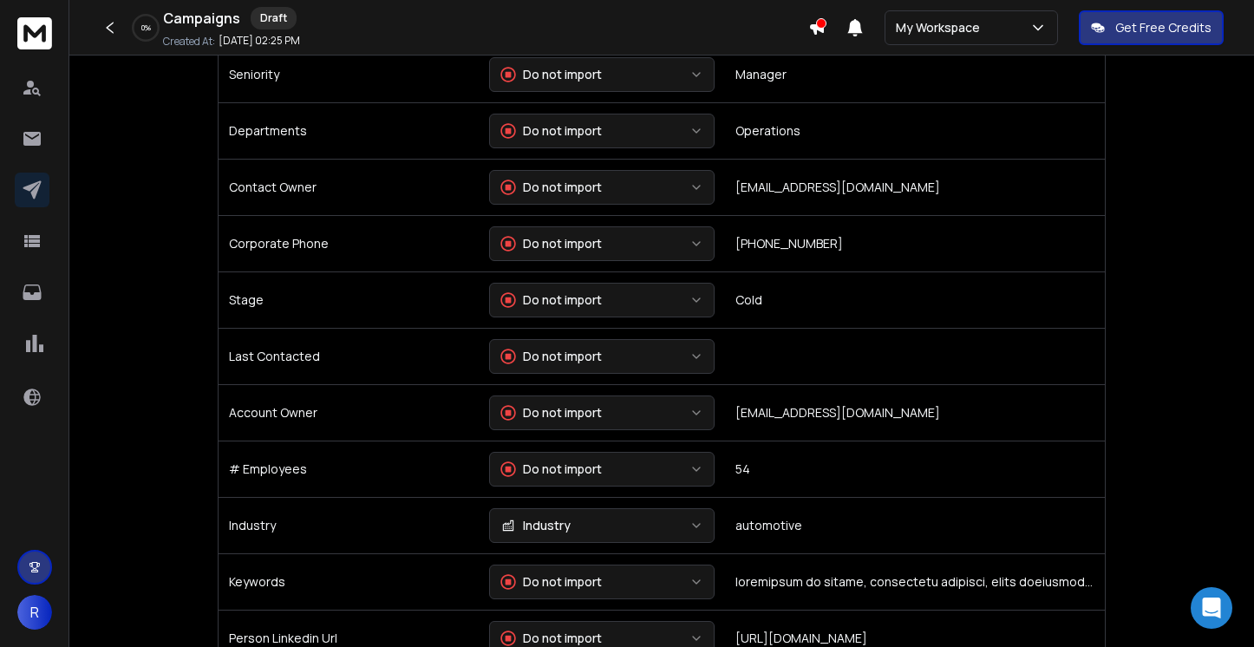
scroll to position [1007, 0]
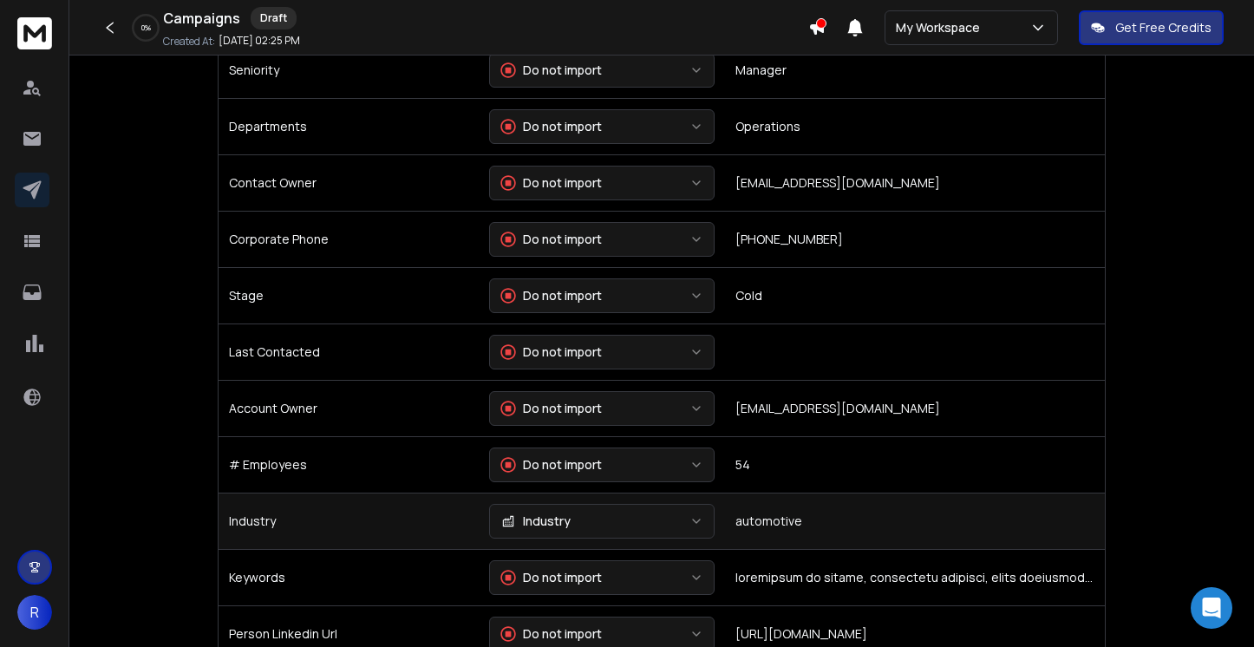
click at [586, 509] on button "Industry" at bounding box center [602, 521] width 226 height 35
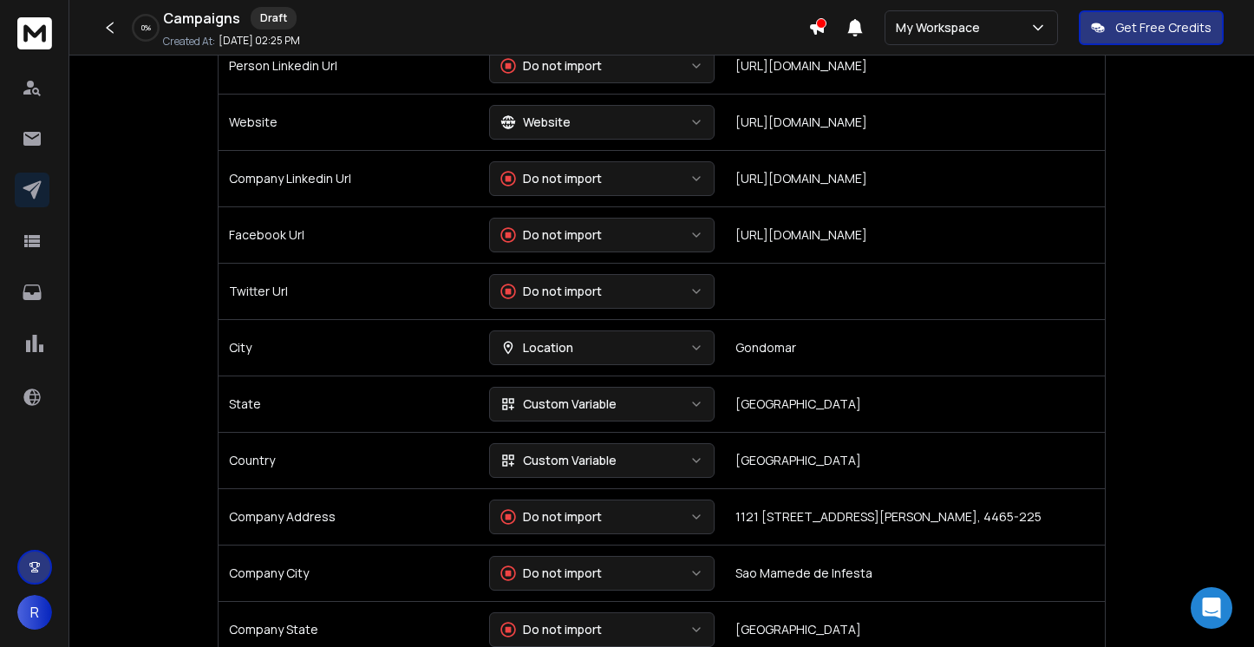
scroll to position [1590, 0]
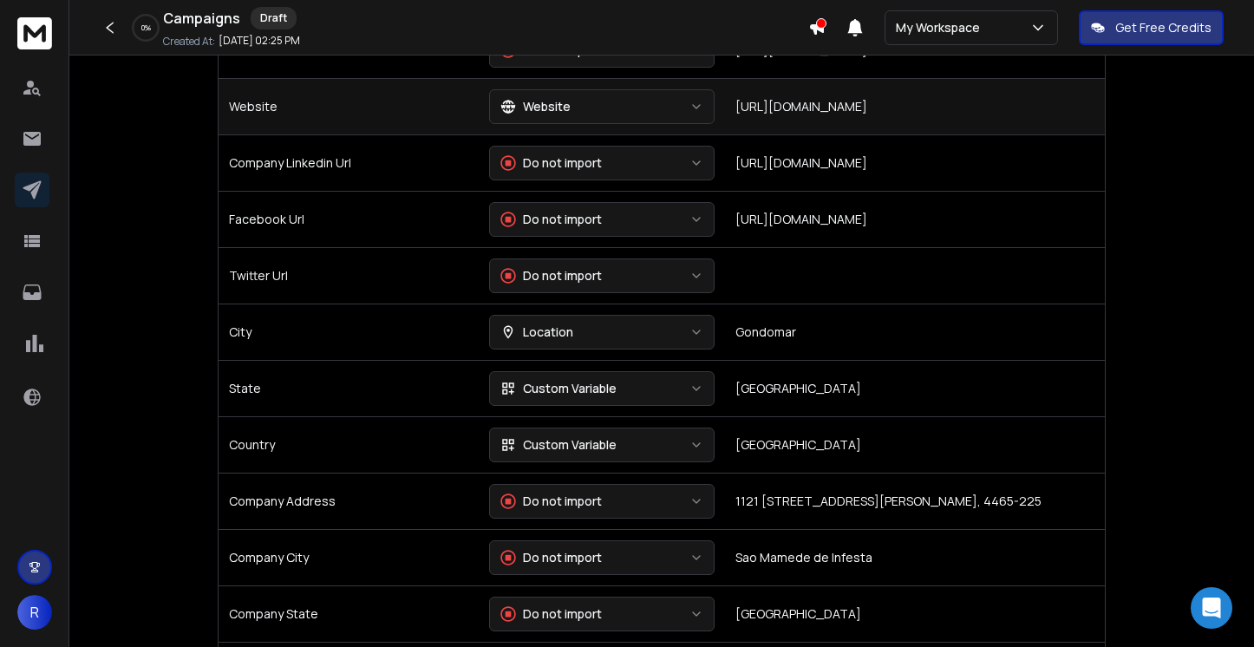
click at [565, 81] on td "Website" at bounding box center [602, 106] width 247 height 56
click at [565, 92] on button "Website" at bounding box center [602, 106] width 226 height 35
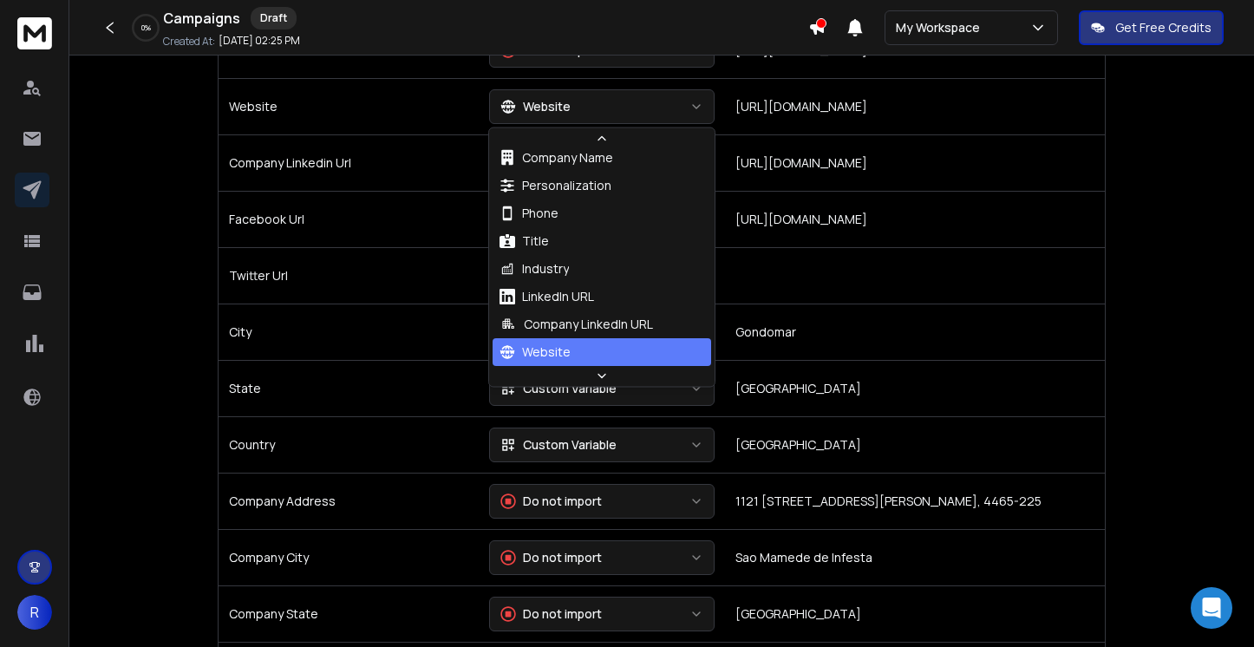
scroll to position [158, 0]
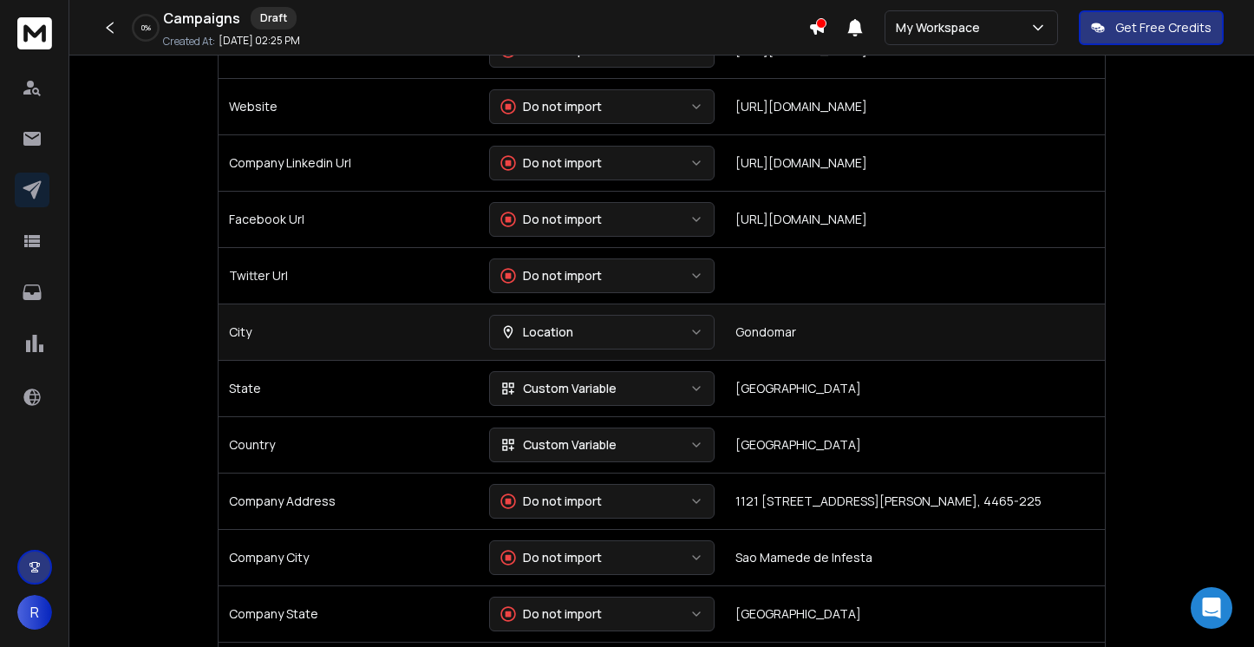
click at [547, 319] on button "Location" at bounding box center [602, 332] width 226 height 35
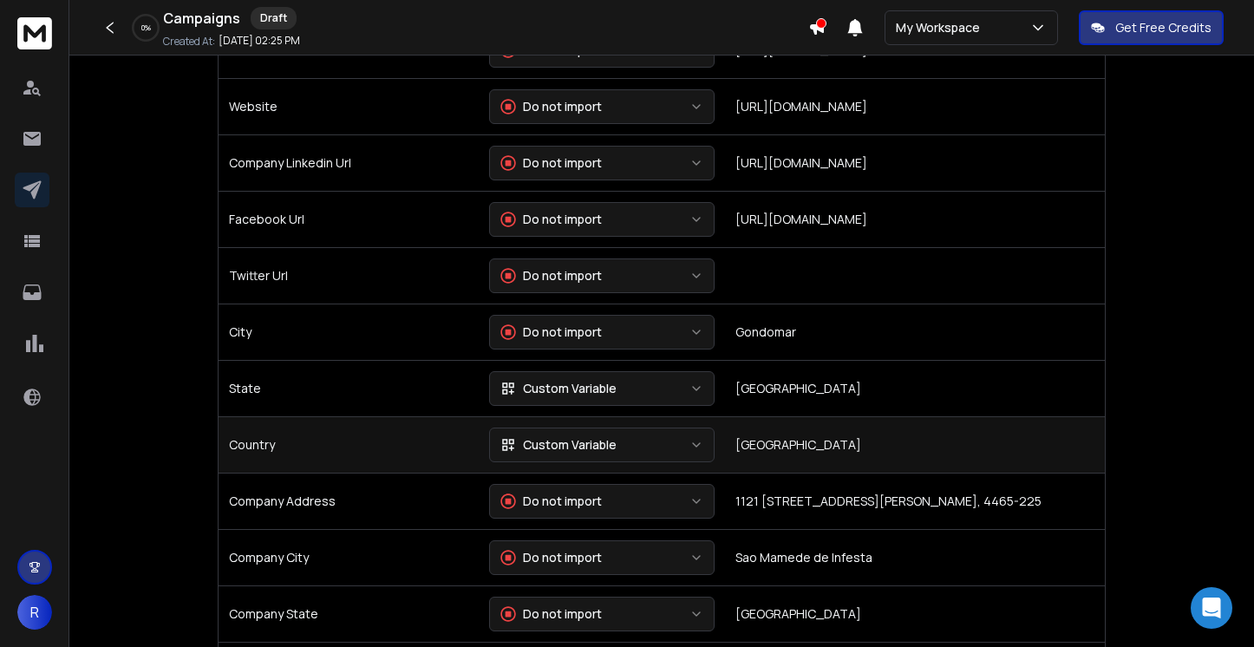
click at [542, 446] on div "Custom Variable" at bounding box center [558, 444] width 116 height 17
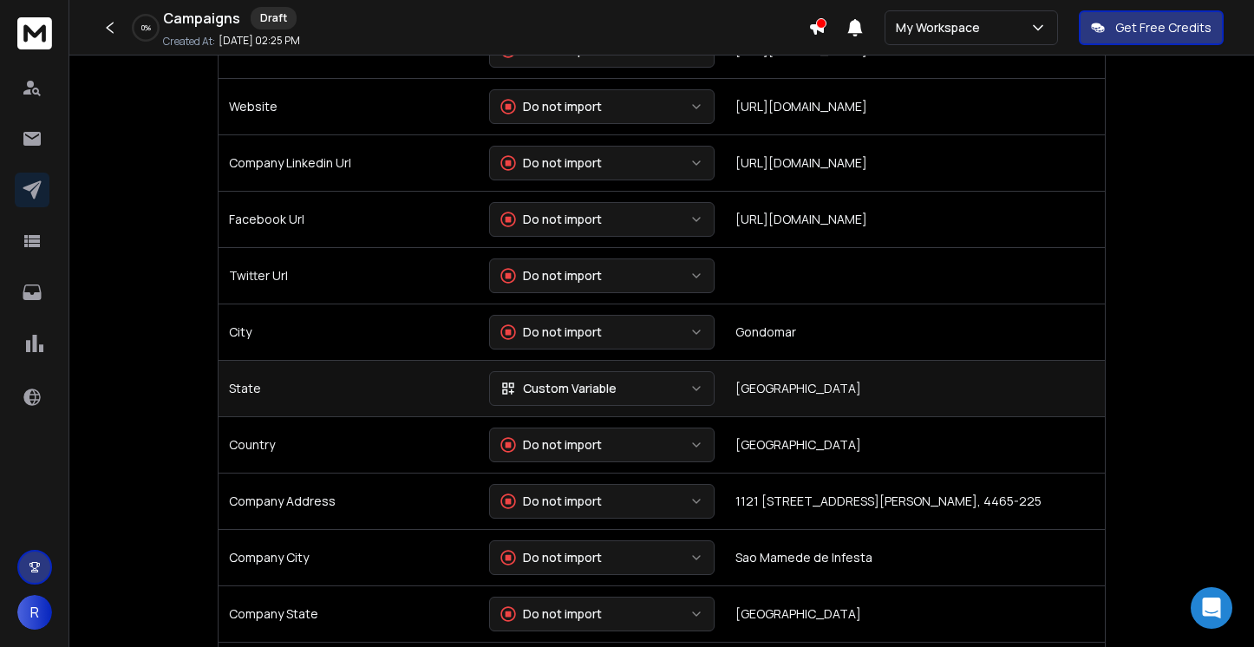
click at [552, 400] on button "Custom Variable" at bounding box center [602, 388] width 226 height 35
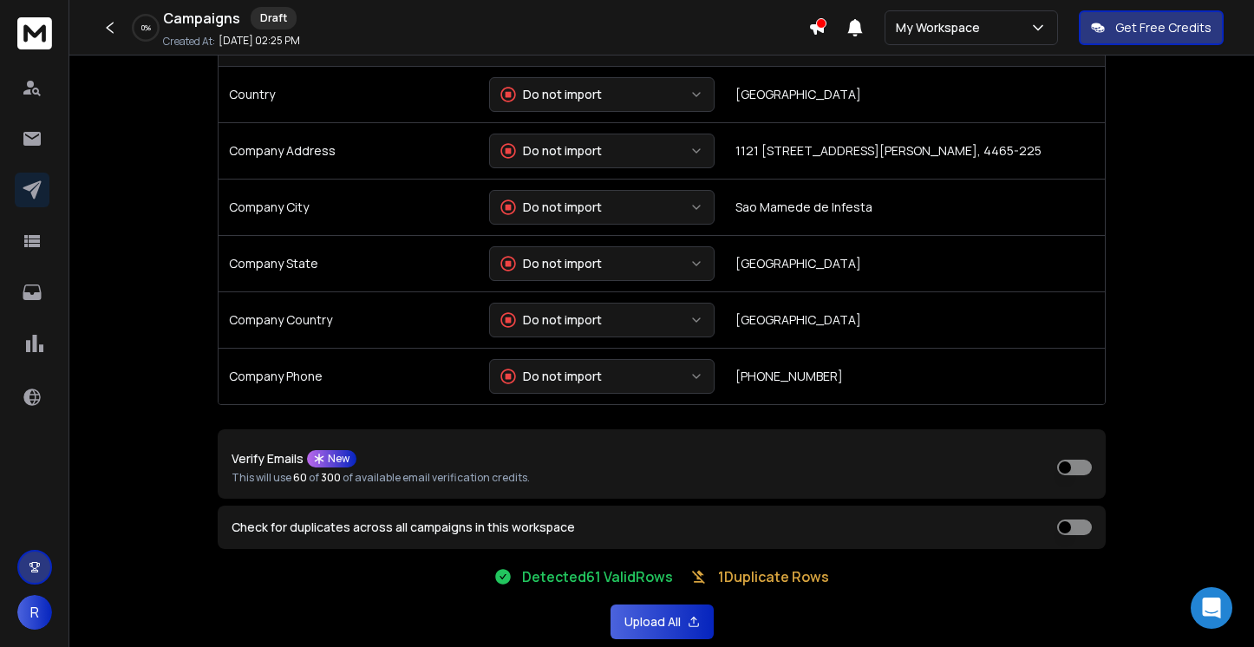
scroll to position [1959, 0]
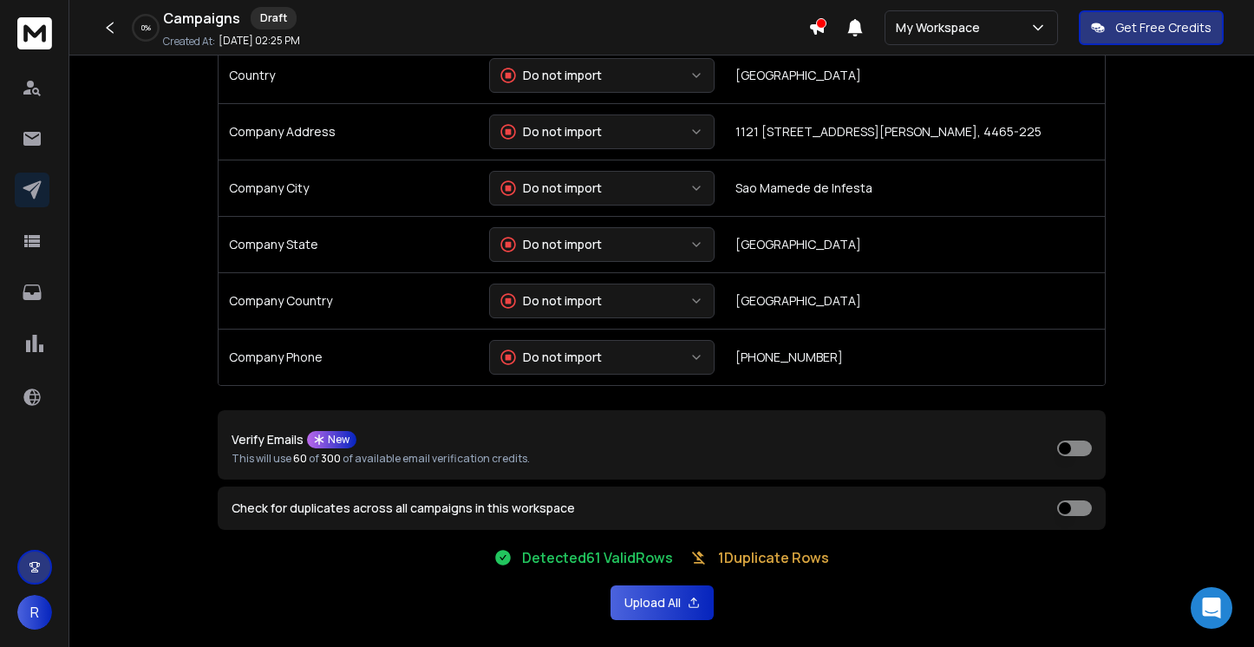
click at [642, 599] on button "Upload All" at bounding box center [661, 602] width 103 height 35
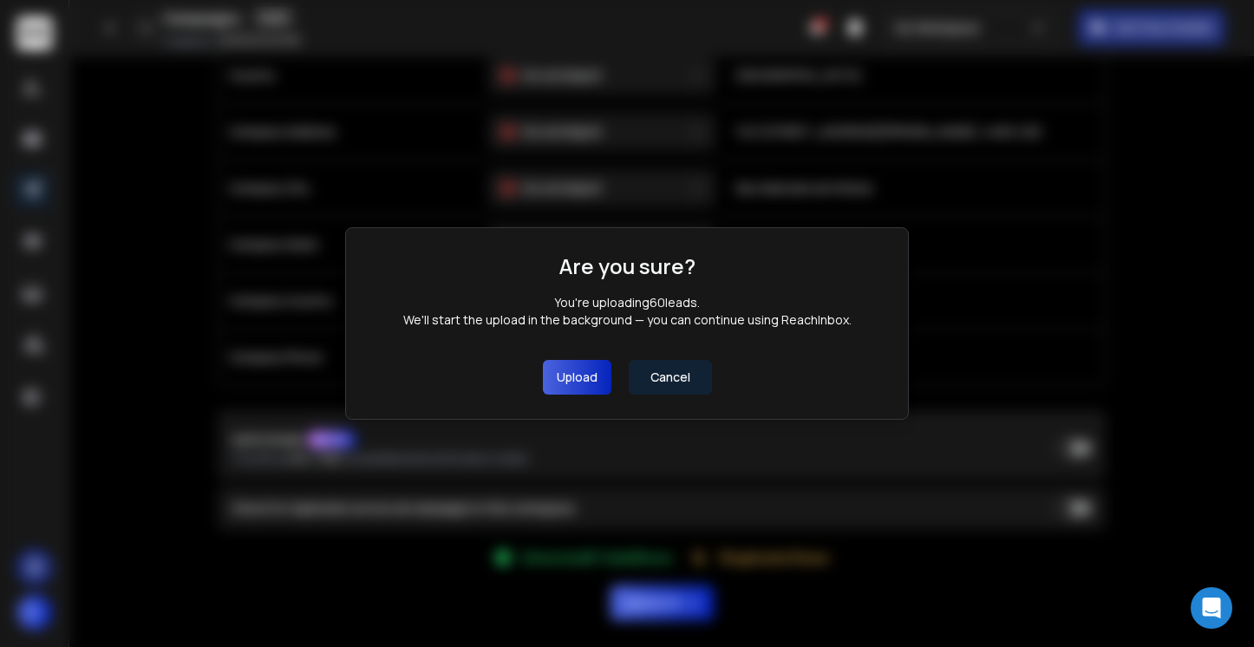
click at [581, 368] on button "Upload" at bounding box center [577, 377] width 68 height 35
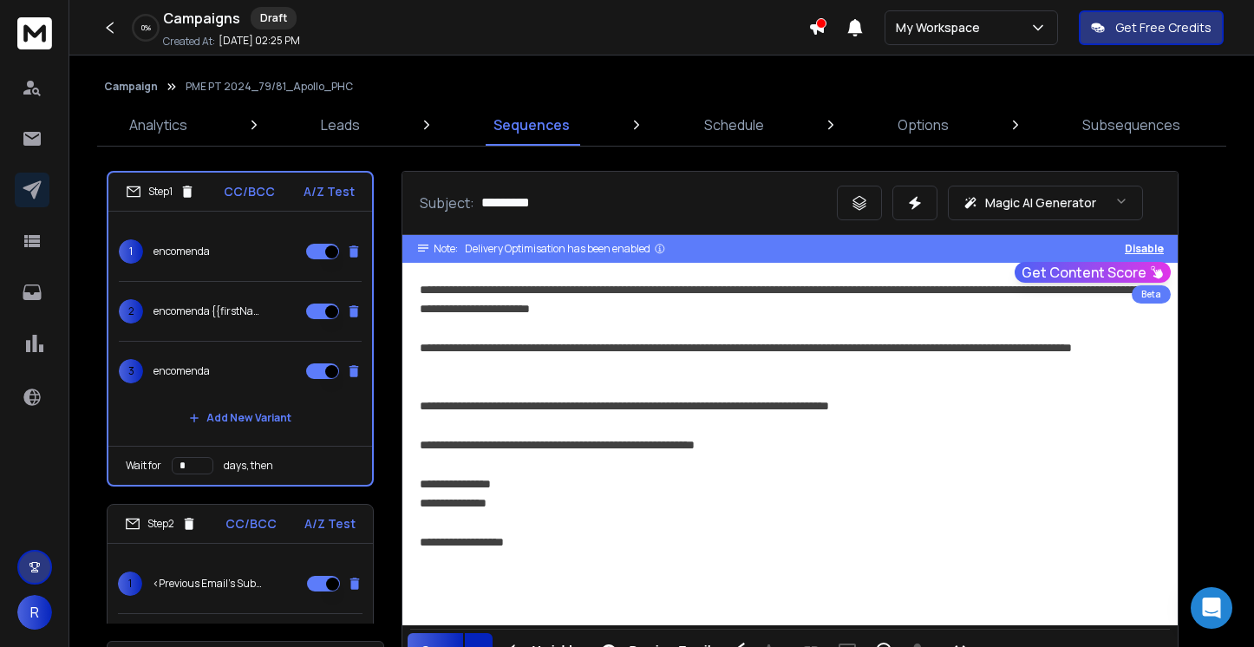
scroll to position [53, 0]
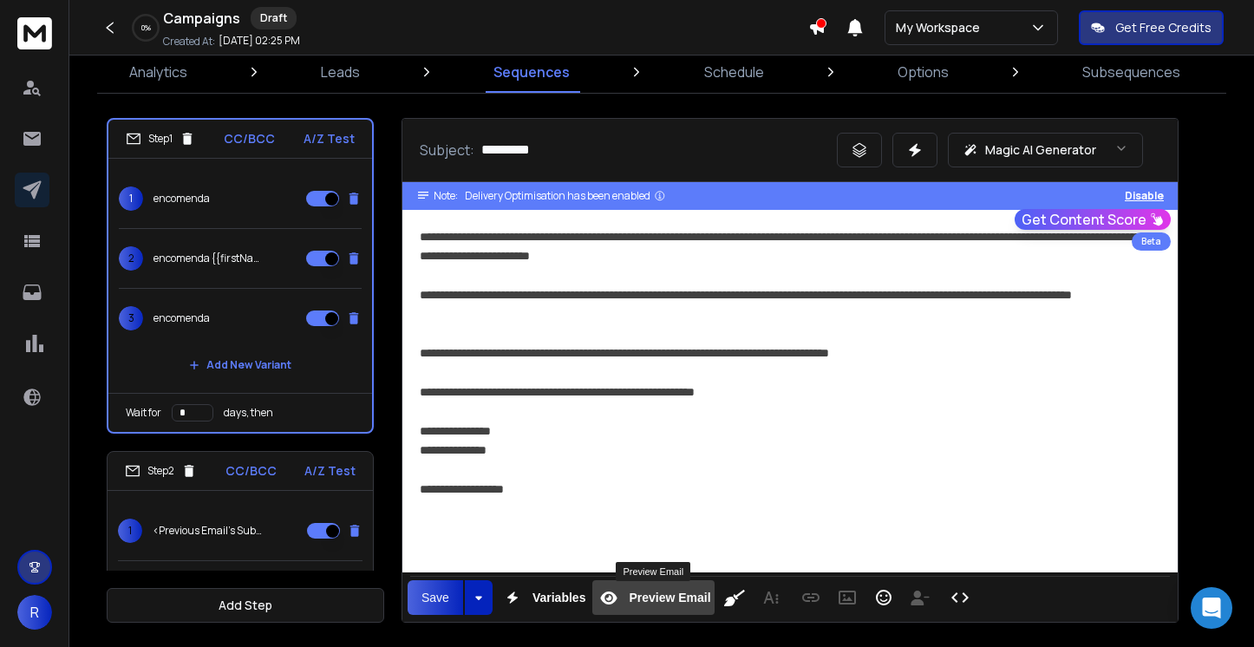
click at [669, 603] on span "Preview Email" at bounding box center [669, 597] width 88 height 15
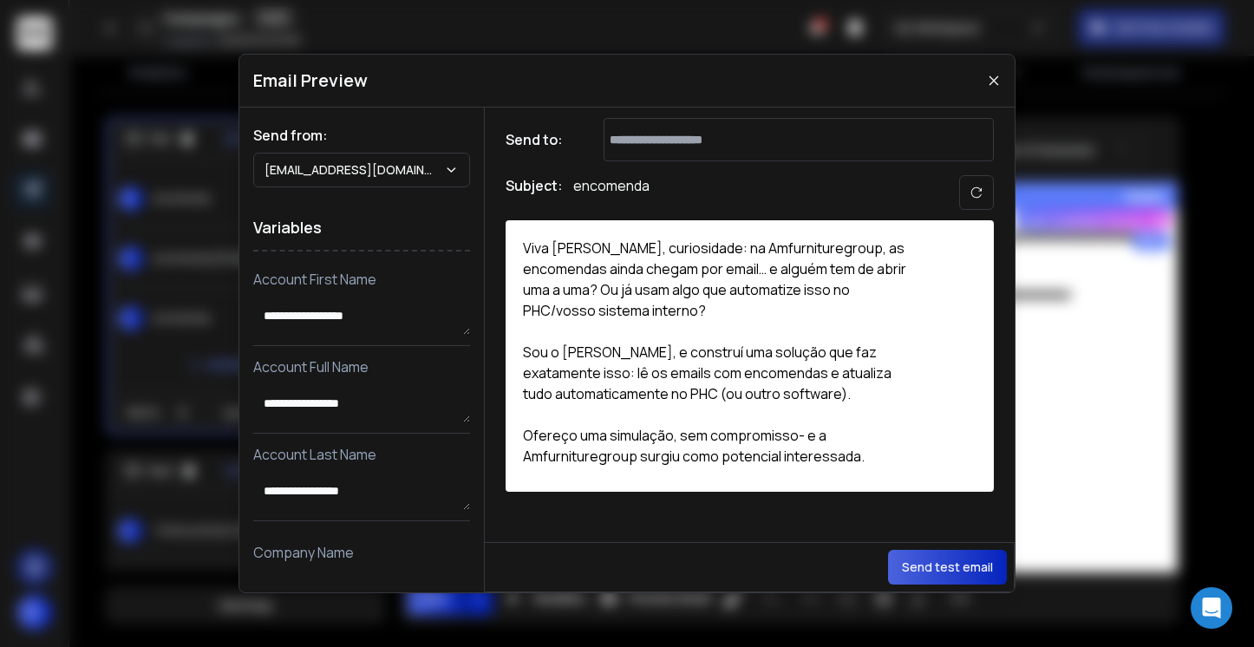
click at [1066, 318] on div "**********" at bounding box center [627, 323] width 1254 height 574
click at [993, 80] on icon at bounding box center [994, 81] width 10 height 10
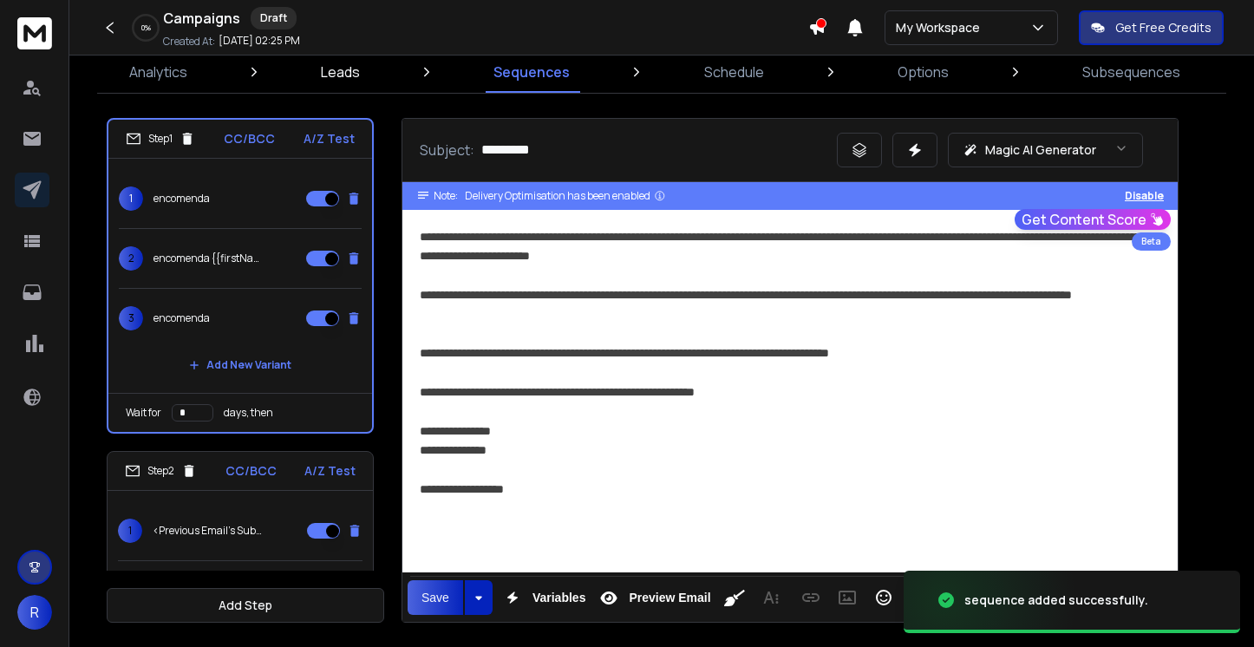
click at [345, 82] on link "Leads" at bounding box center [340, 72] width 60 height 42
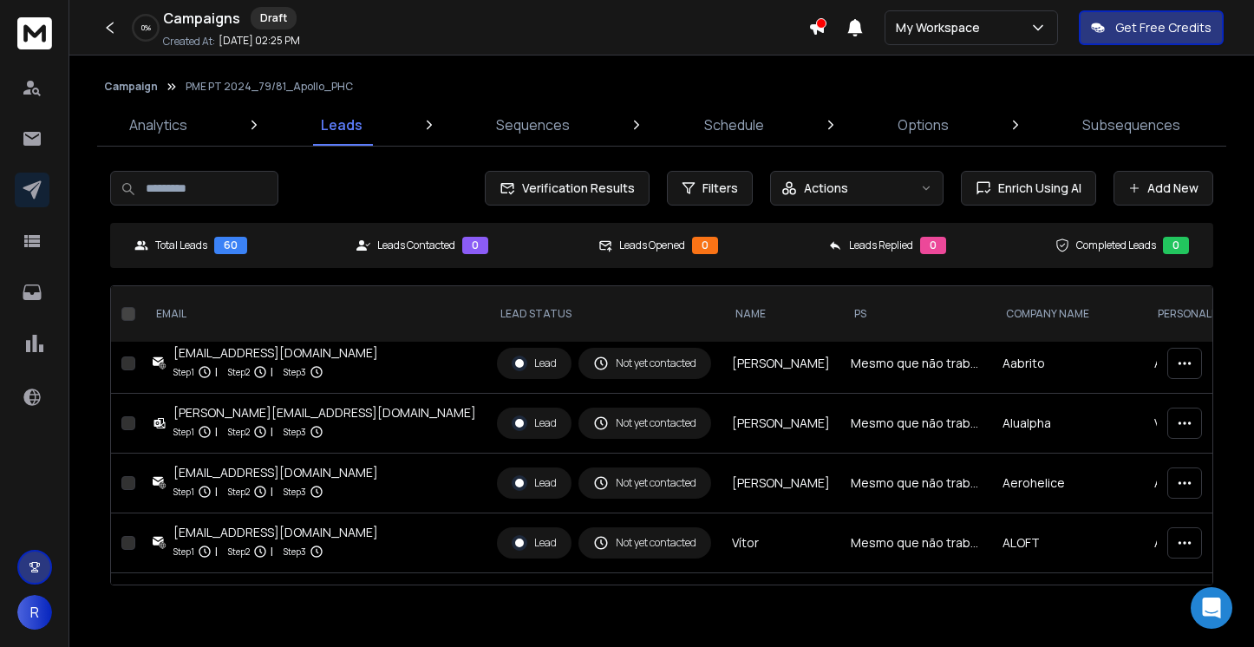
scroll to position [2762, 0]
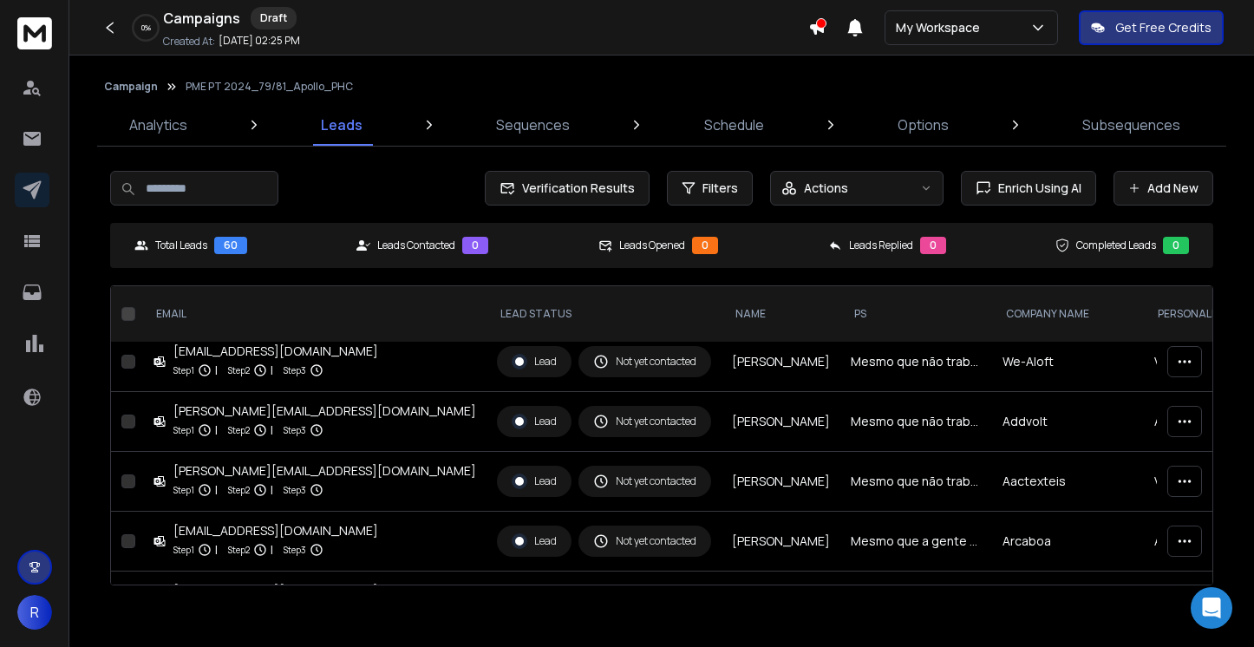
click at [531, 100] on div "Campaign PME PT 2024_79/81_Apollo_PHC" at bounding box center [661, 87] width 1129 height 28
click at [542, 128] on p "Sequences" at bounding box center [533, 124] width 74 height 21
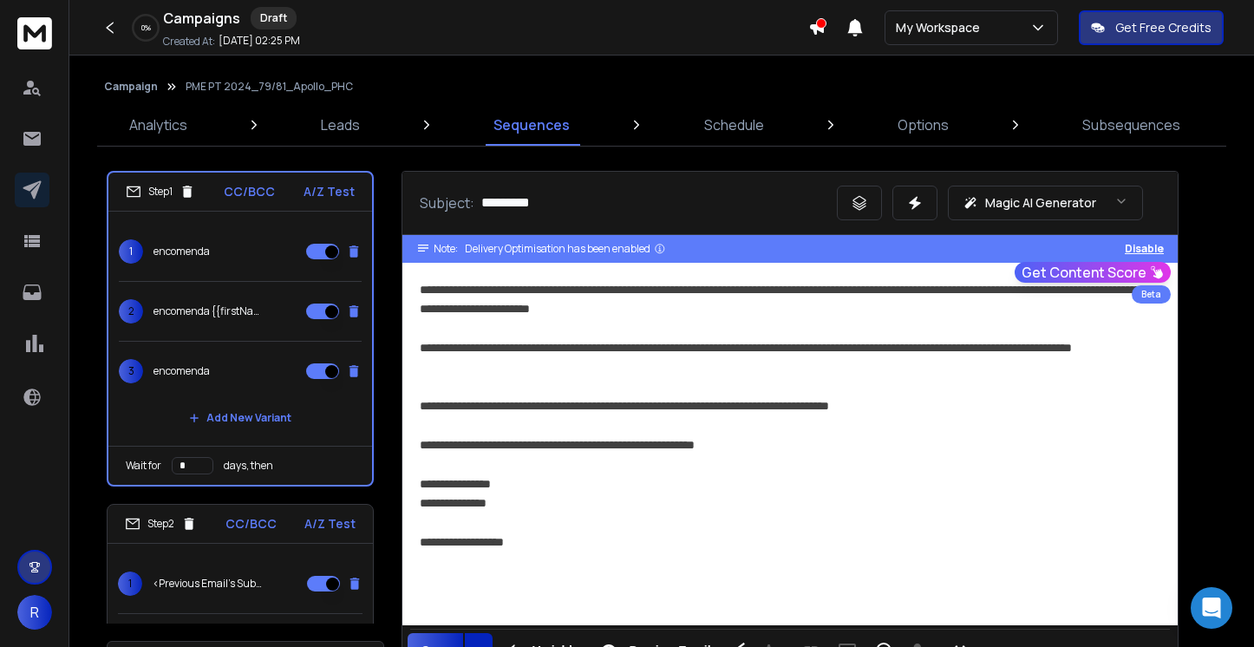
click at [212, 316] on p "encomenda {{firstName}}" at bounding box center [208, 311] width 111 height 14
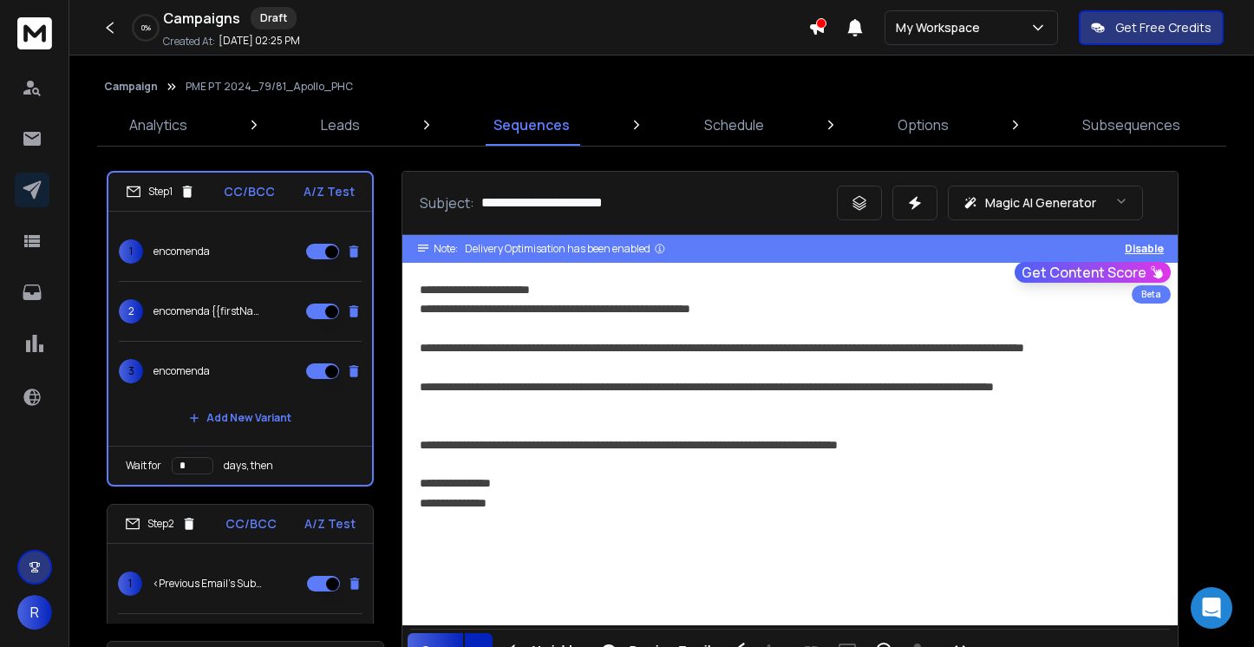
scroll to position [53, 0]
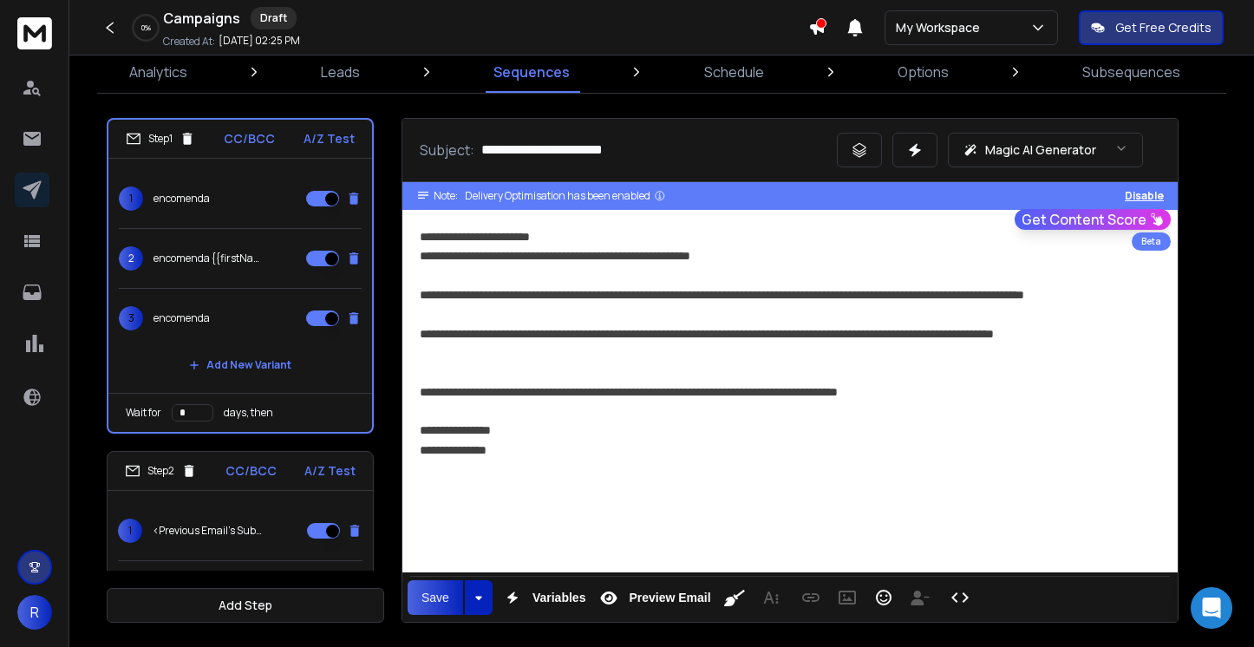
click at [187, 313] on p "encomenda" at bounding box center [181, 318] width 56 height 14
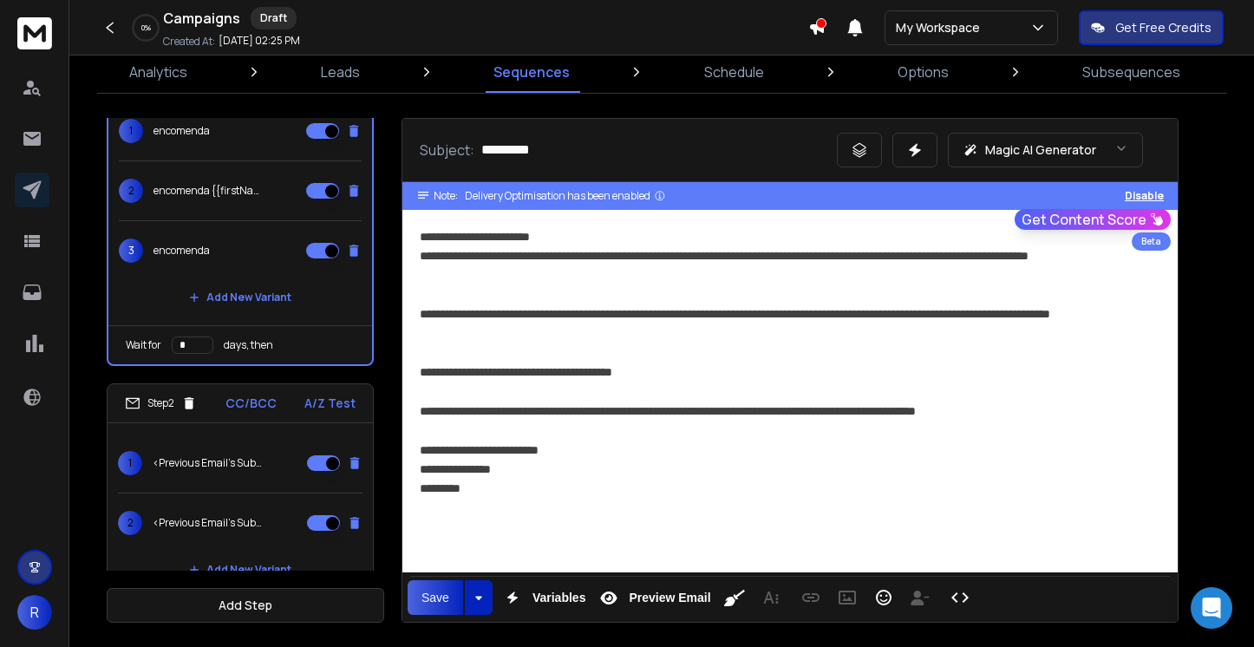
scroll to position [60, 0]
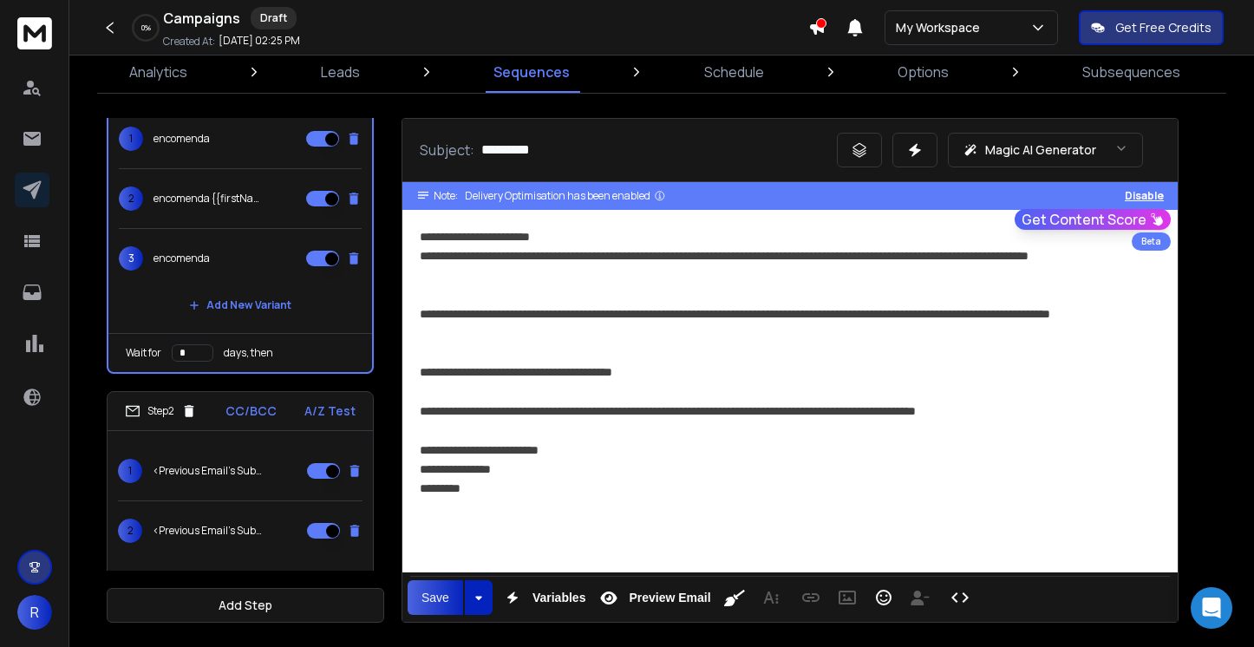
click at [191, 192] on p "encomenda {{firstName}}" at bounding box center [208, 199] width 111 height 14
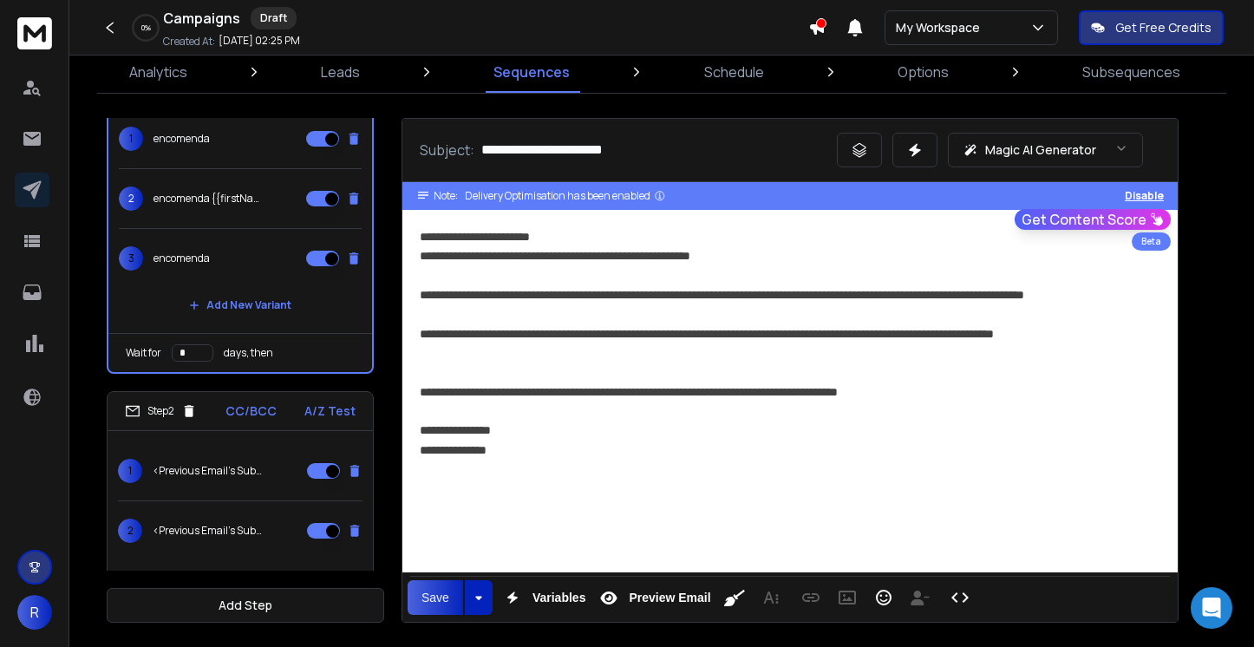
scroll to position [0, 0]
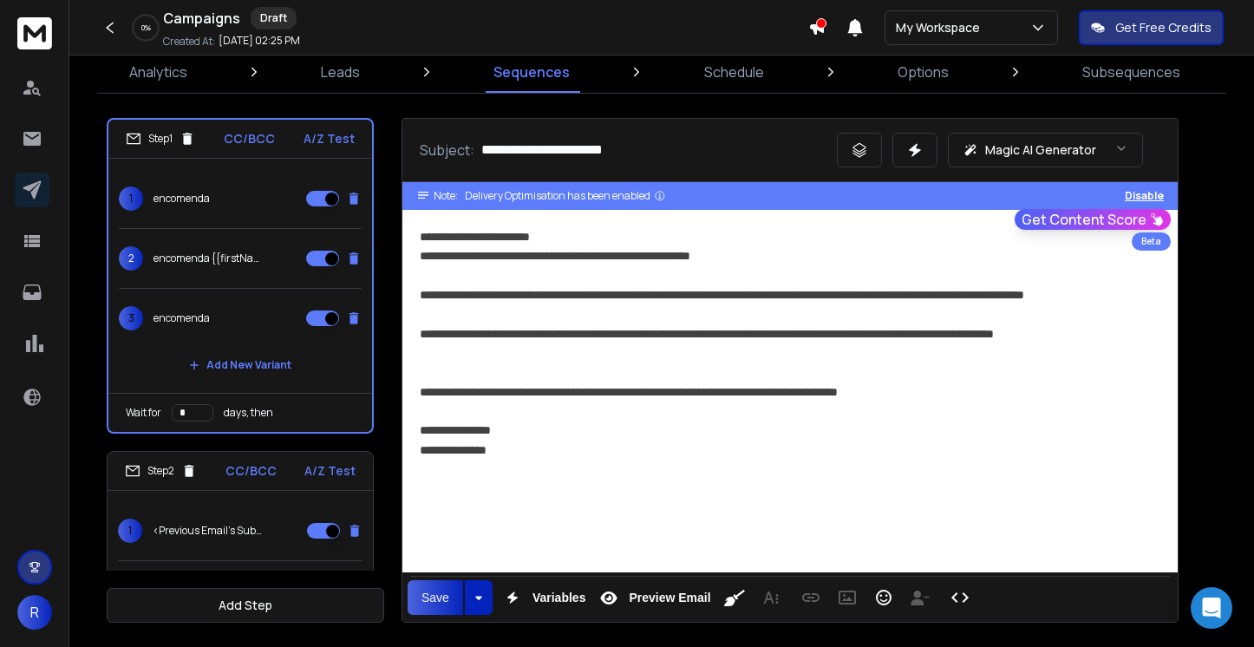
click at [193, 208] on div "1 encomenda" at bounding box center [164, 198] width 91 height 24
type input "*********"
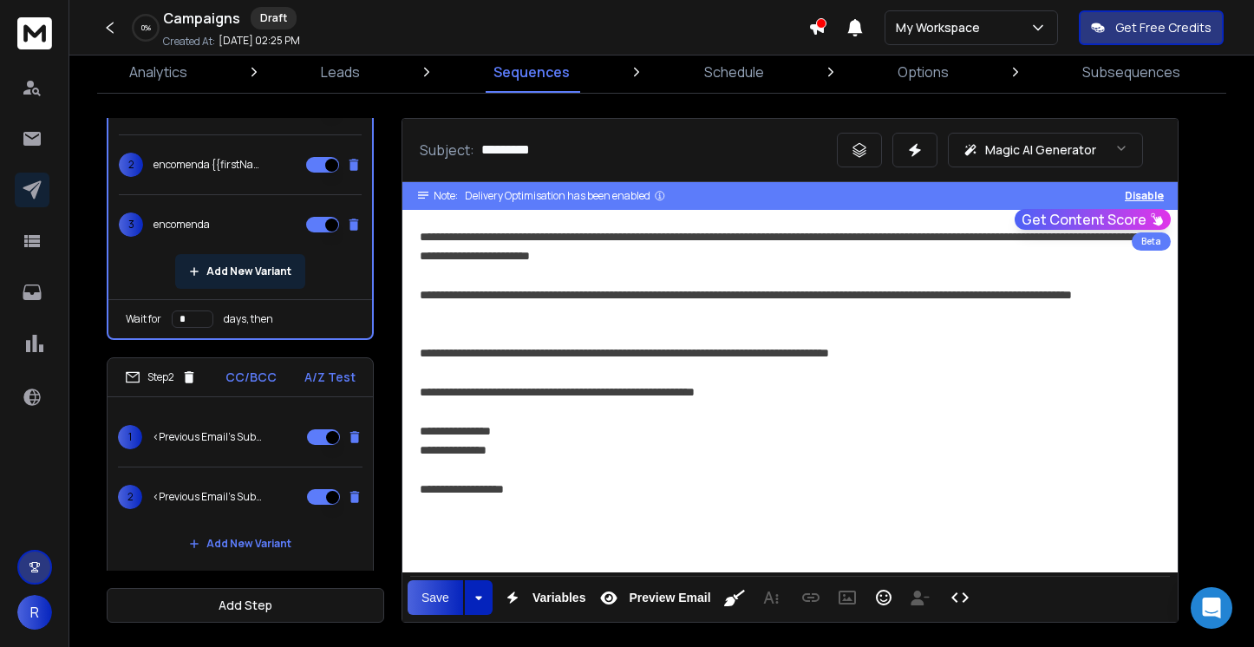
scroll to position [95, 0]
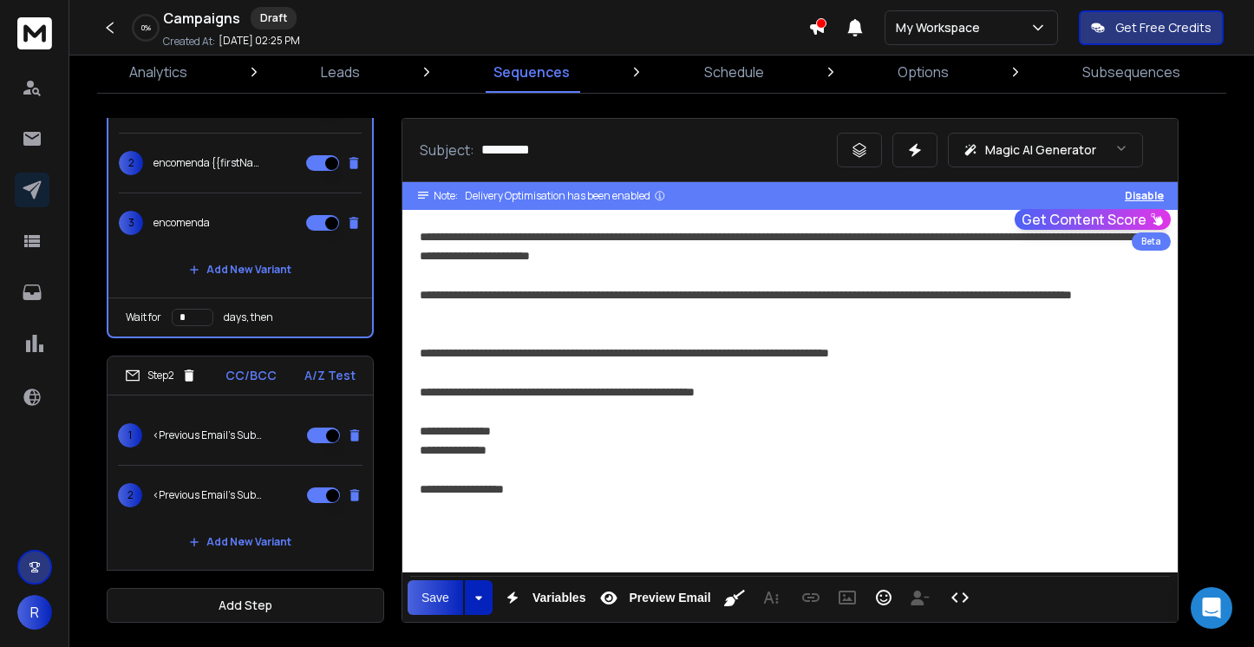
click at [201, 445] on div "1 <Previous Email's Subject>" at bounding box center [191, 435] width 146 height 24
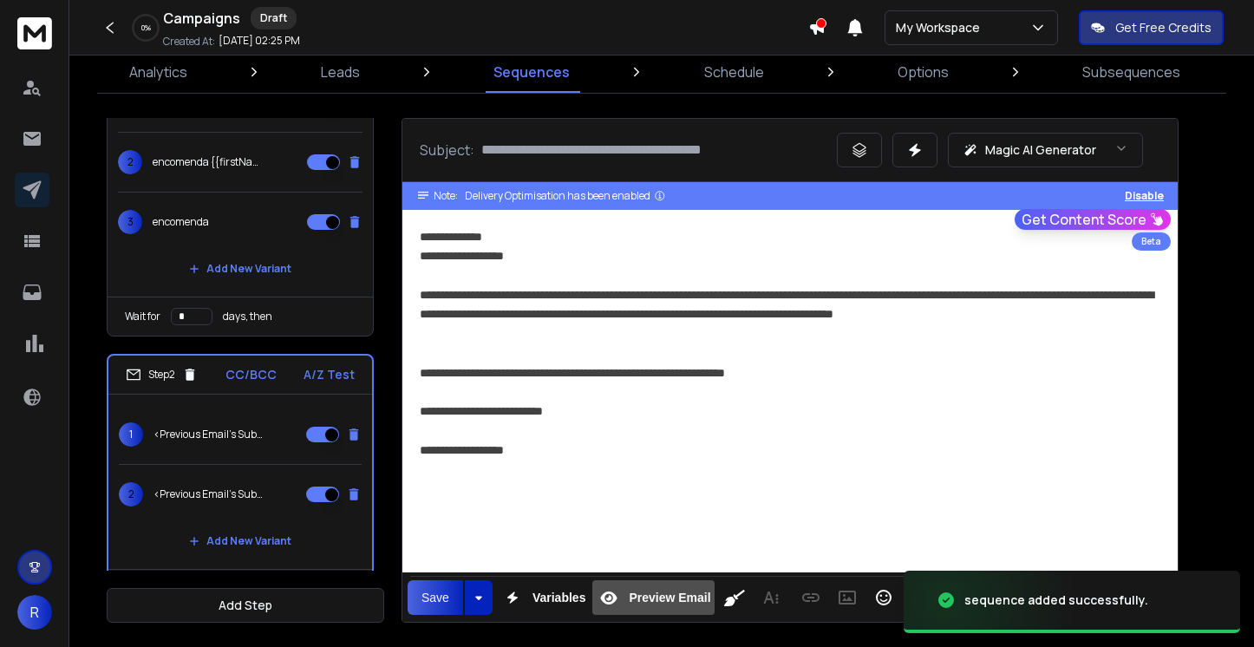
click at [634, 601] on span "Preview Email" at bounding box center [669, 597] width 88 height 15
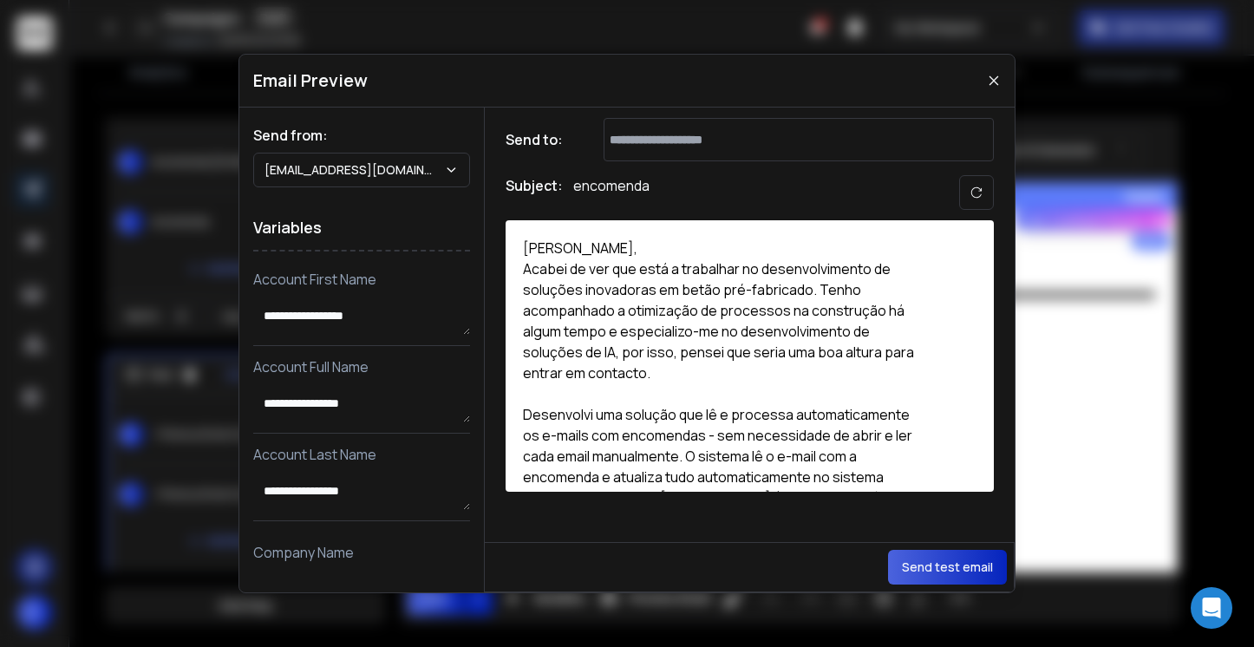
click at [988, 79] on icon at bounding box center [994, 81] width 14 height 14
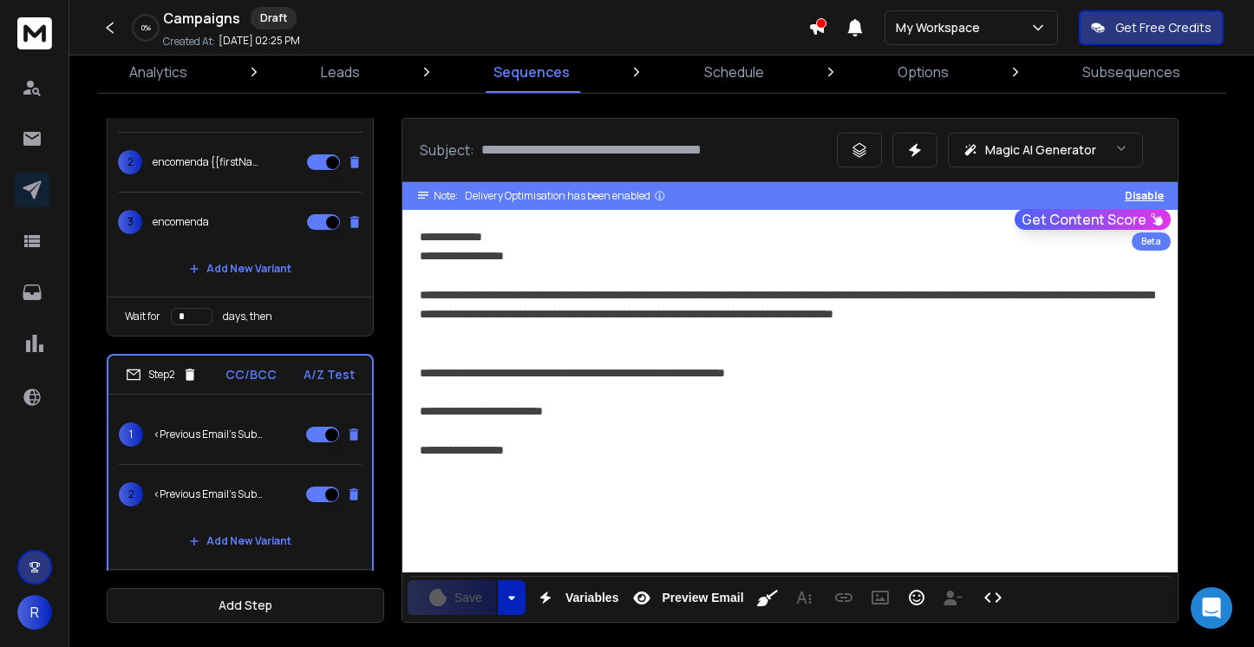
click at [228, 499] on p "<Previous Email's Subject>" at bounding box center [208, 494] width 111 height 14
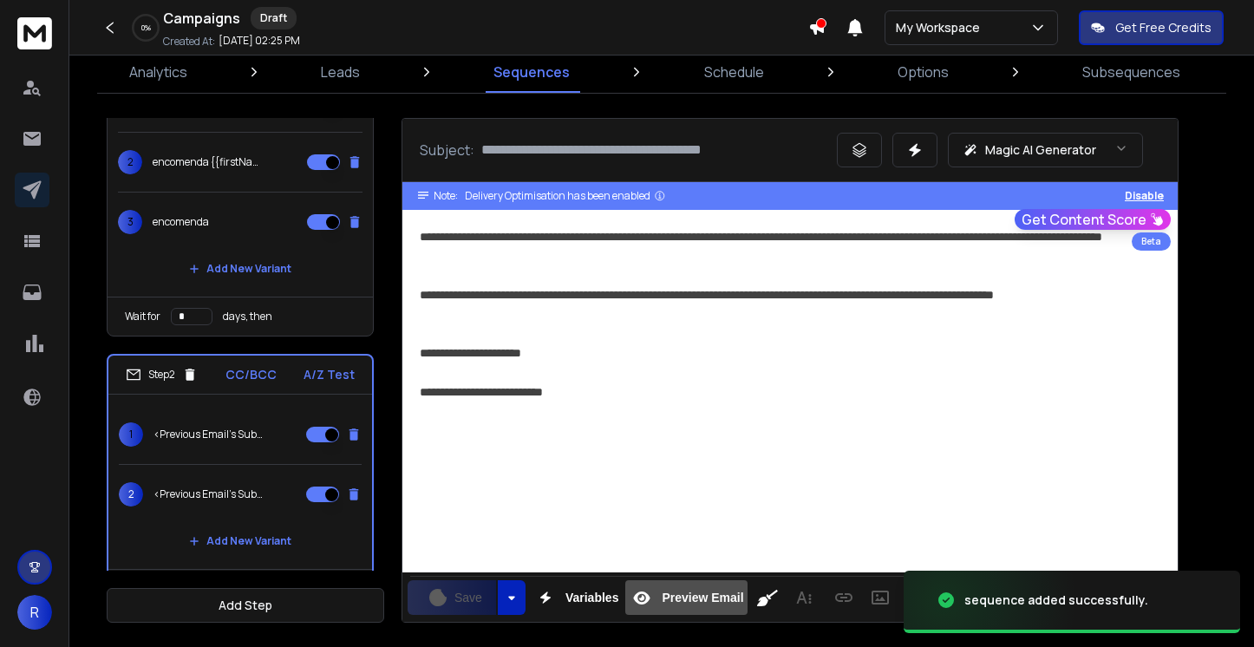
click at [681, 603] on span "Preview Email" at bounding box center [702, 597] width 88 height 15
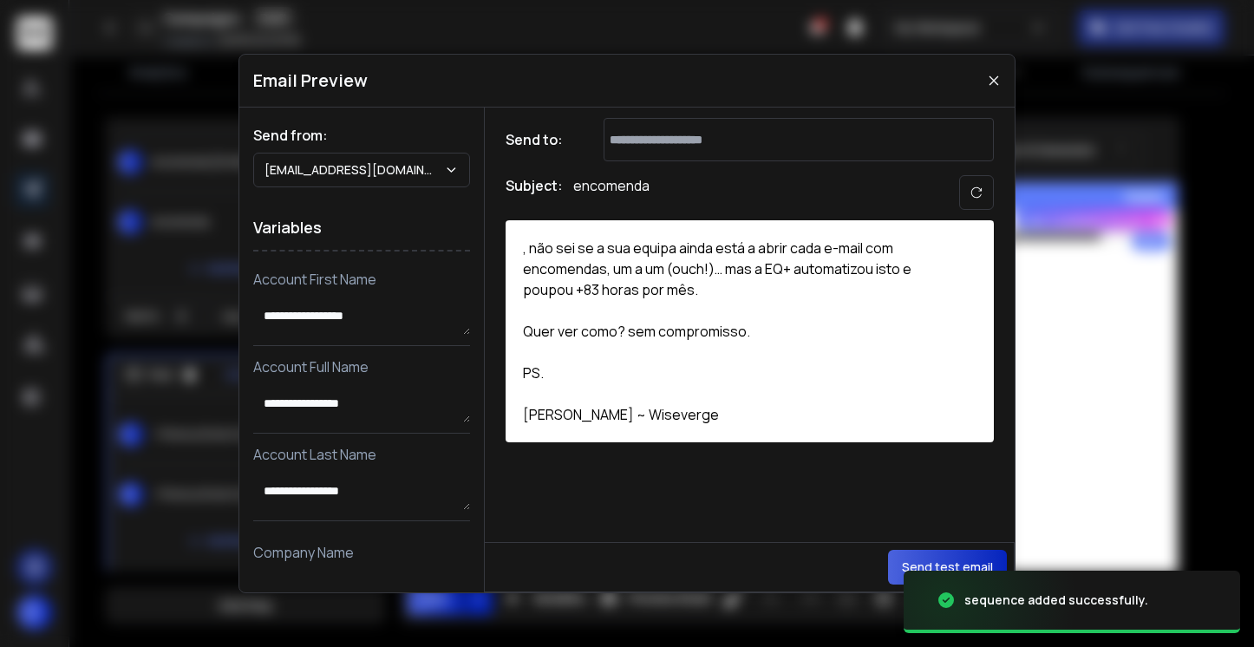
scroll to position [16, 0]
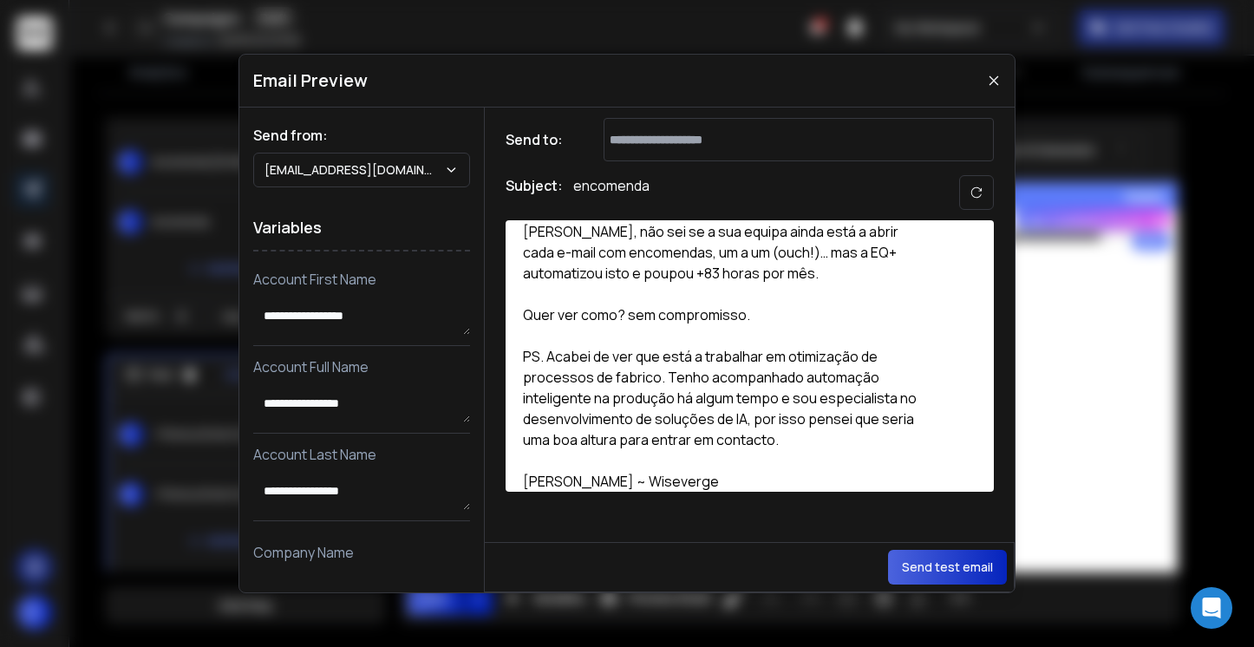
click at [989, 75] on icon at bounding box center [994, 81] width 14 height 14
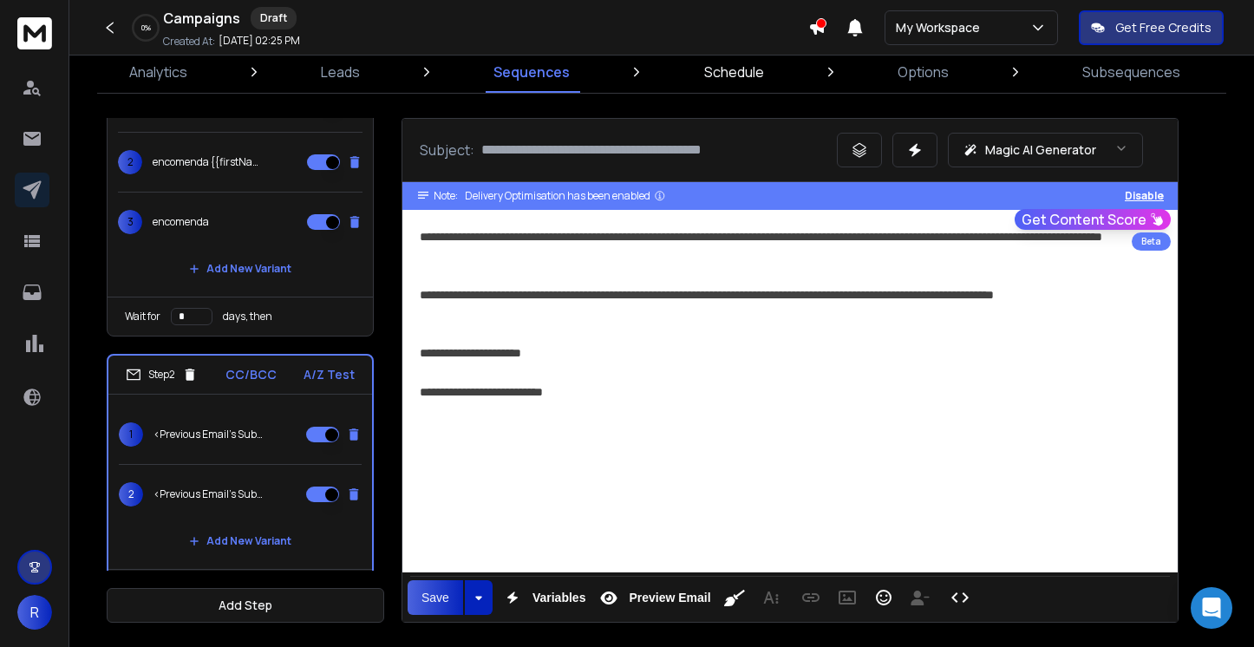
click at [737, 85] on link "Schedule" at bounding box center [734, 72] width 81 height 42
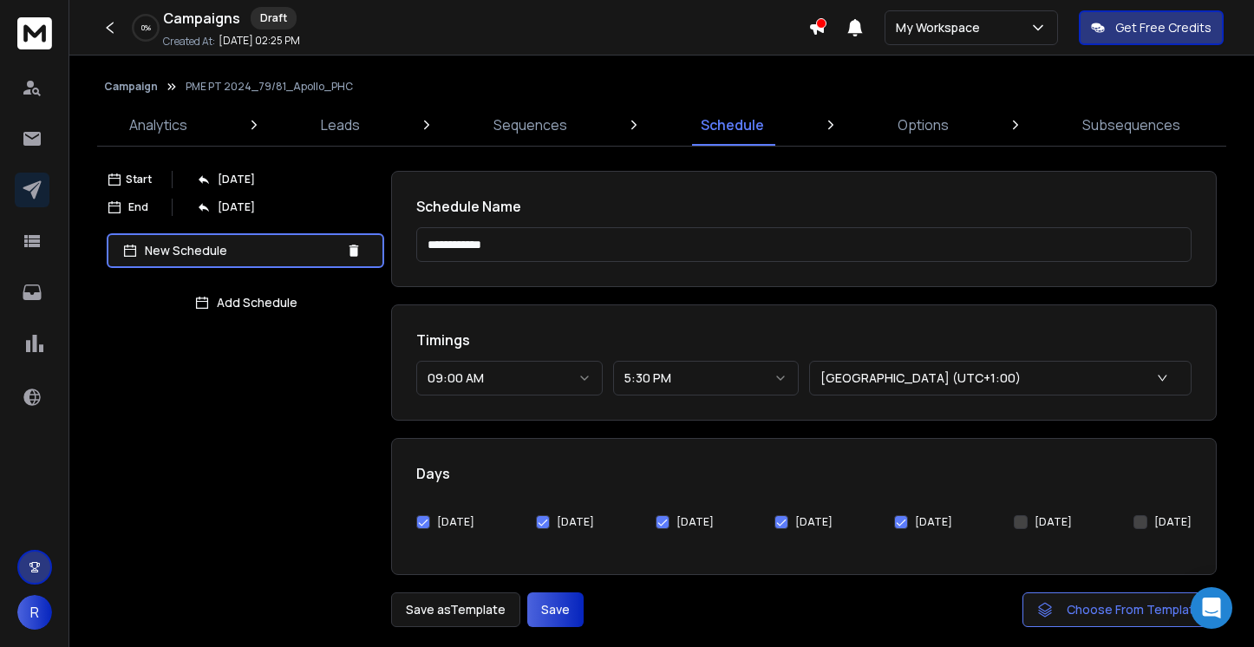
click at [250, 175] on p "Wed Oct 08 2025" at bounding box center [236, 180] width 37 height 14
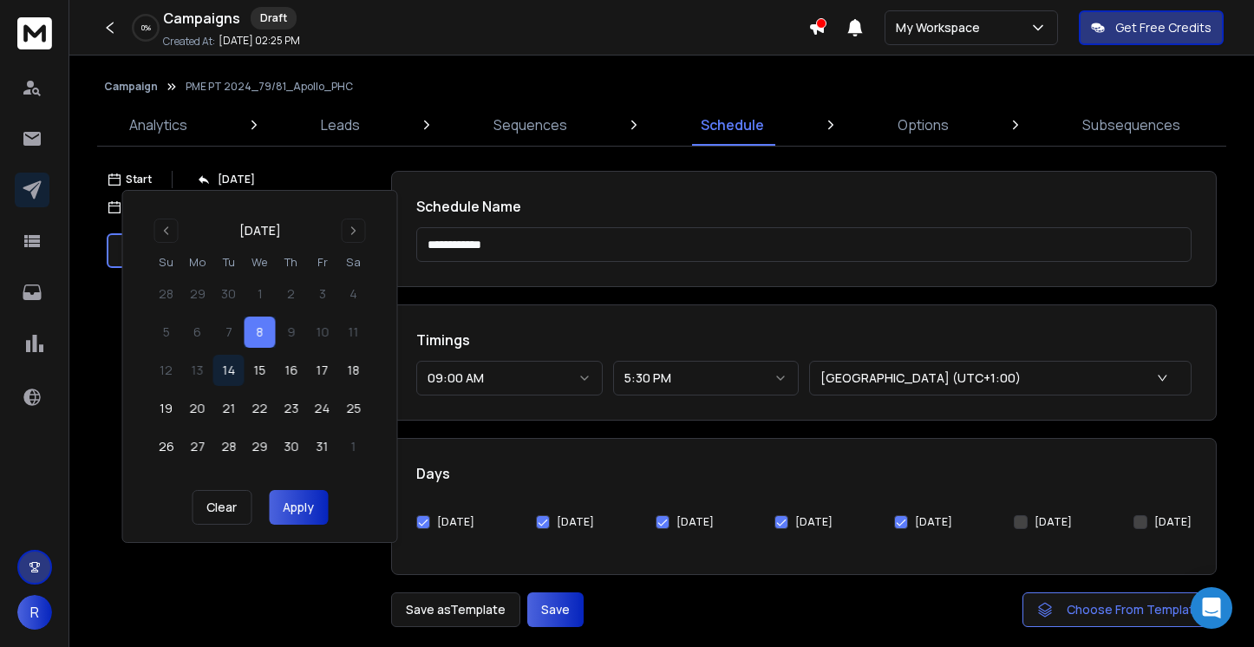
click at [221, 368] on button "14" at bounding box center [228, 370] width 31 height 31
click at [295, 502] on button "Apply" at bounding box center [298, 507] width 59 height 35
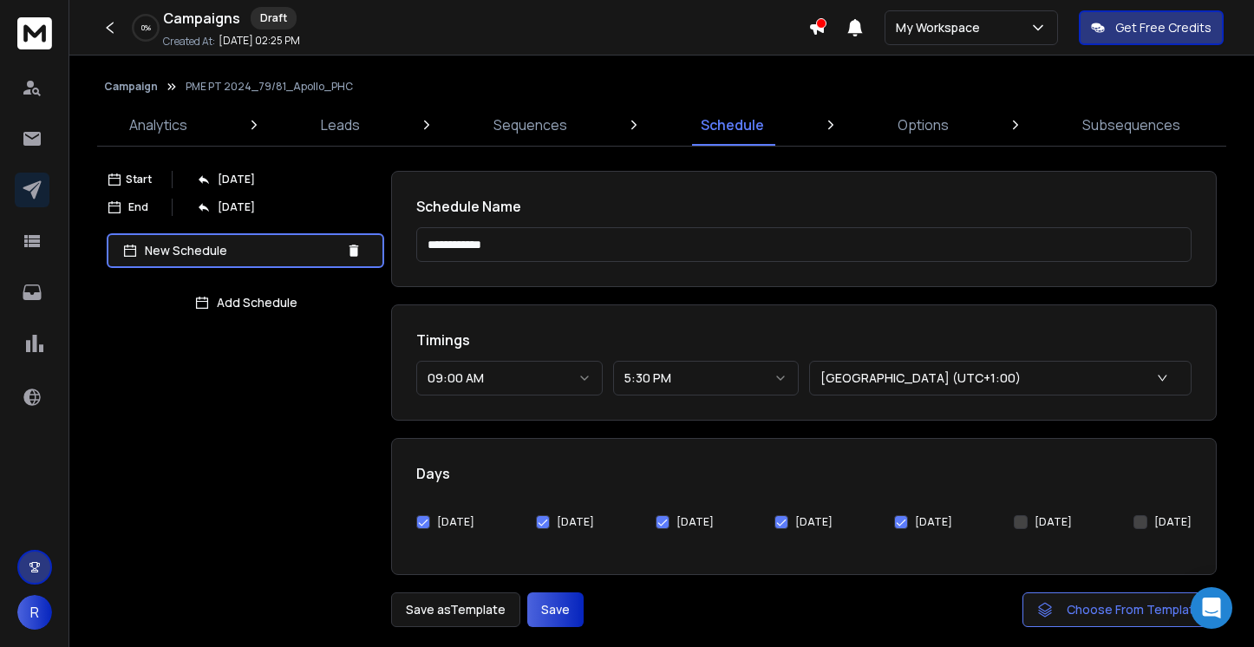
click at [255, 208] on p "Fri Dec 26 2025" at bounding box center [236, 207] width 37 height 14
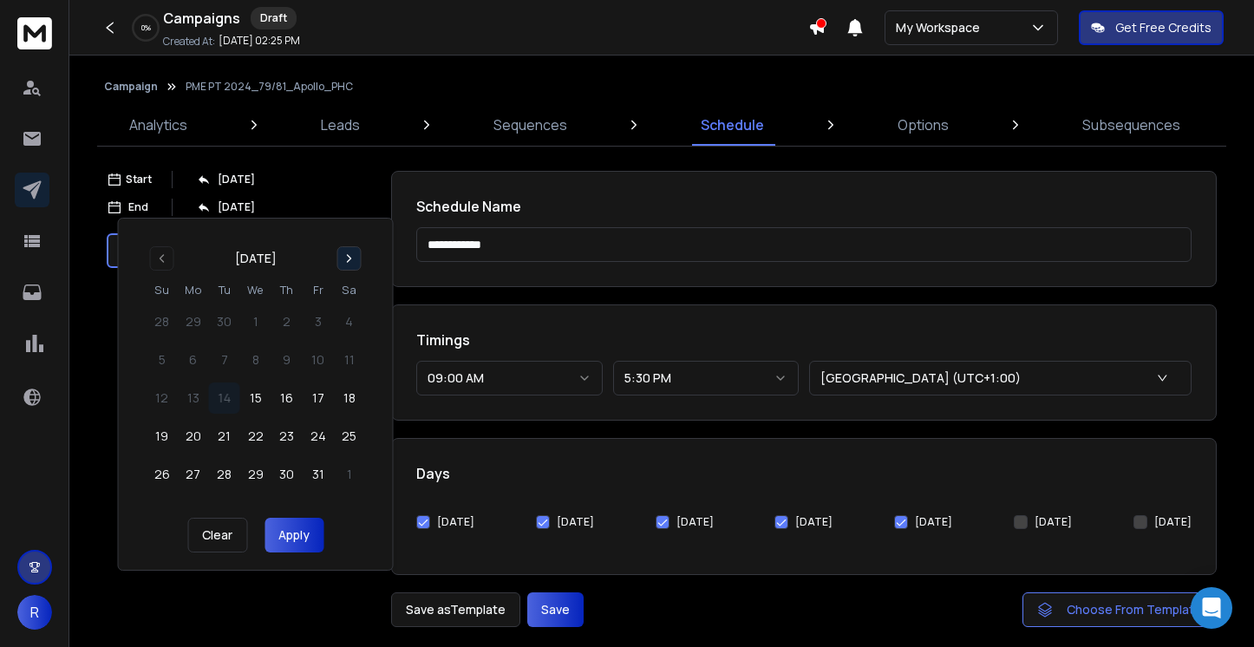
click at [342, 257] on icon "Go to next month" at bounding box center [349, 258] width 14 height 14
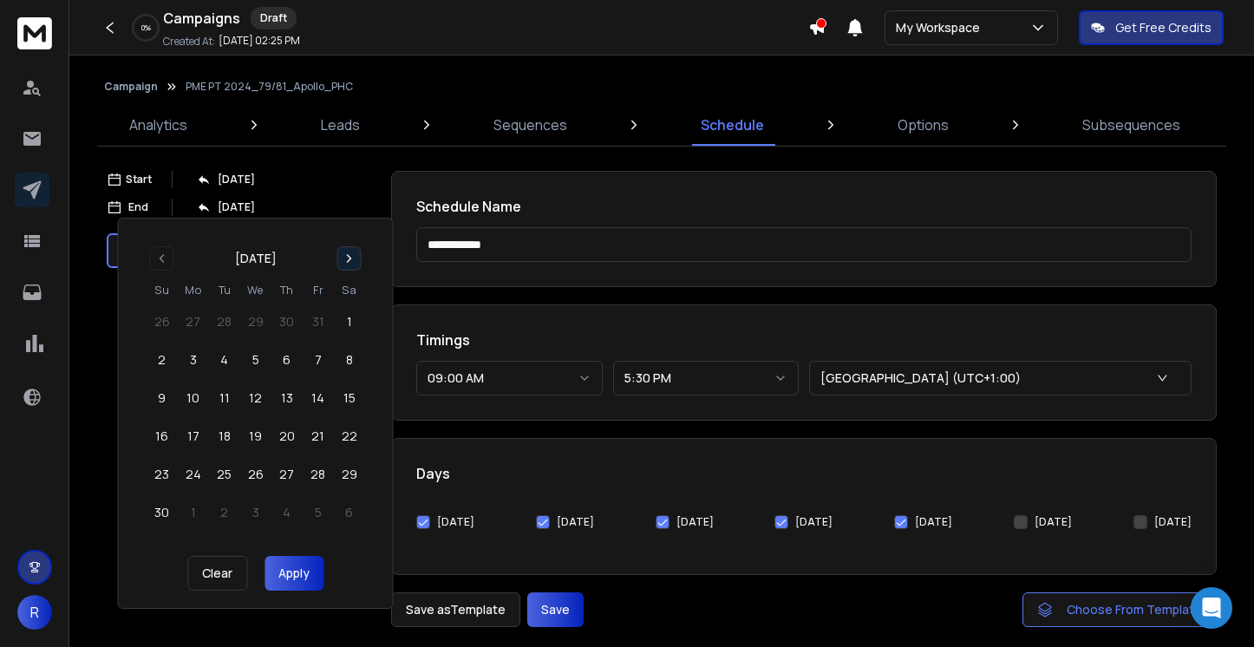
click at [342, 257] on icon "Go to next month" at bounding box center [349, 258] width 14 height 14
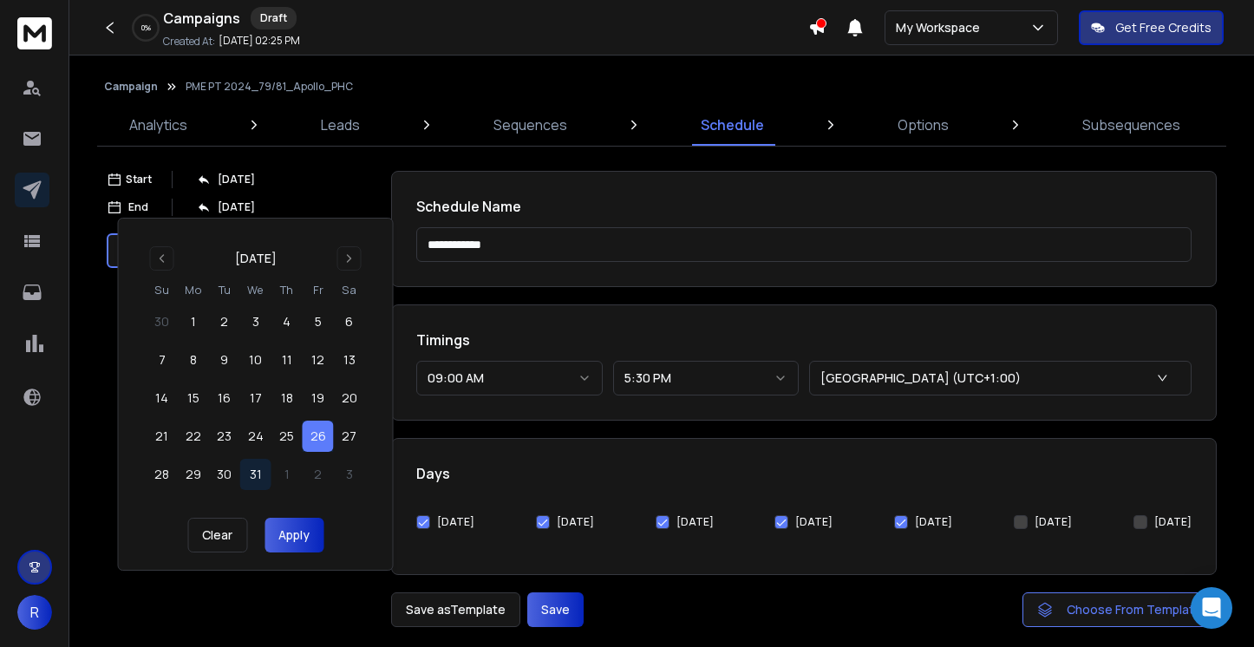
click at [251, 464] on button "31" at bounding box center [255, 474] width 31 height 31
click at [280, 530] on button "Apply" at bounding box center [293, 535] width 59 height 35
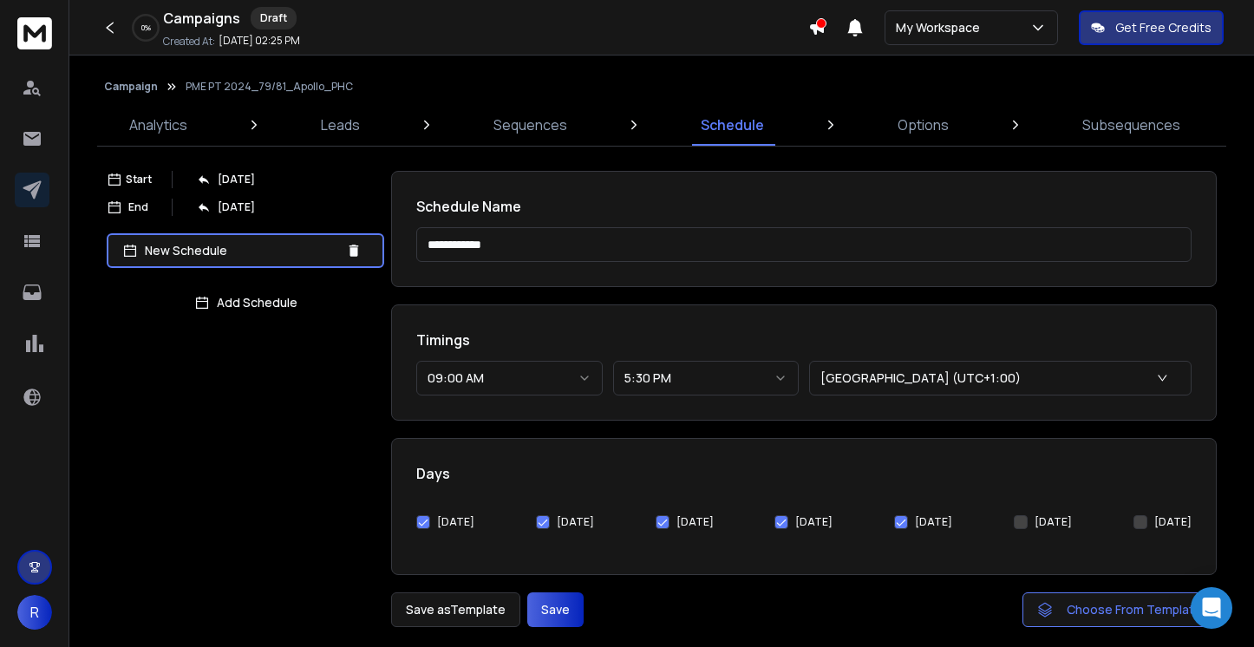
click at [544, 611] on button "Save" at bounding box center [555, 609] width 56 height 35
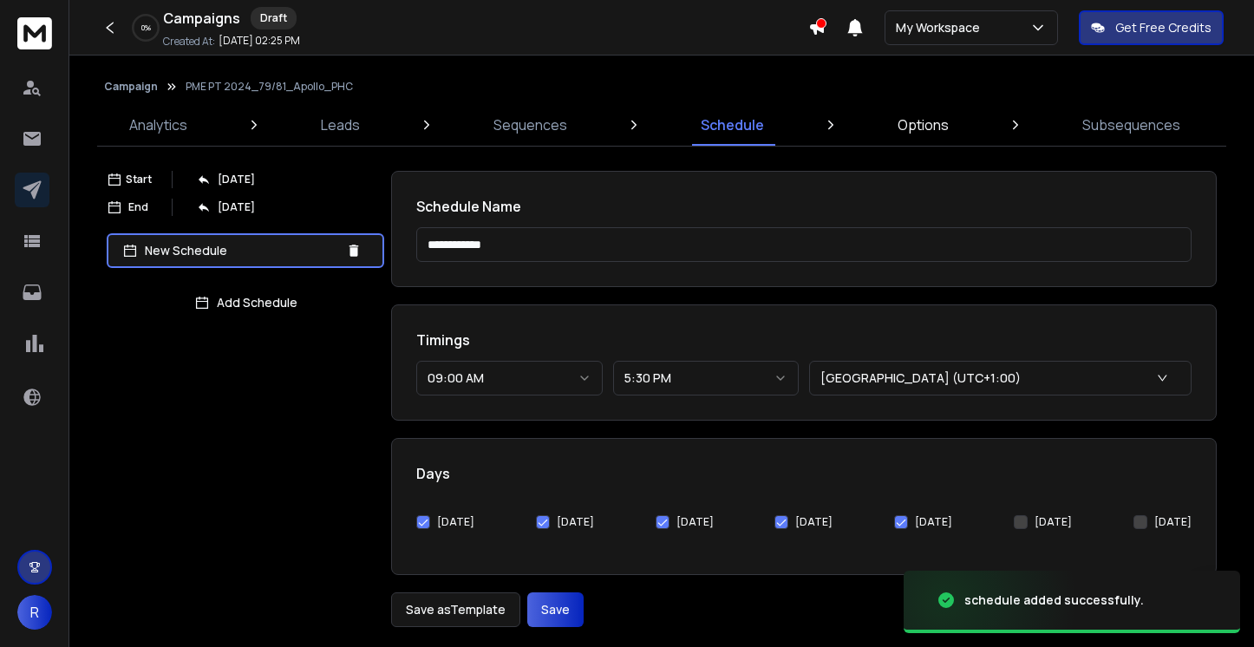
click at [936, 133] on p "Options" at bounding box center [922, 124] width 51 height 21
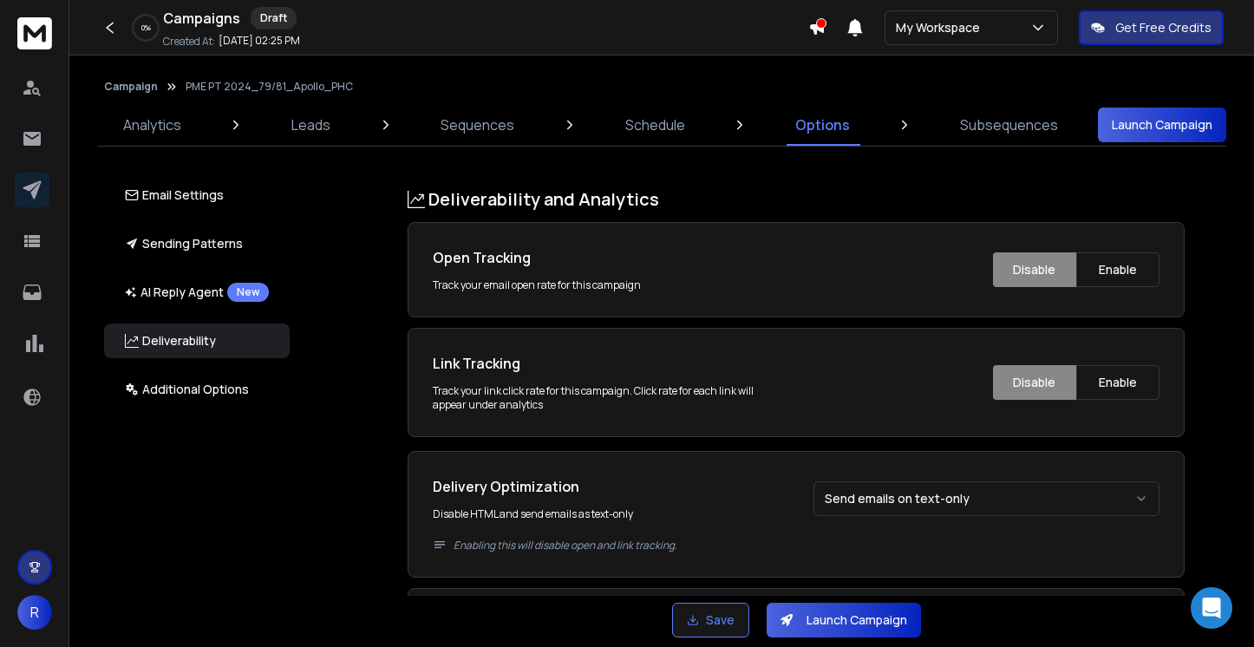
scroll to position [1828, 0]
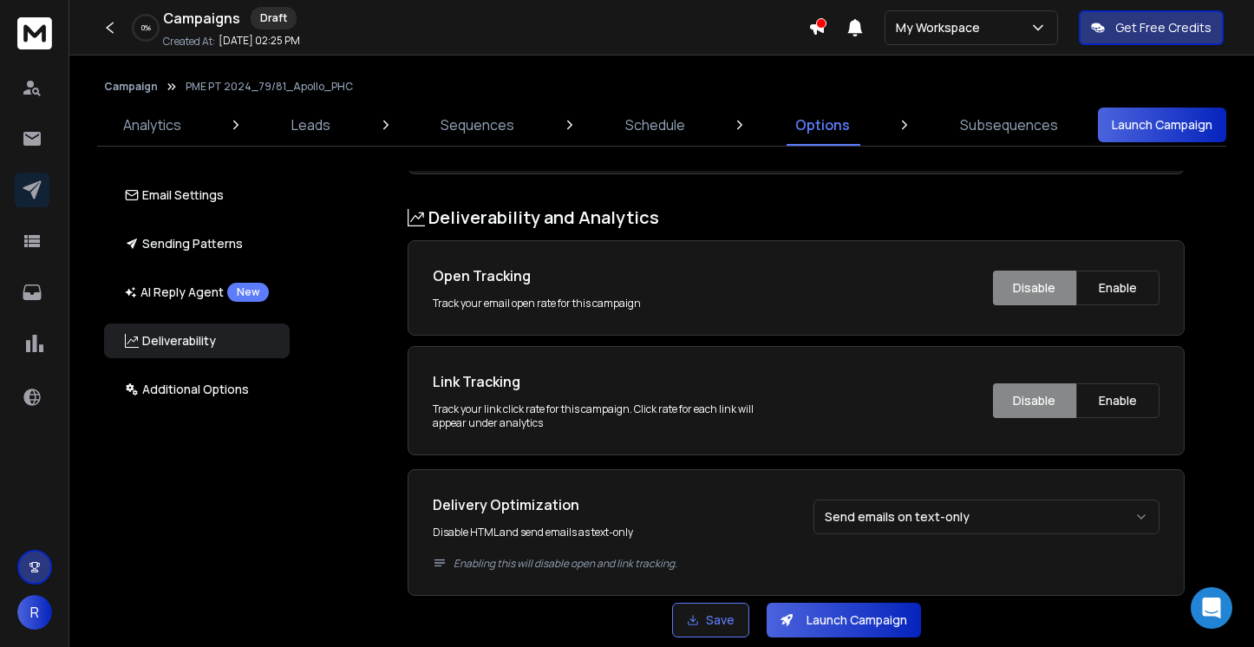
click at [823, 624] on button "Launch Campaign" at bounding box center [843, 620] width 154 height 35
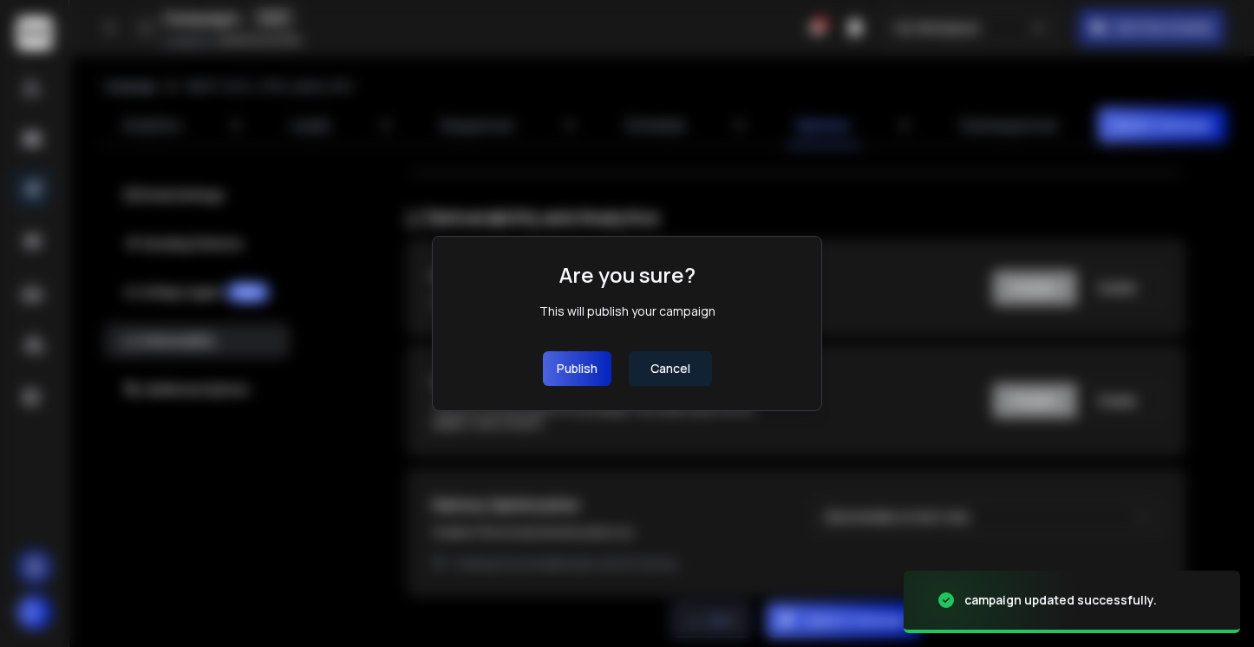
click at [585, 375] on button "Publish" at bounding box center [577, 368] width 68 height 35
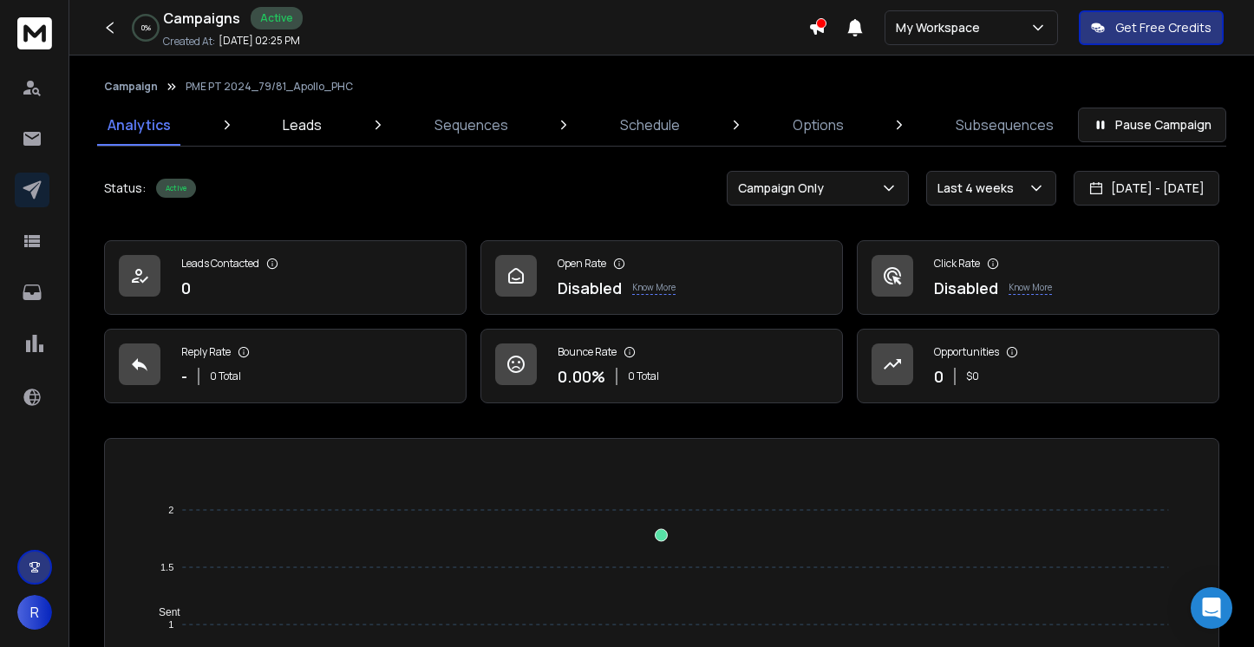
click at [310, 133] on p "Leads" at bounding box center [302, 124] width 39 height 21
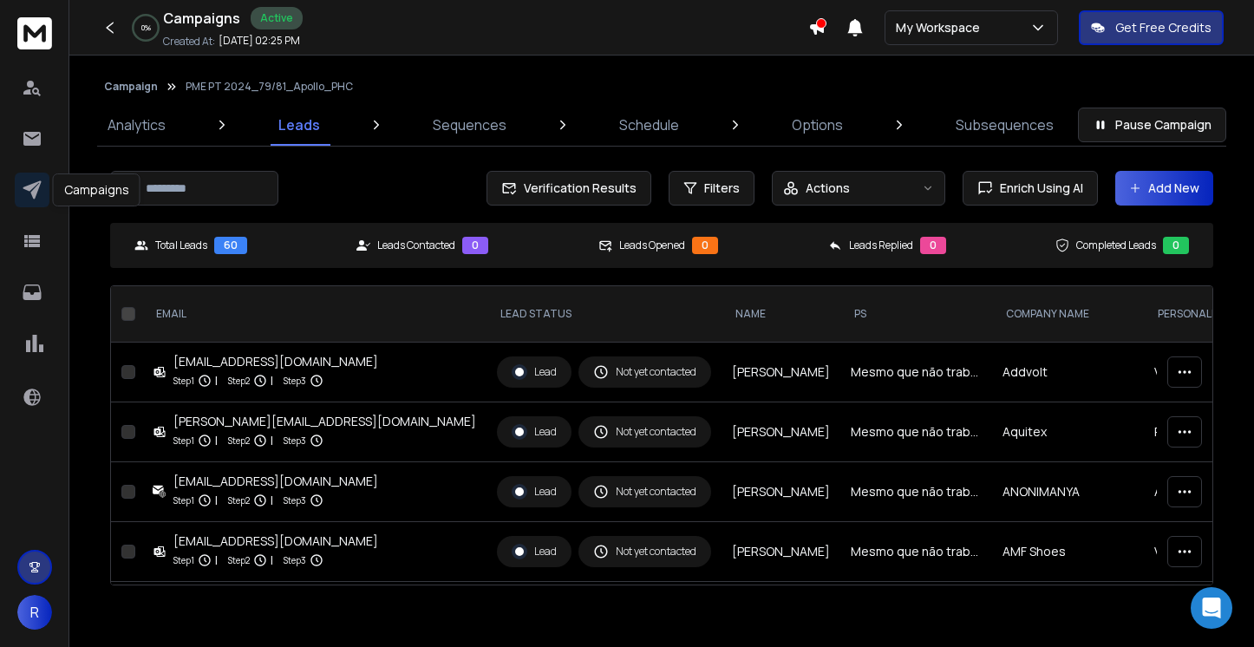
click at [32, 198] on icon at bounding box center [32, 189] width 21 height 21
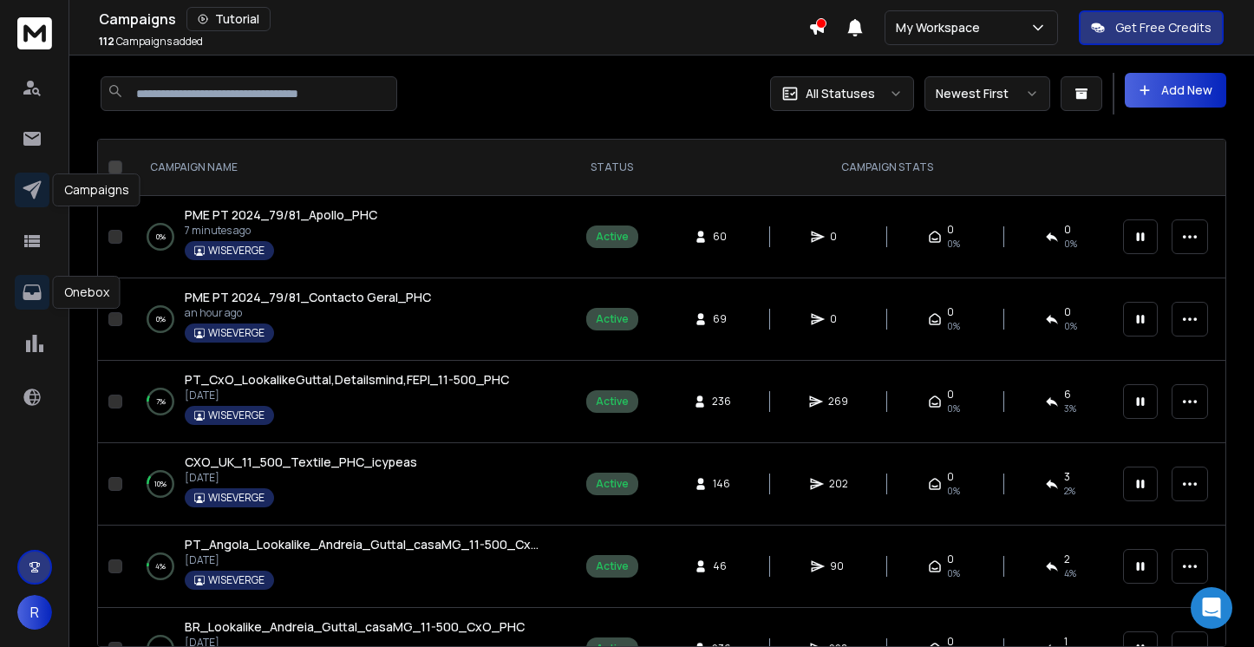
click at [27, 303] on link at bounding box center [32, 292] width 35 height 35
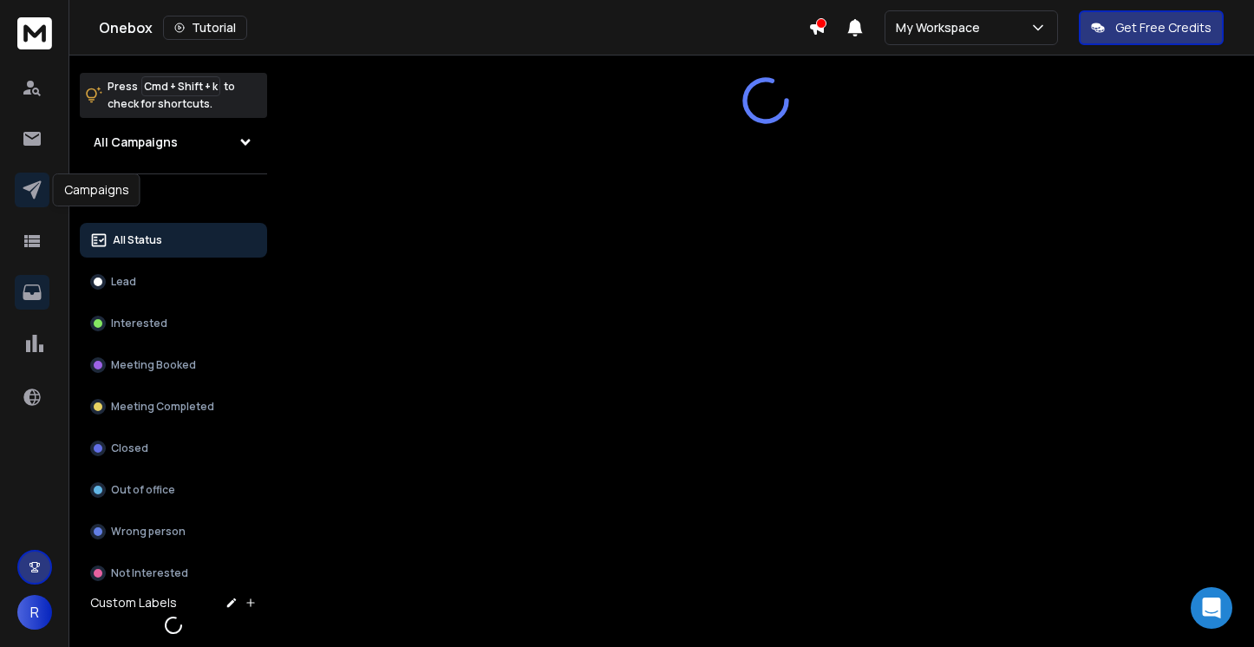
click at [35, 190] on icon at bounding box center [32, 190] width 18 height 18
